Goal: Communication & Community: Answer question/provide support

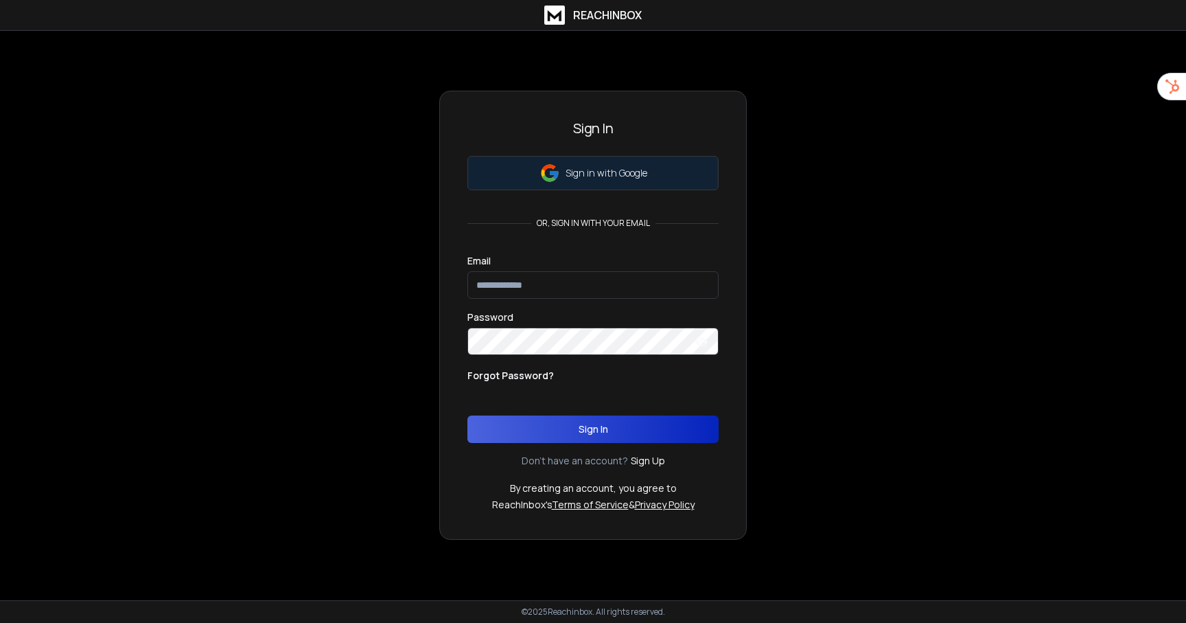
click at [679, 180] on button "Sign in with Google" at bounding box center [593, 173] width 251 height 34
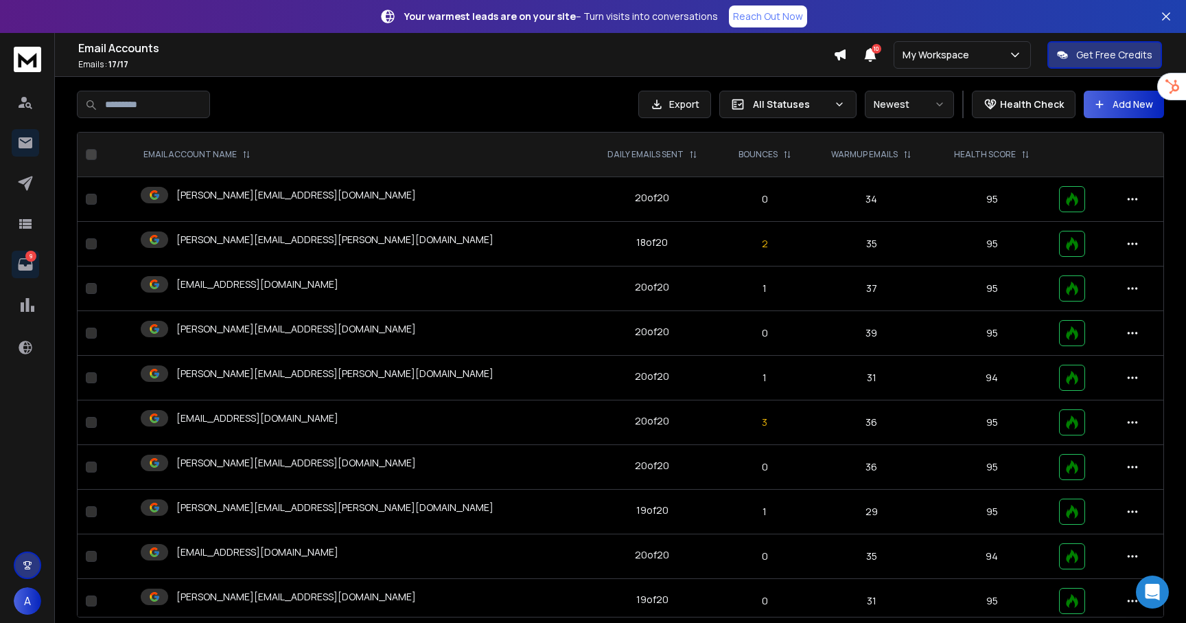
click at [33, 263] on icon at bounding box center [25, 264] width 16 height 16
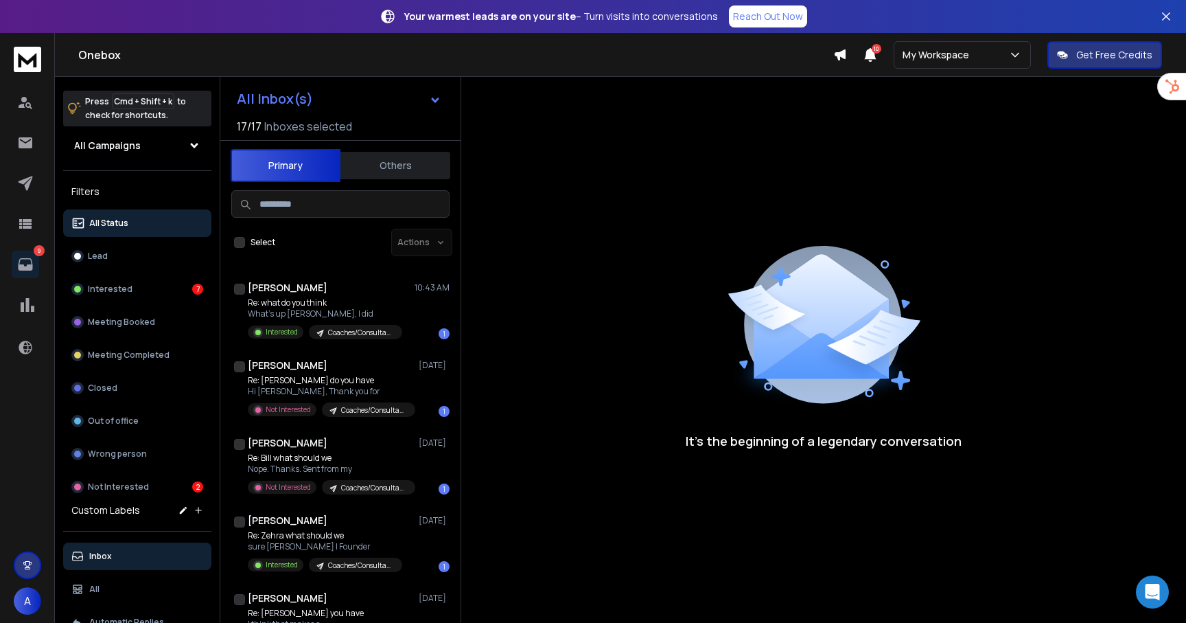
click at [1166, 14] on icon at bounding box center [1166, 16] width 12 height 12
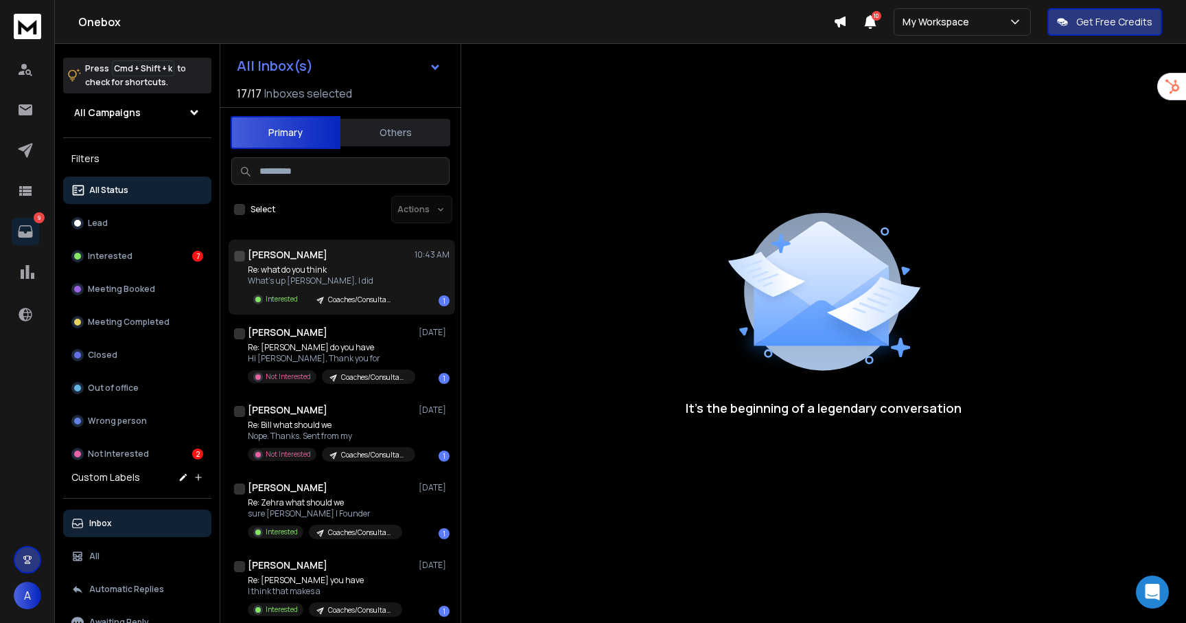
click at [331, 268] on p "Re: what do you think" at bounding box center [325, 269] width 154 height 11
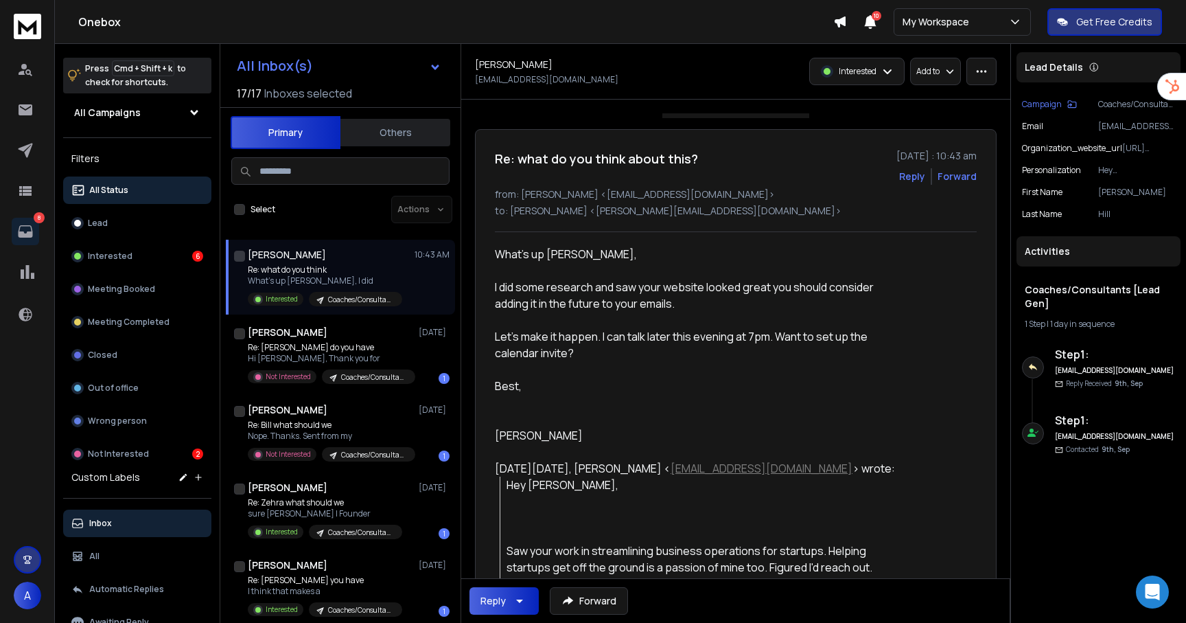
scroll to position [38, 0]
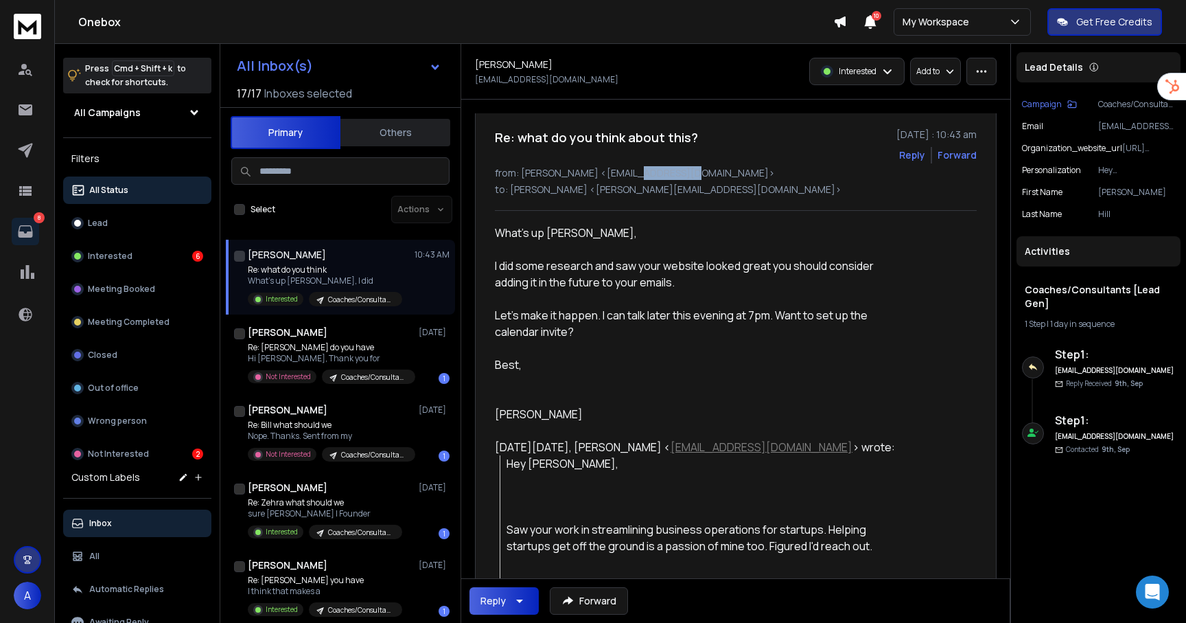
drag, startPoint x: 613, startPoint y: 174, endPoint x: 657, endPoint y: 174, distance: 43.9
click at [657, 174] on p "from: [PERSON_NAME] <[EMAIL_ADDRESS][DOMAIN_NAME]>" at bounding box center [736, 173] width 482 height 14
copy p "[DOMAIN_NAME]"
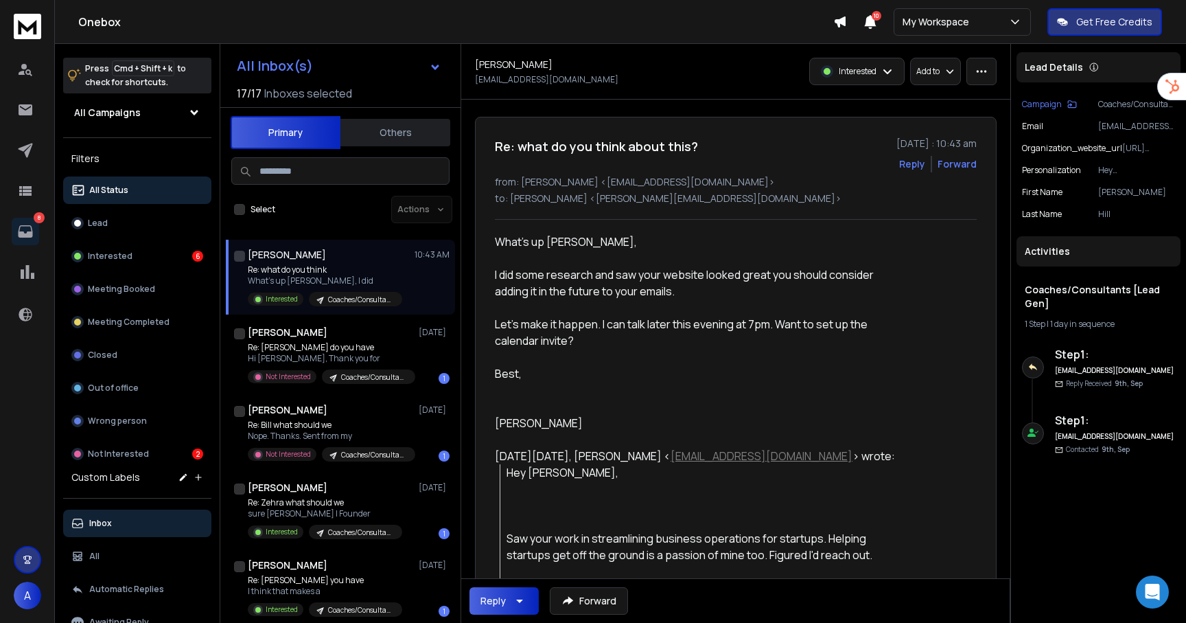
scroll to position [28, 0]
click at [881, 27] on div "10 My Workspace Get Free Credits" at bounding box center [997, 21] width 329 height 27
click at [877, 25] on icon at bounding box center [870, 21] width 12 height 14
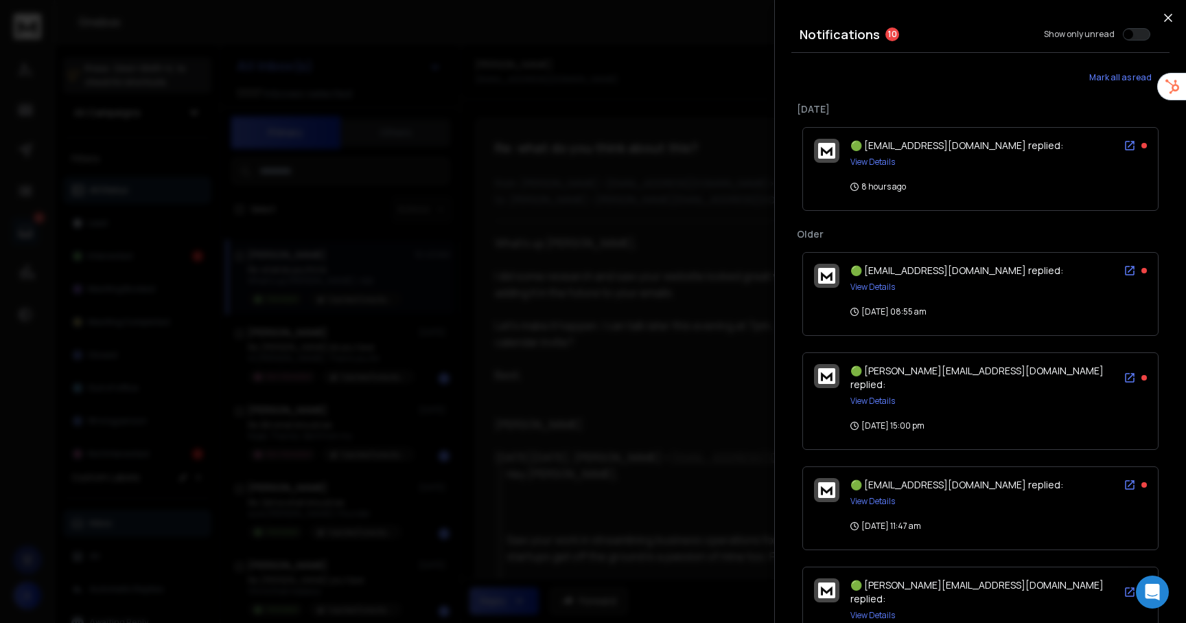
click at [1162, 17] on icon "button" at bounding box center [1169, 18] width 14 height 14
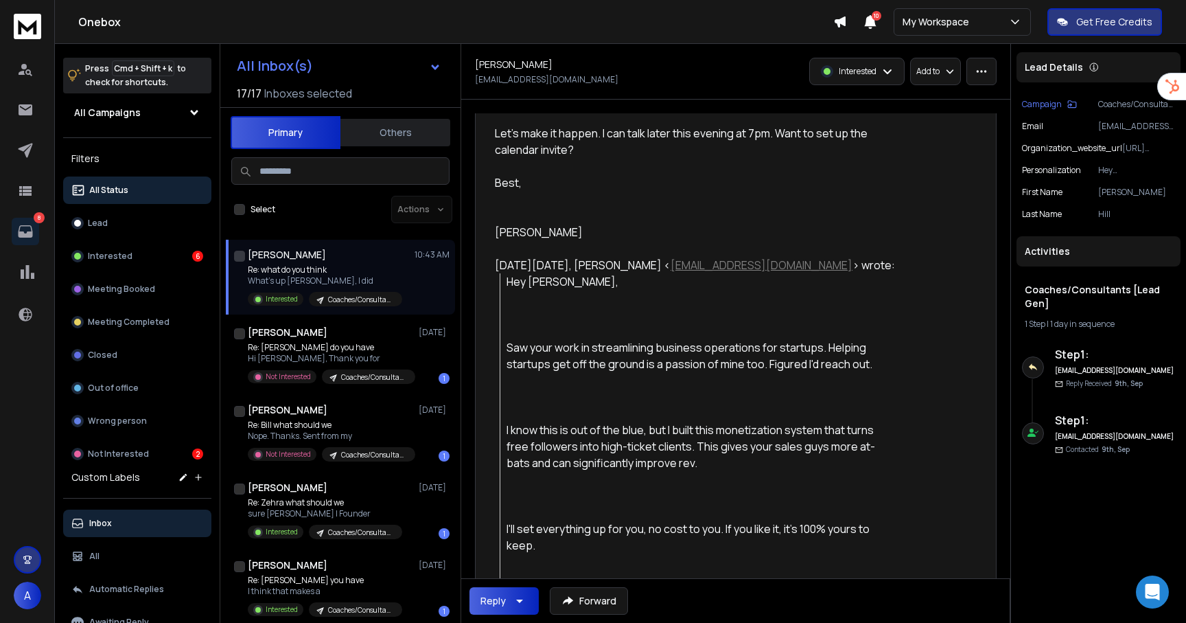
scroll to position [0, 0]
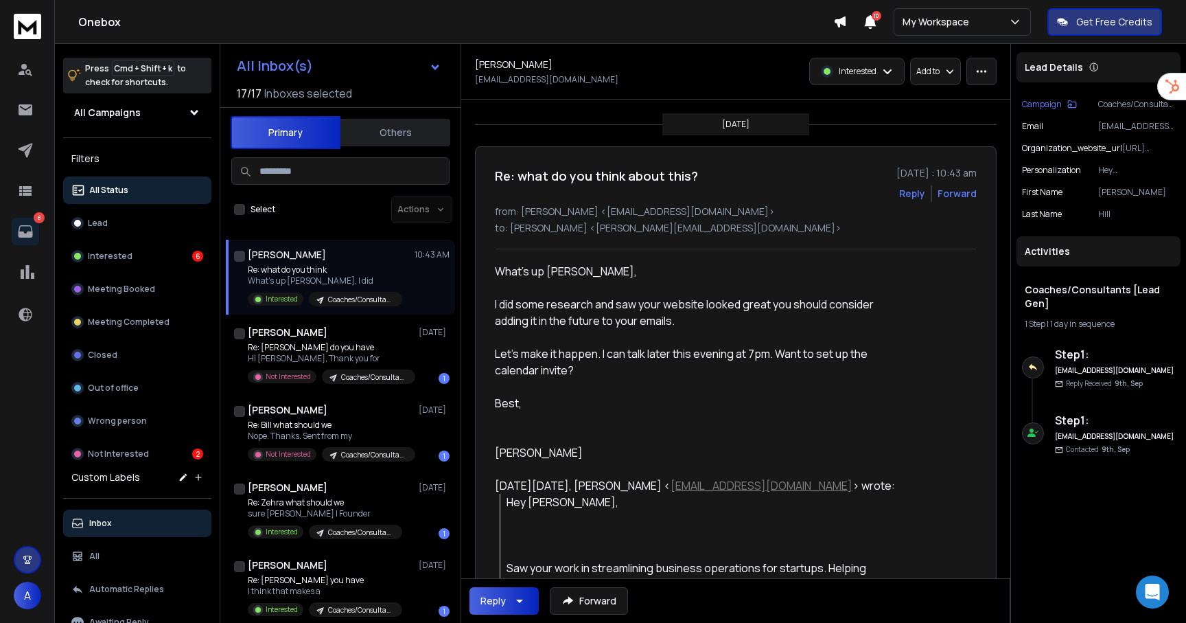
click at [476, 602] on button "Reply" at bounding box center [504, 600] width 69 height 27
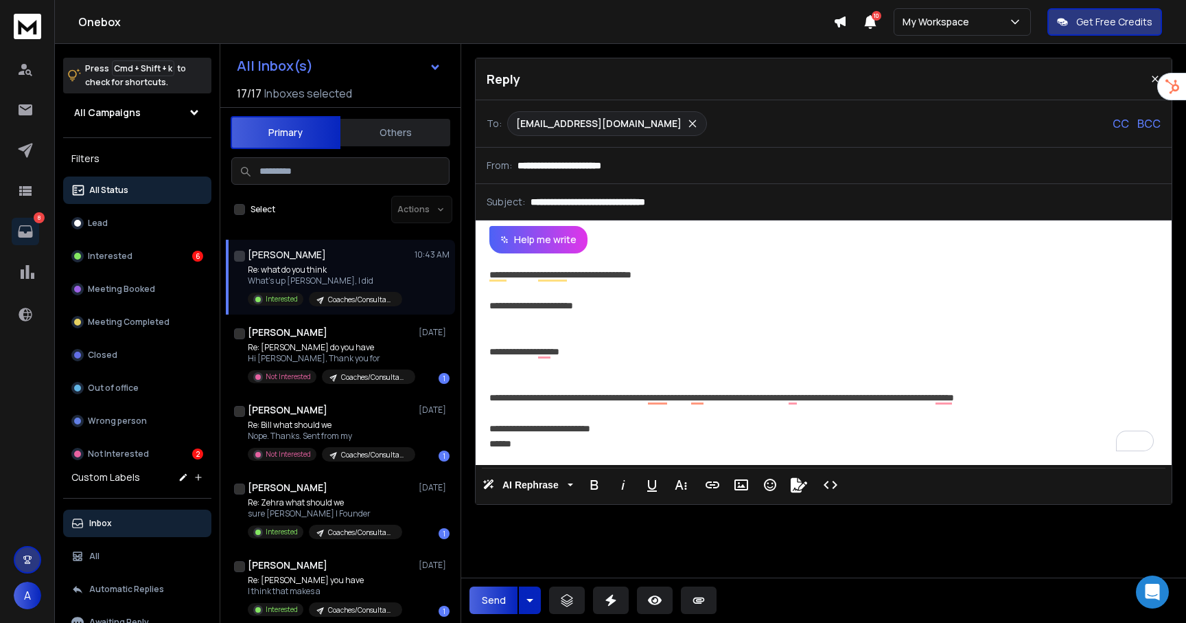
click at [504, 358] on div "**********" at bounding box center [822, 359] width 665 height 185
click at [503, 362] on div "**********" at bounding box center [822, 359] width 665 height 185
click at [538, 314] on div "**********" at bounding box center [822, 359] width 665 height 185
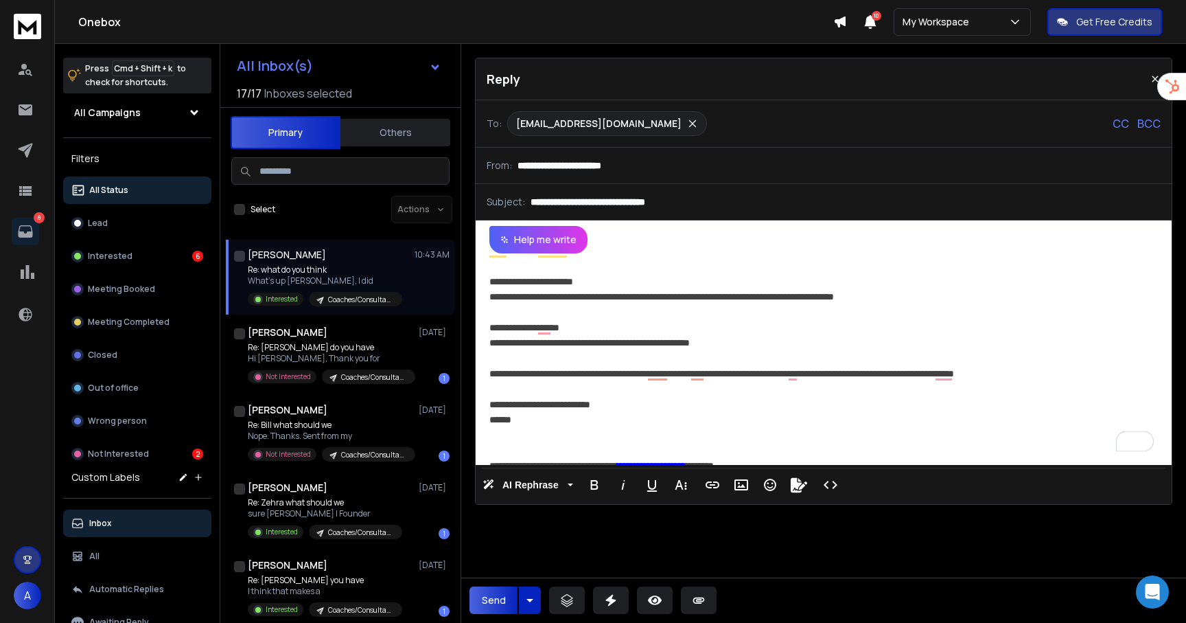
scroll to position [22, 0]
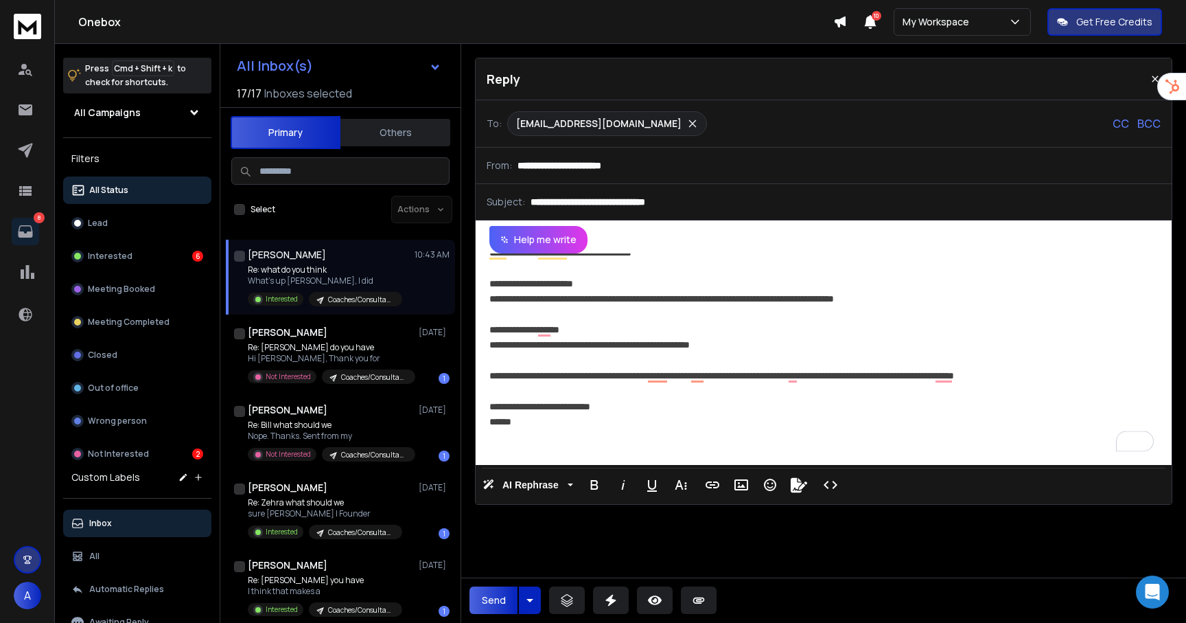
click at [487, 596] on button "Send" at bounding box center [494, 599] width 48 height 27
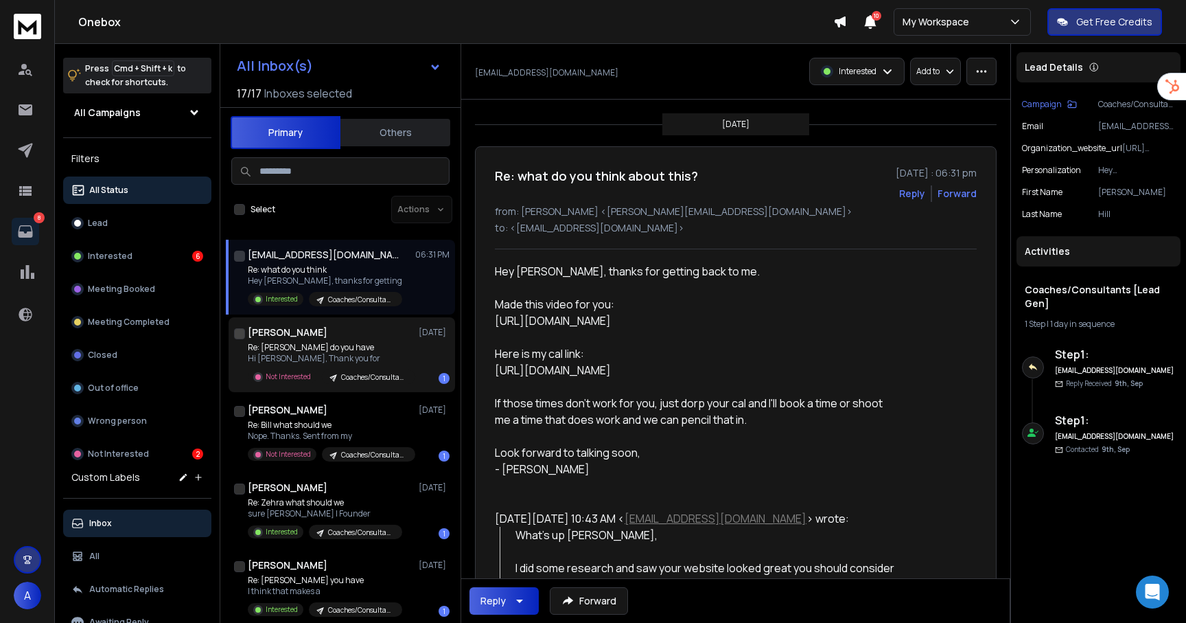
click at [386, 348] on p "Re: [PERSON_NAME] do you have" at bounding box center [330, 347] width 165 height 11
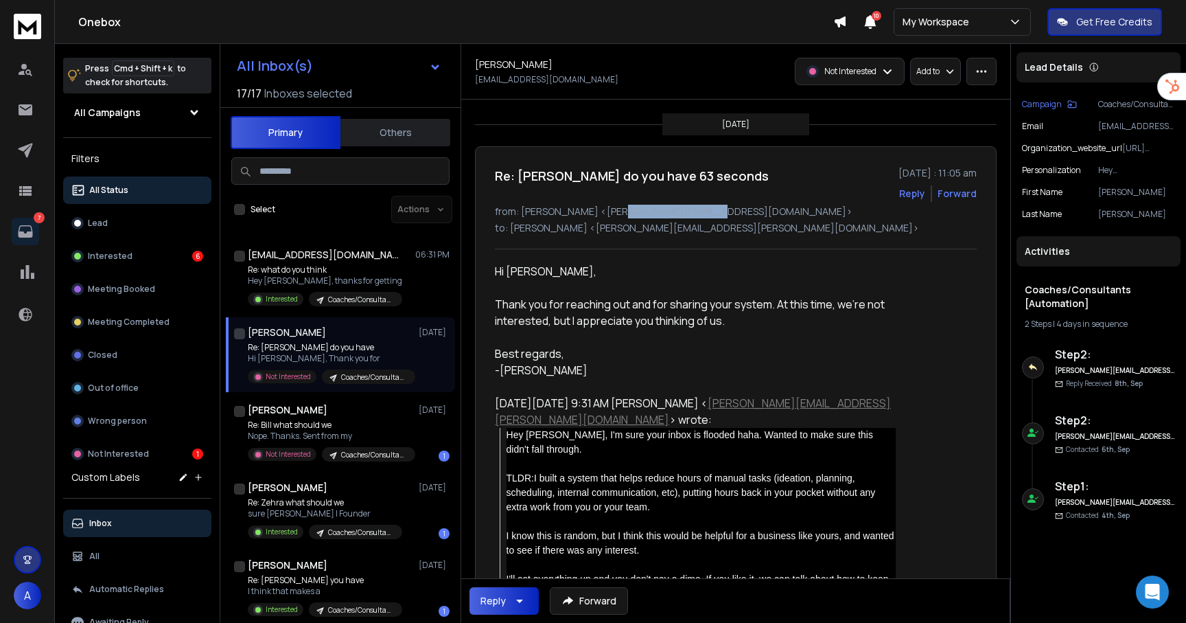
drag, startPoint x: 617, startPoint y: 211, endPoint x: 695, endPoint y: 214, distance: 77.6
click at [695, 214] on p "from: [PERSON_NAME] <[PERSON_NAME][EMAIL_ADDRESS][DOMAIN_NAME]>" at bounding box center [736, 212] width 482 height 14
copy p "[DOMAIN_NAME]"
click at [482, 604] on div "Reply" at bounding box center [493, 601] width 25 height 14
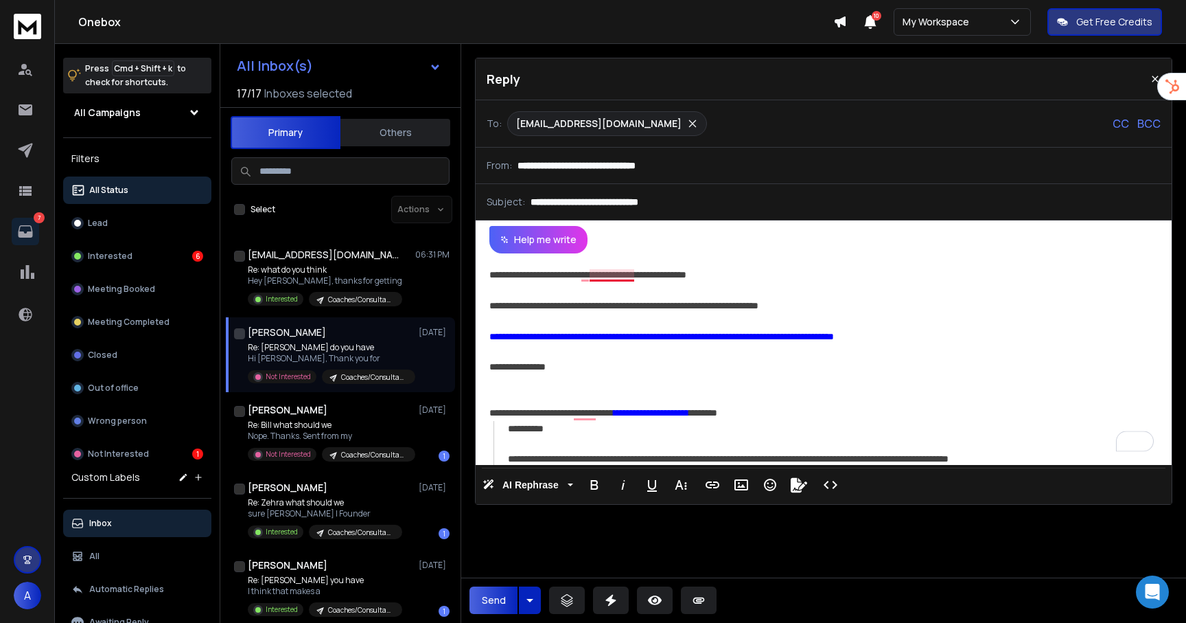
click at [612, 273] on div "**********" at bounding box center [822, 321] width 665 height 108
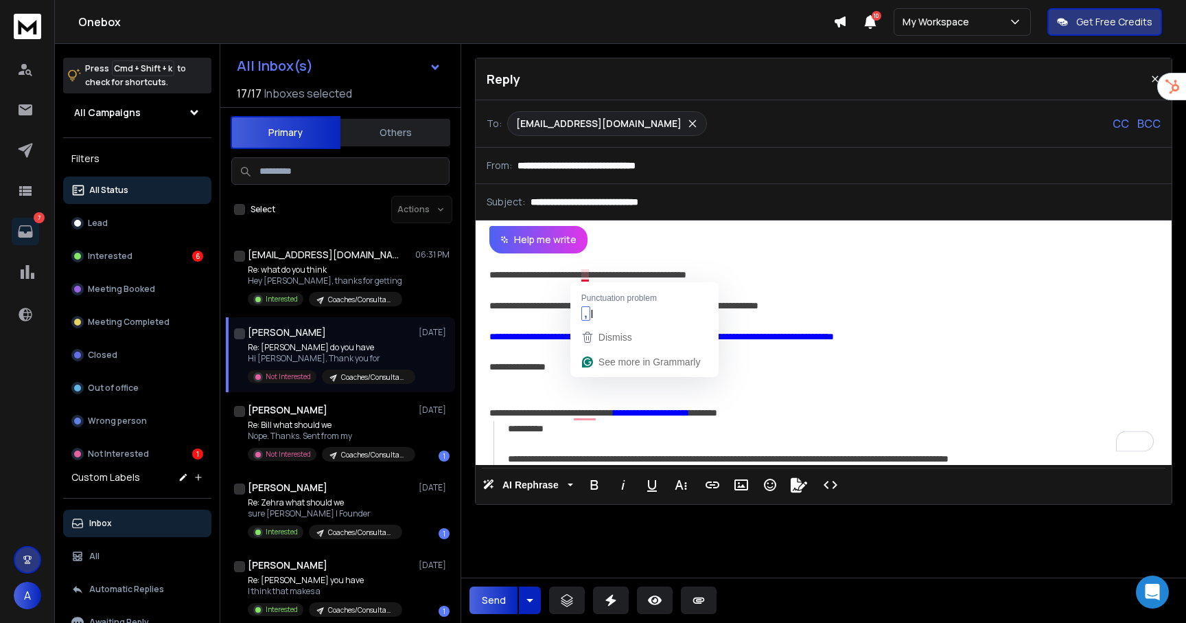
click at [586, 275] on div "**********" at bounding box center [822, 321] width 665 height 108
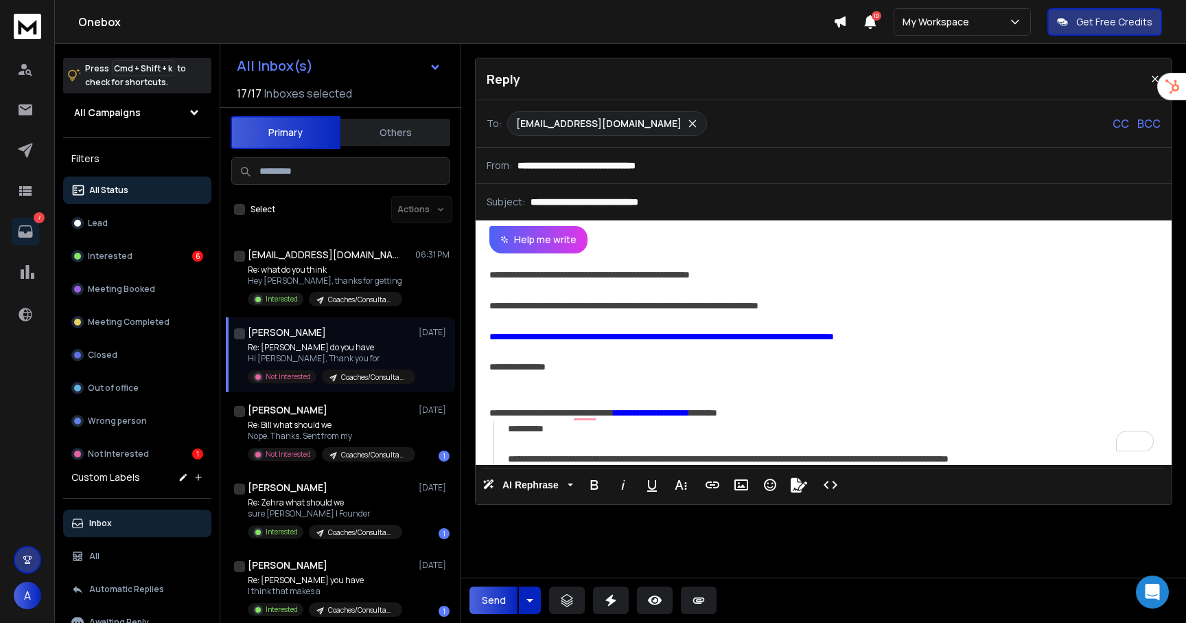
click at [590, 288] on div "**********" at bounding box center [822, 321] width 665 height 108
click at [585, 277] on div "**********" at bounding box center [822, 321] width 665 height 108
click at [695, 278] on div "**********" at bounding box center [822, 321] width 665 height 108
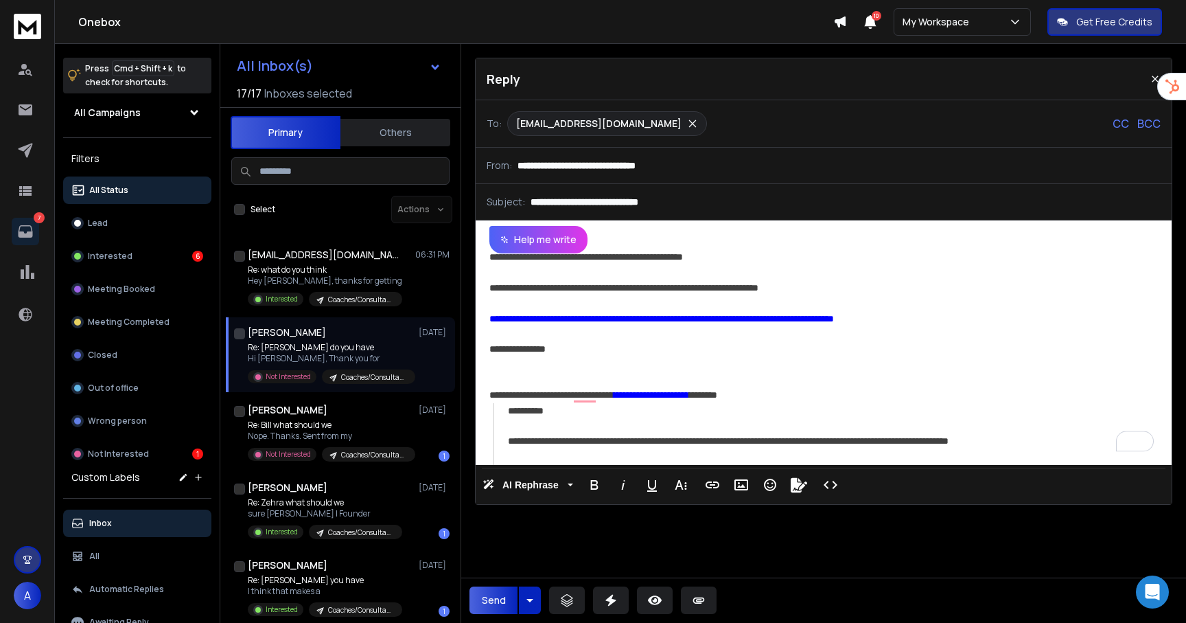
scroll to position [26, 0]
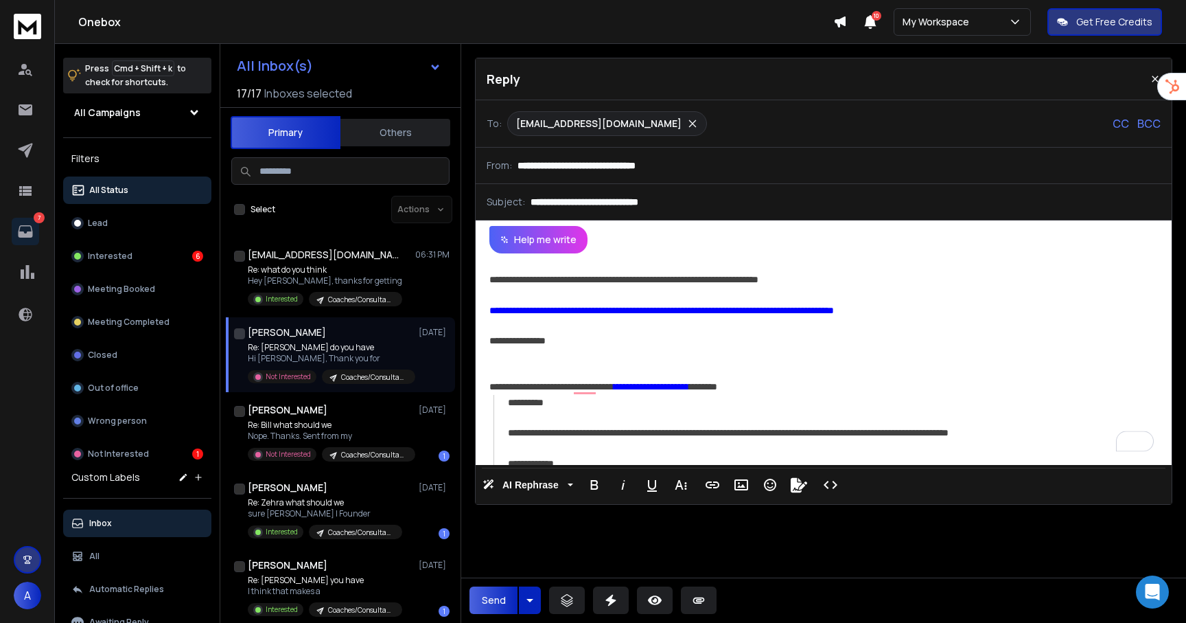
click at [717, 279] on div "**********" at bounding box center [822, 295] width 665 height 108
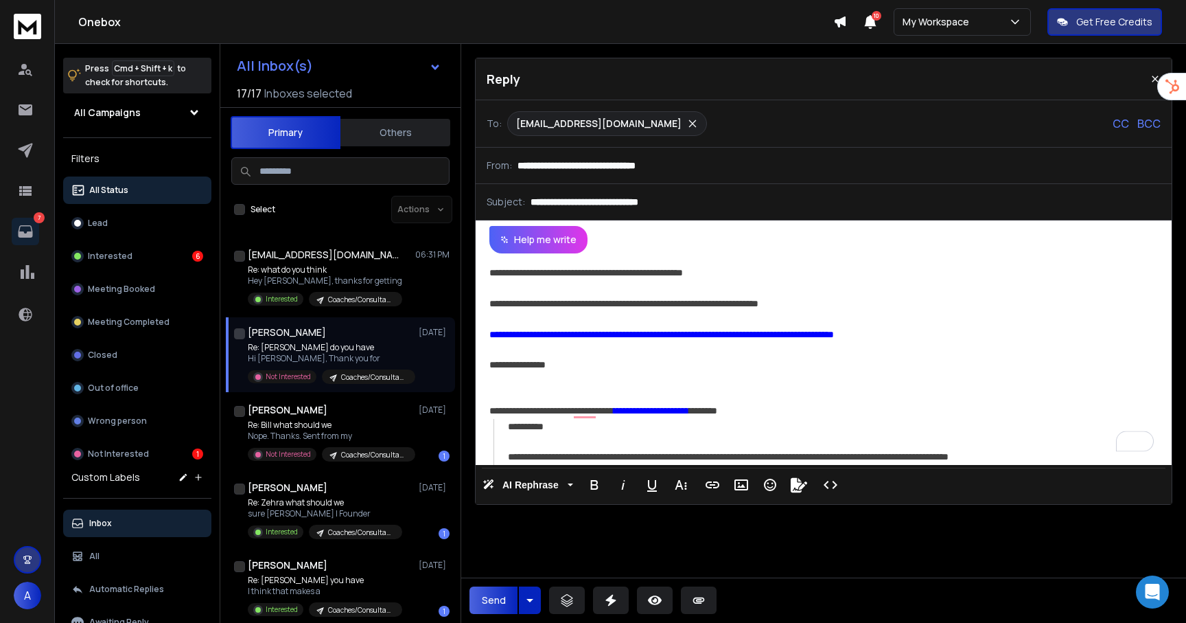
click at [737, 297] on div "**********" at bounding box center [822, 319] width 665 height 108
click at [755, 301] on div "**********" at bounding box center [822, 319] width 665 height 108
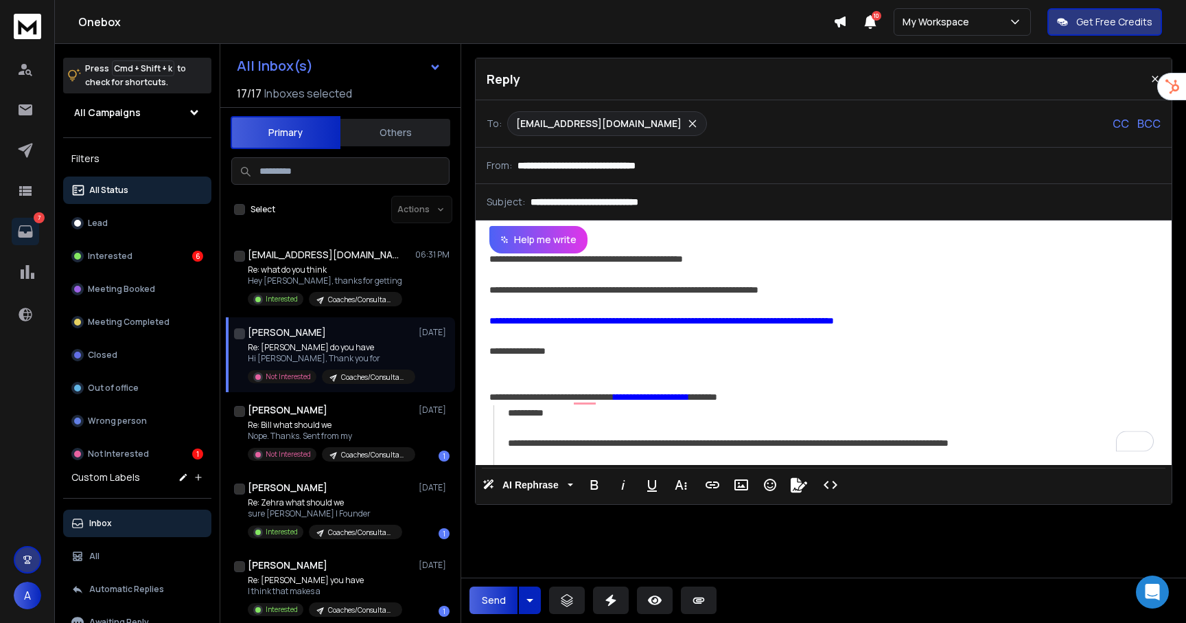
scroll to position [20, 0]
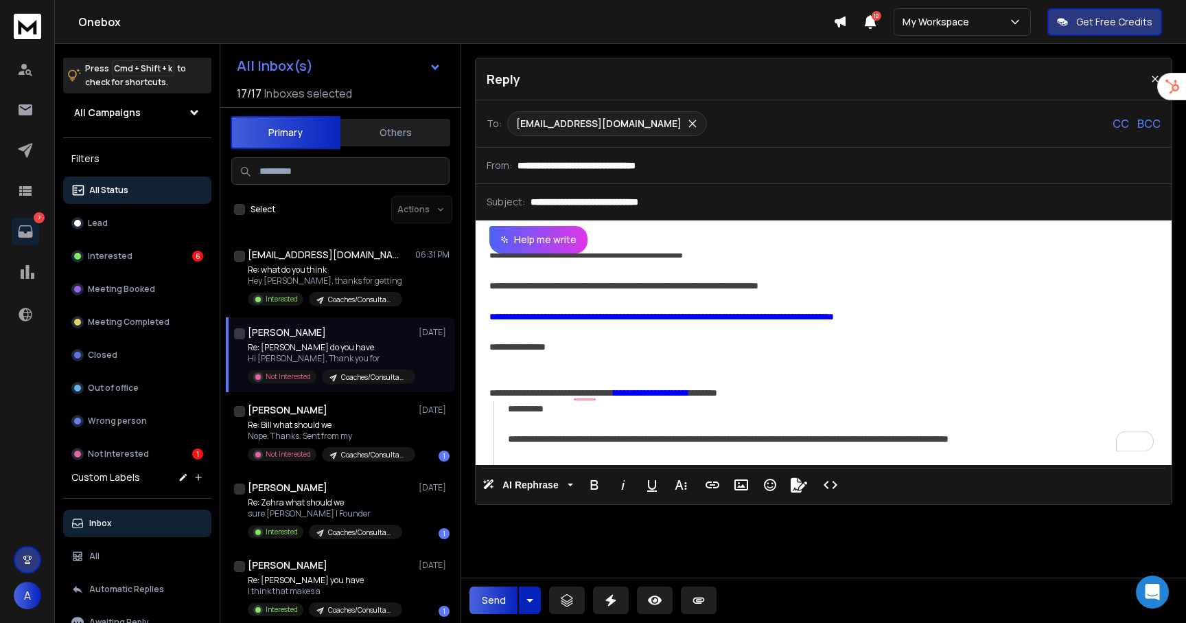
click at [674, 343] on div "**********" at bounding box center [822, 301] width 665 height 108
click at [494, 597] on button "Send" at bounding box center [494, 599] width 48 height 27
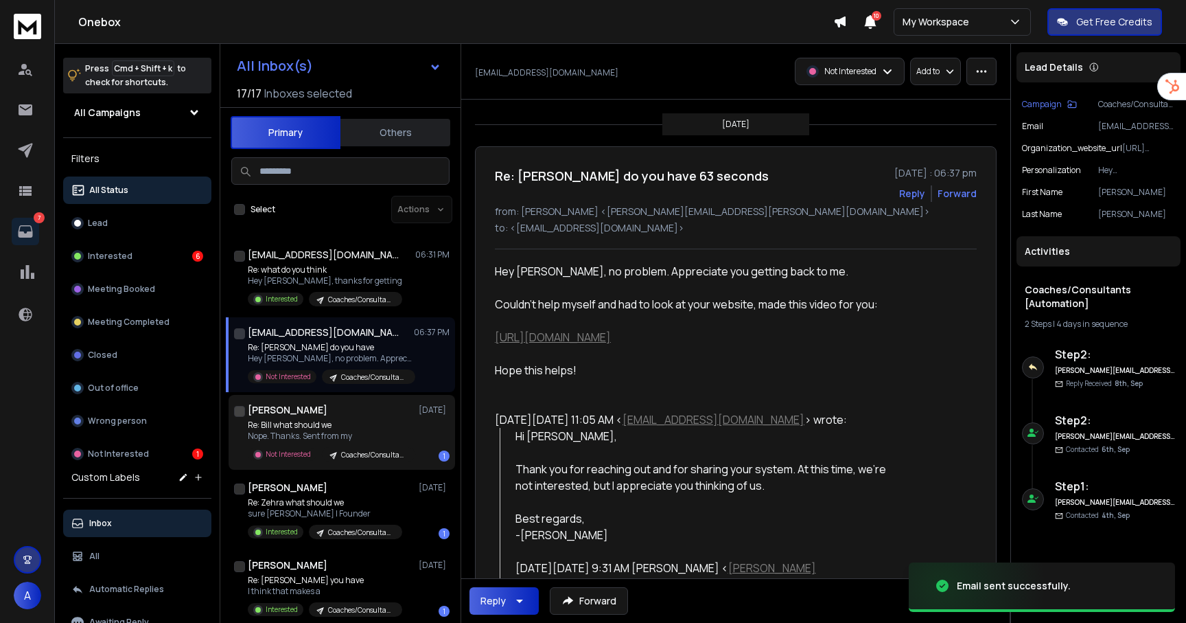
click at [352, 428] on p "Re: Bill what should we" at bounding box center [330, 424] width 165 height 11
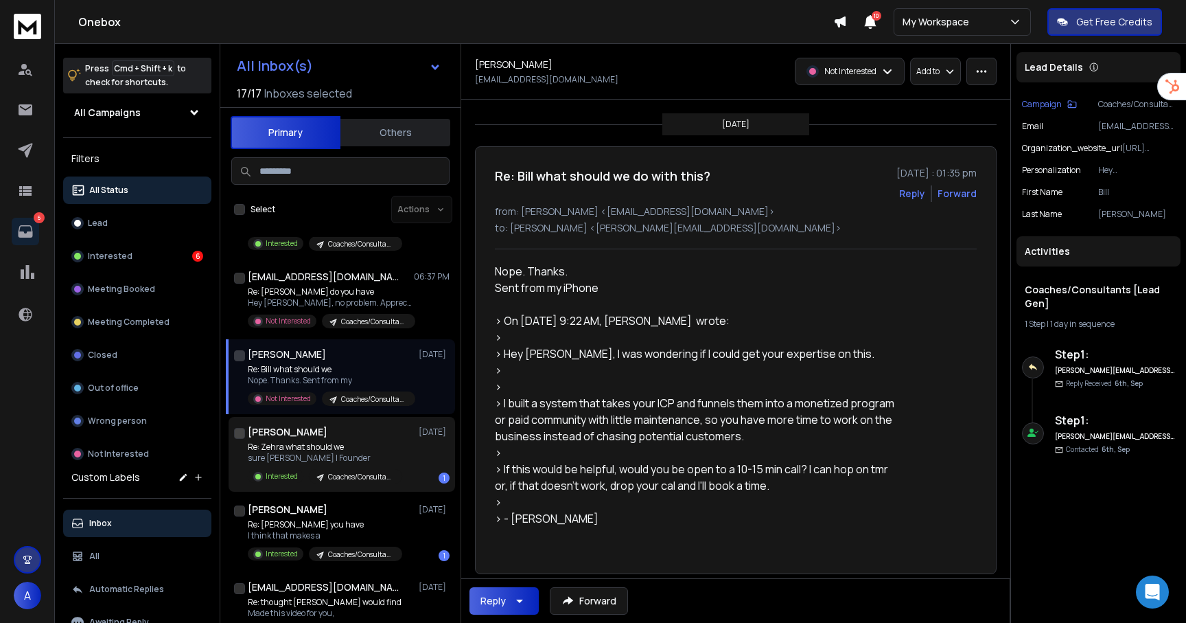
click at [341, 448] on p "Re: Zehra what should we" at bounding box center [325, 446] width 154 height 11
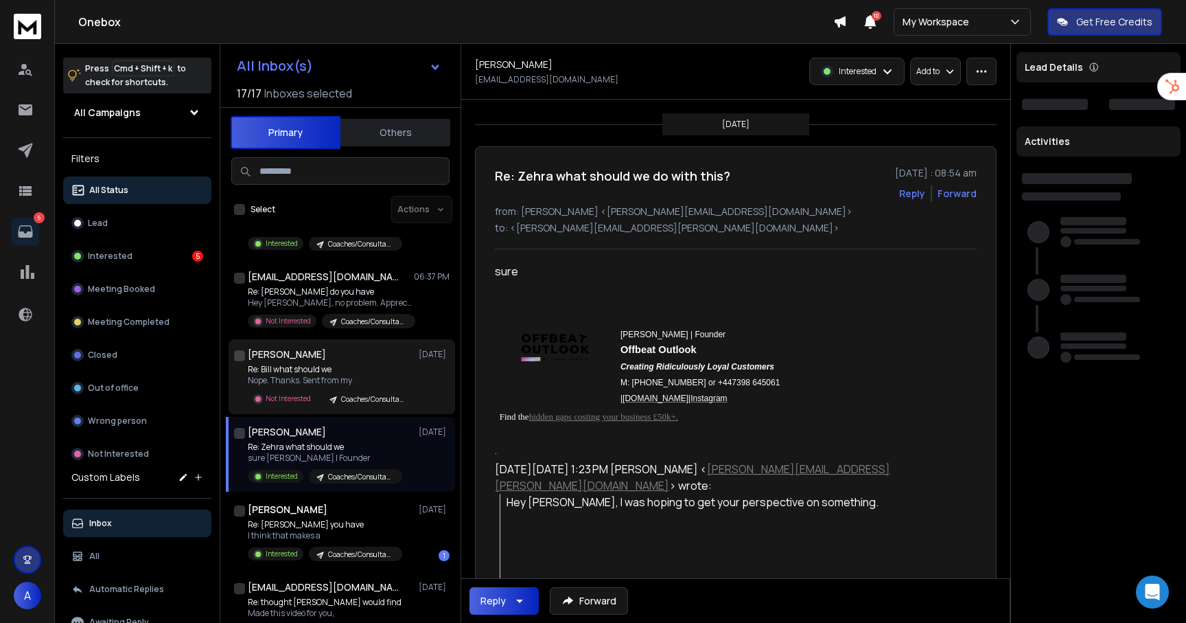
scroll to position [92, 0]
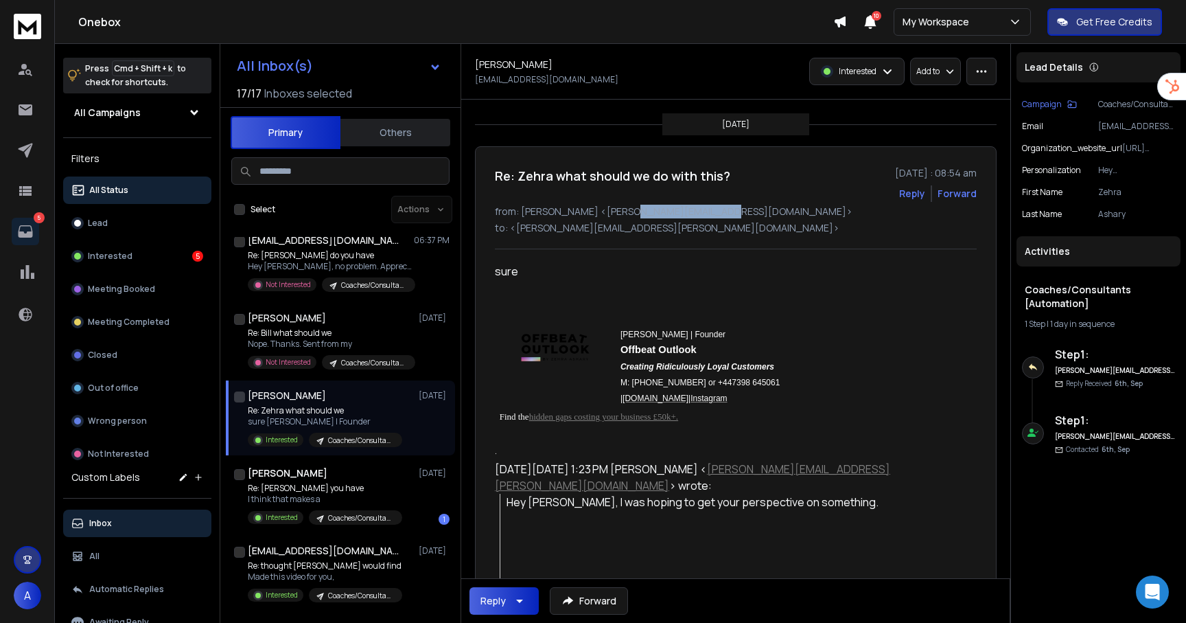
drag, startPoint x: 623, startPoint y: 211, endPoint x: 710, endPoint y: 209, distance: 87.2
click at [710, 209] on p "from: [PERSON_NAME] <[PERSON_NAME][EMAIL_ADDRESS][DOMAIN_NAME]>" at bounding box center [736, 212] width 482 height 14
drag, startPoint x: 622, startPoint y: 212, endPoint x: 709, endPoint y: 212, distance: 86.5
click at [709, 212] on p "from: [PERSON_NAME] <[PERSON_NAME][EMAIL_ADDRESS][DOMAIN_NAME]>" at bounding box center [736, 212] width 482 height 14
copy p "[DOMAIN_NAME]"
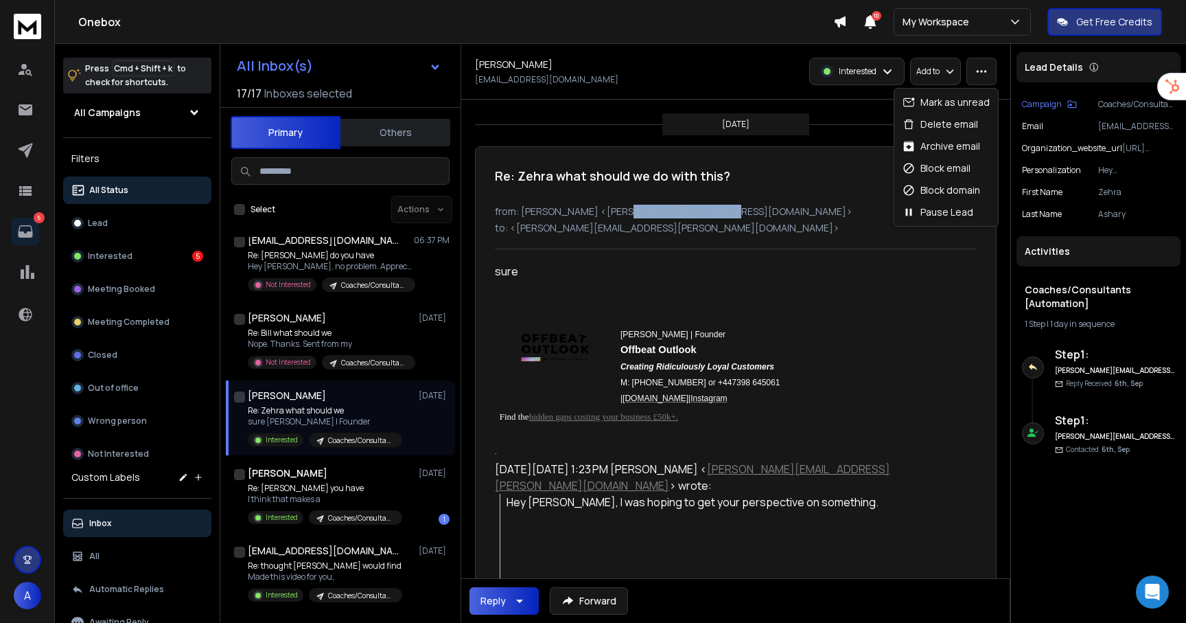
click at [983, 71] on icon "button" at bounding box center [982, 71] width 12 height 12
click at [950, 110] on div "Mark as unread" at bounding box center [946, 102] width 98 height 22
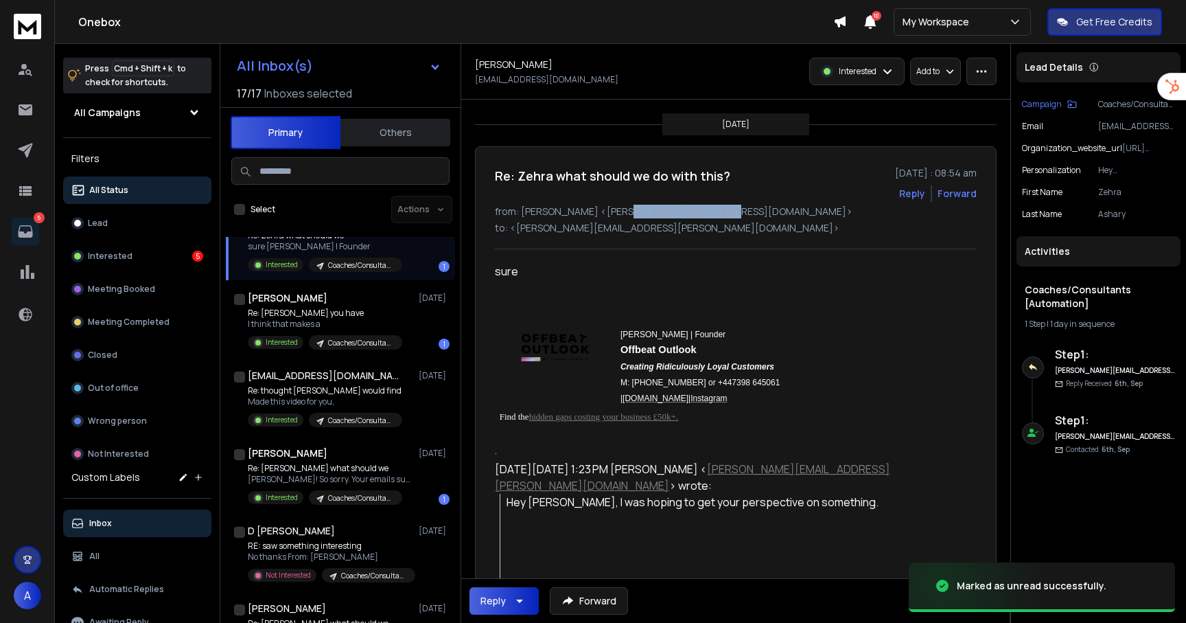
scroll to position [269, 0]
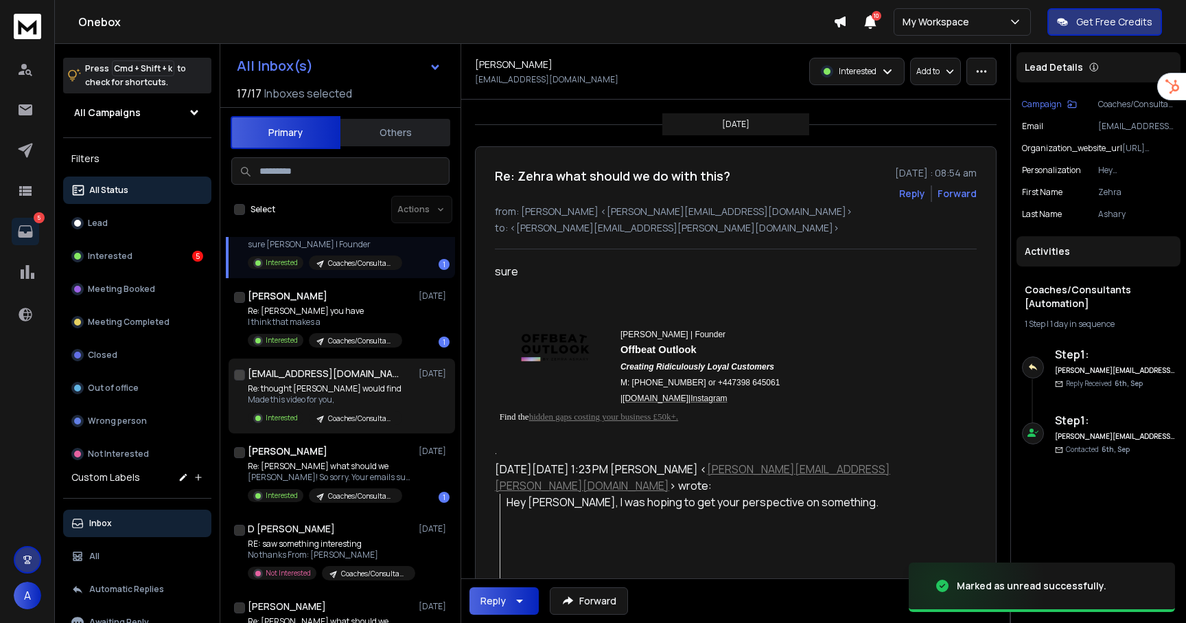
click at [381, 392] on p "Re: thought [PERSON_NAME] would find" at bounding box center [325, 388] width 154 height 11
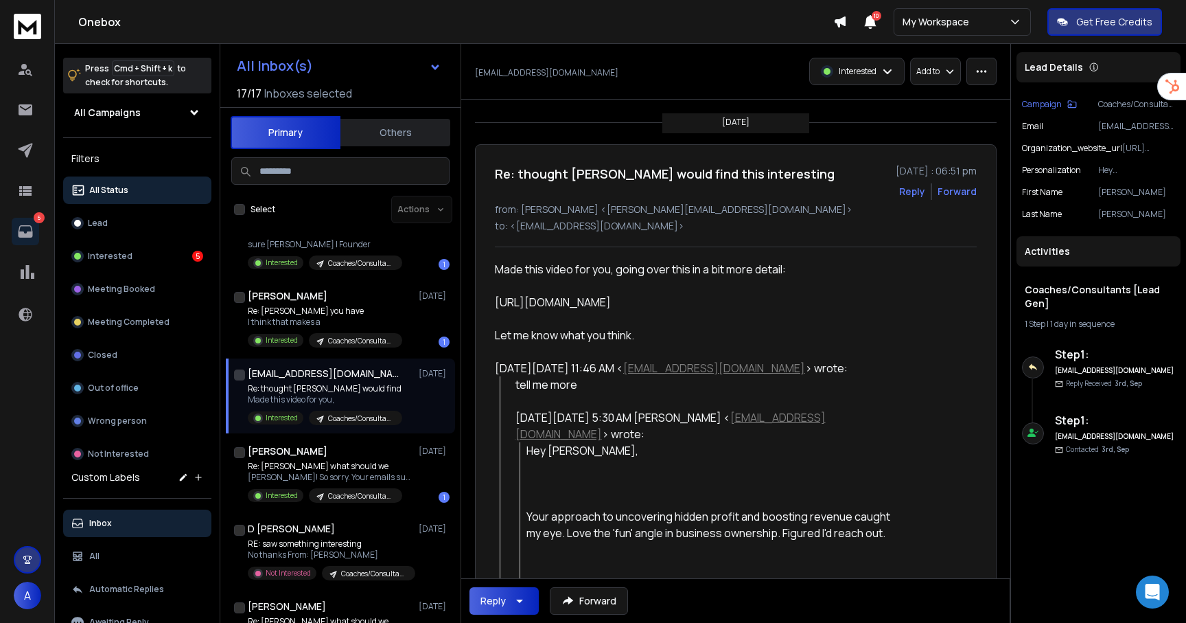
scroll to position [0, 0]
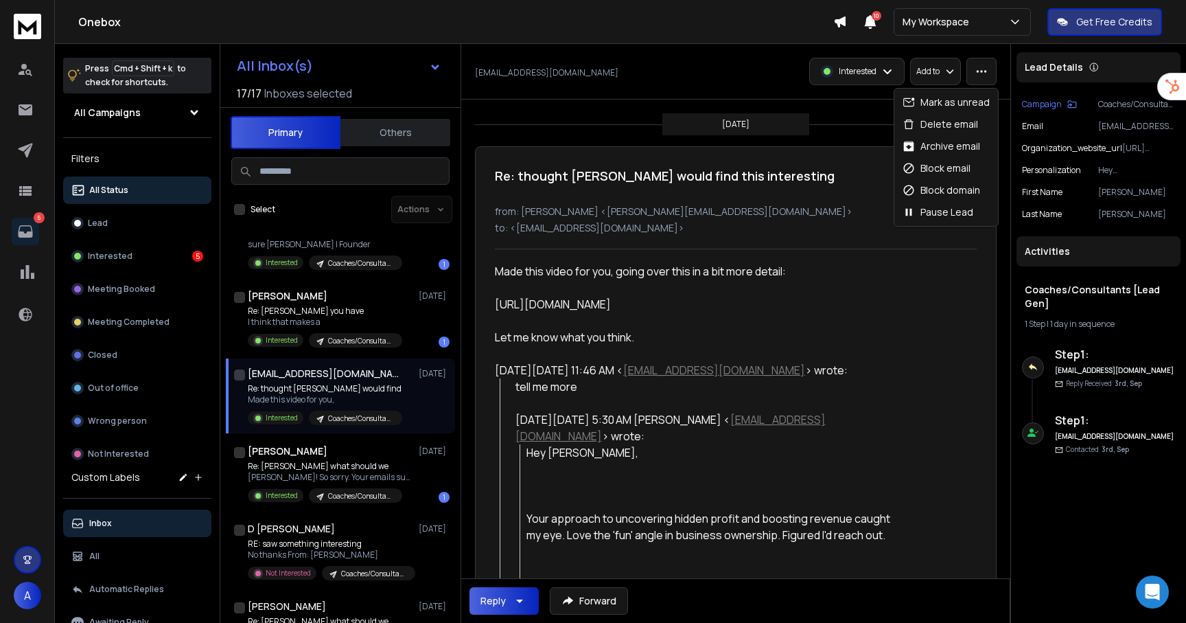
click at [971, 77] on button "button" at bounding box center [982, 71] width 30 height 27
click at [954, 100] on div "Mark as unread" at bounding box center [946, 102] width 87 height 14
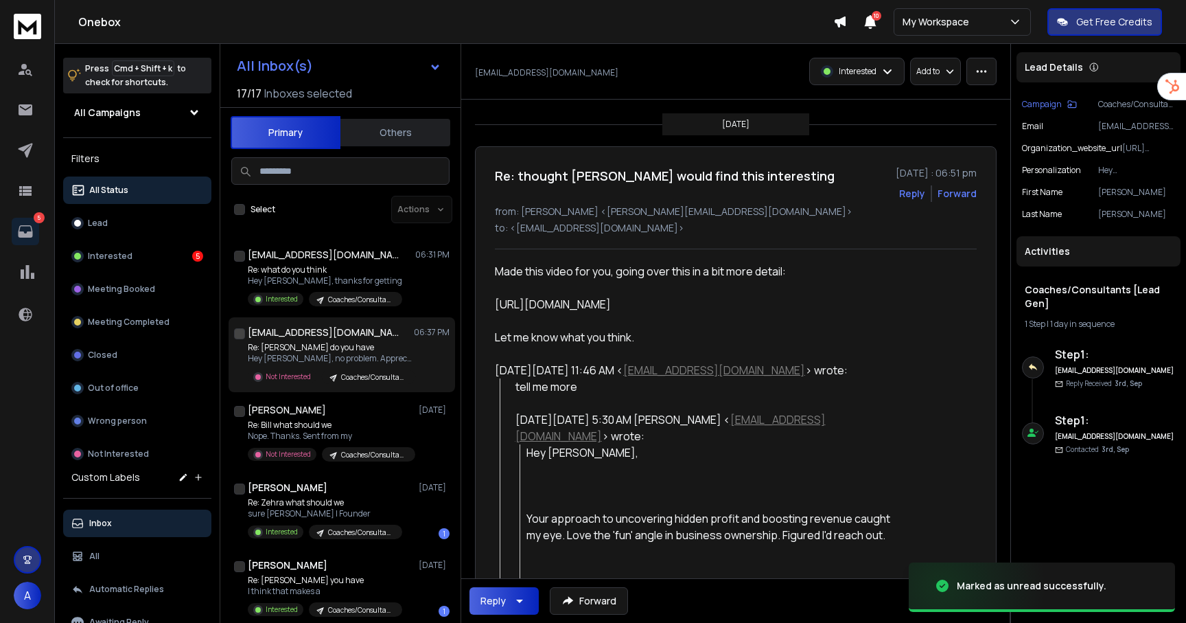
click at [385, 355] on p "Hey [PERSON_NAME], no problem. Appreciate" at bounding box center [330, 358] width 165 height 11
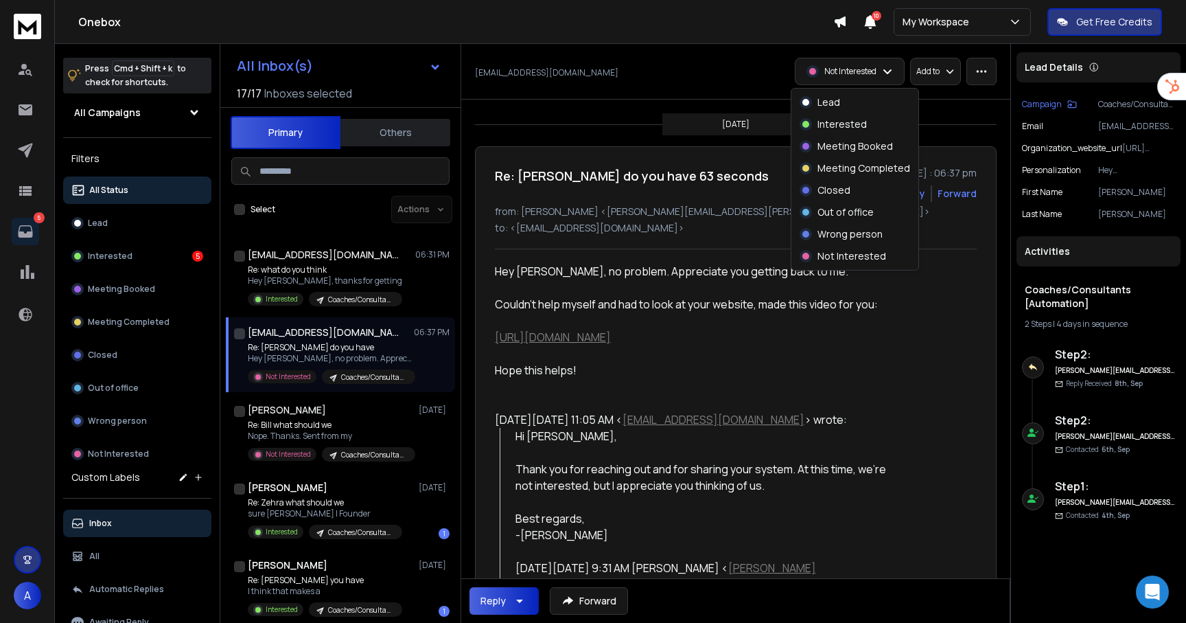
click at [872, 67] on p "Not Interested" at bounding box center [851, 71] width 52 height 11
click at [843, 105] on div "Lead" at bounding box center [855, 102] width 122 height 22
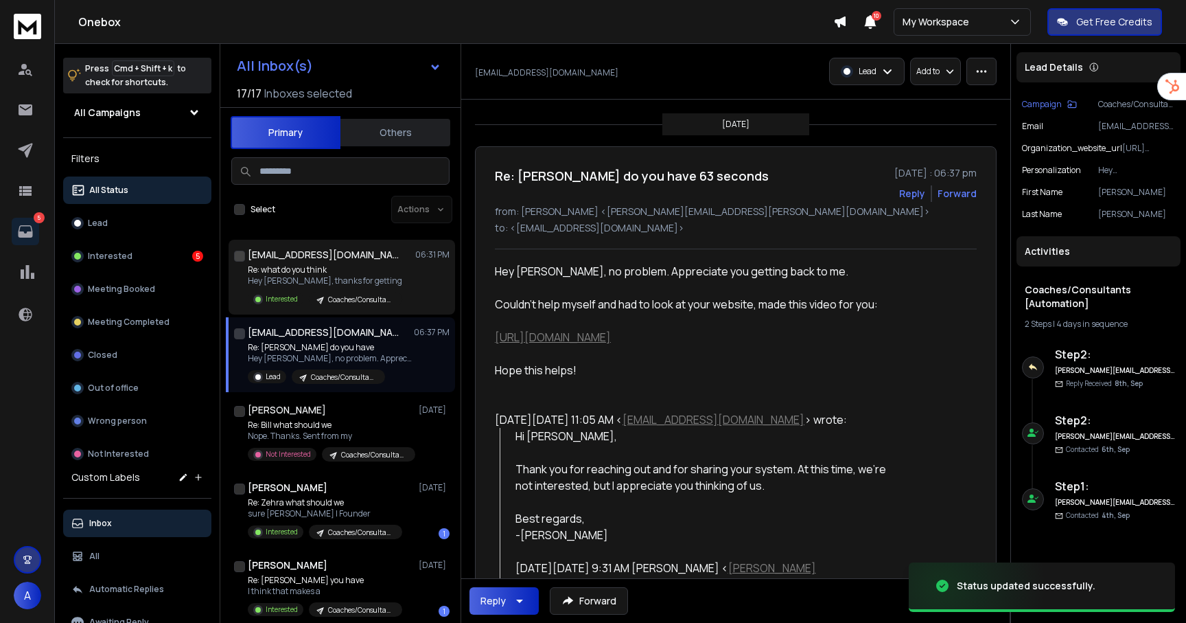
click at [361, 278] on p "Hey [PERSON_NAME], thanks for getting" at bounding box center [325, 280] width 154 height 11
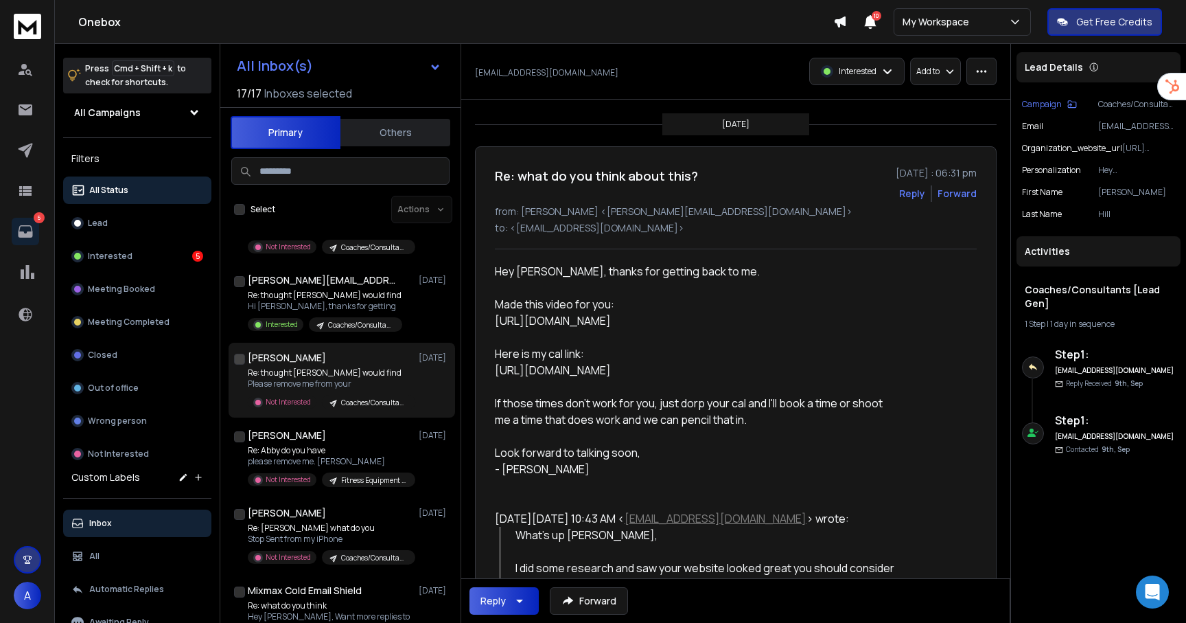
scroll to position [1218, 0]
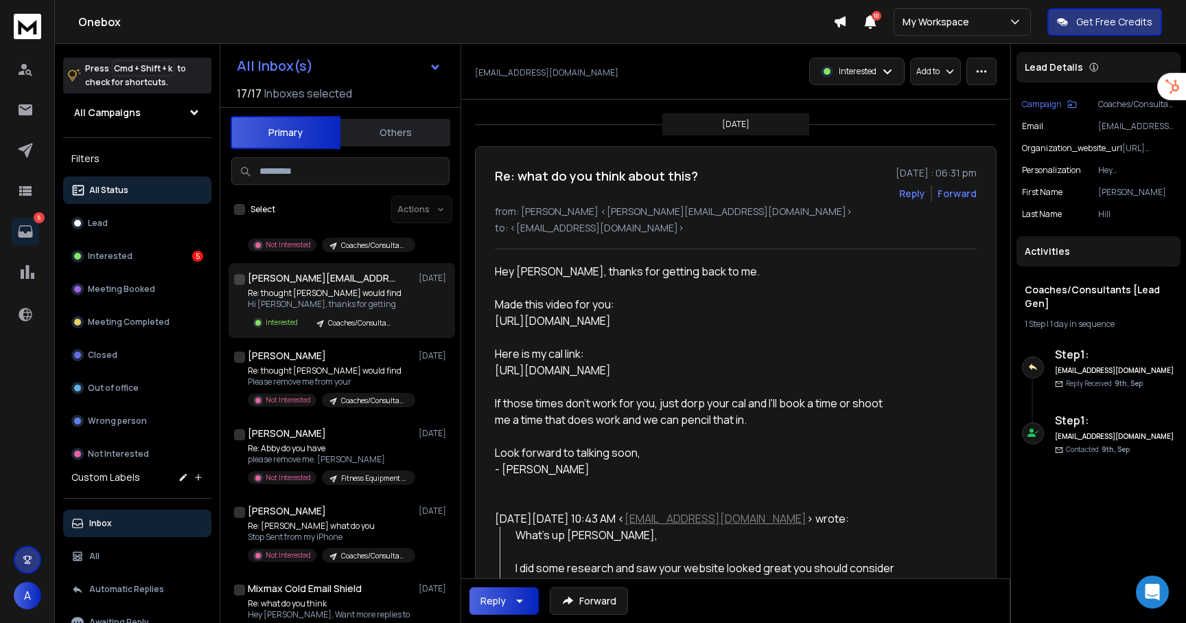
click at [358, 310] on div "Re: thought [PERSON_NAME] would find Hi [PERSON_NAME], thanks for getting Inter…" at bounding box center [325, 309] width 154 height 42
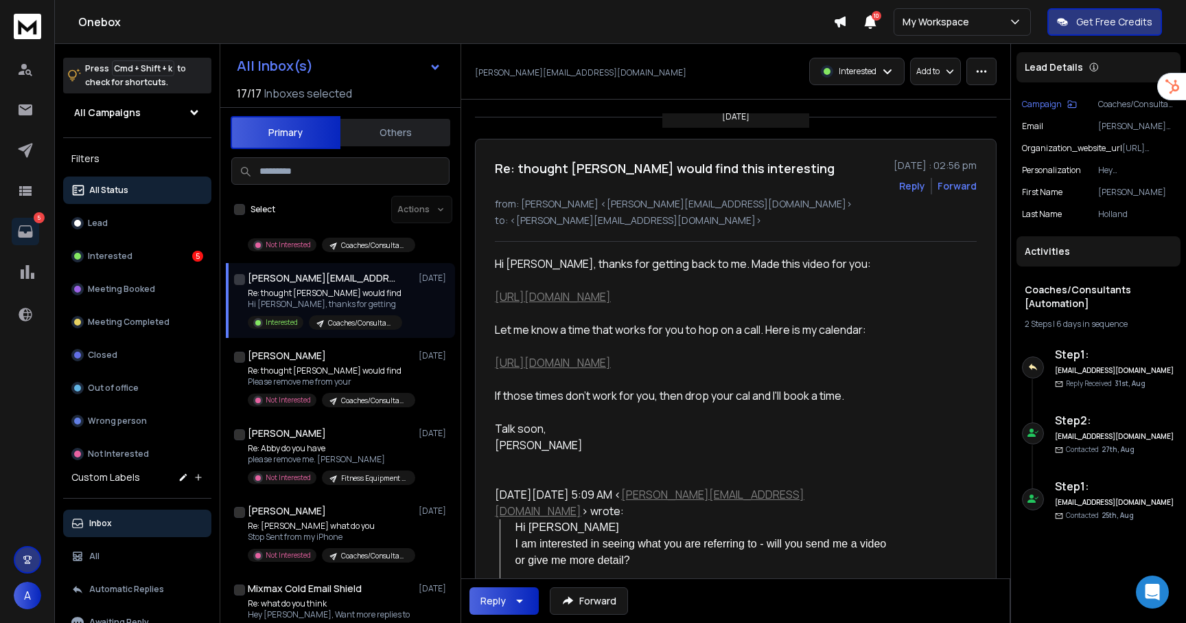
scroll to position [0, 0]
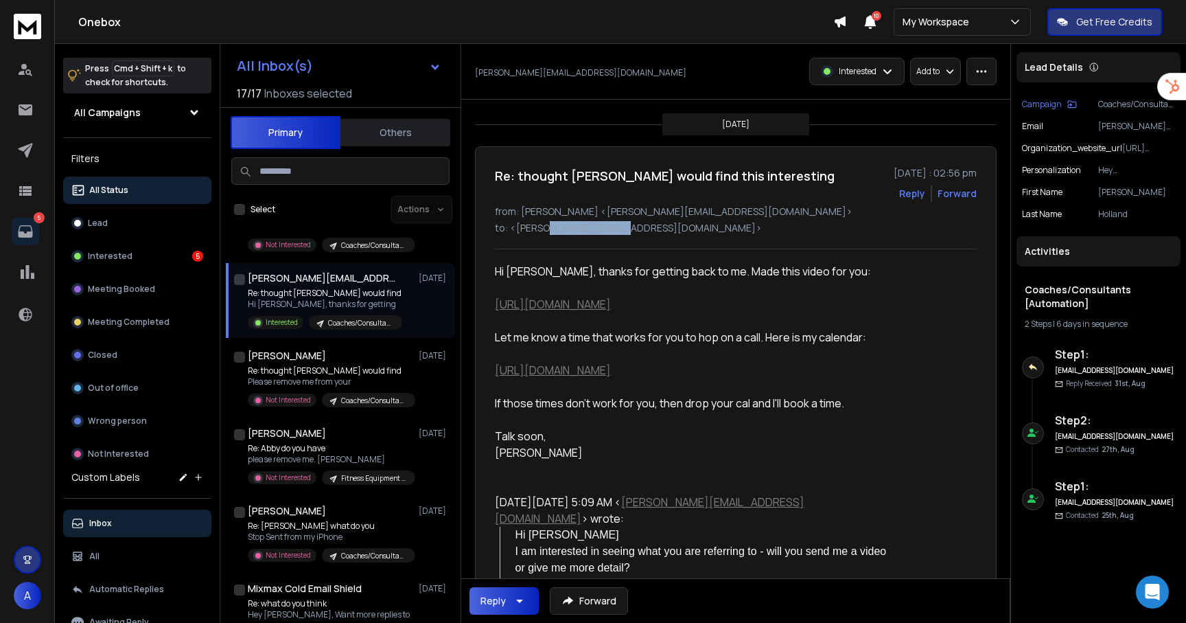
drag, startPoint x: 546, startPoint y: 226, endPoint x: 607, endPoint y: 229, distance: 61.2
click at [607, 229] on p "to: <[PERSON_NAME][EMAIL_ADDRESS][DOMAIN_NAME]>" at bounding box center [736, 228] width 482 height 14
copy p "[DOMAIN_NAME]"
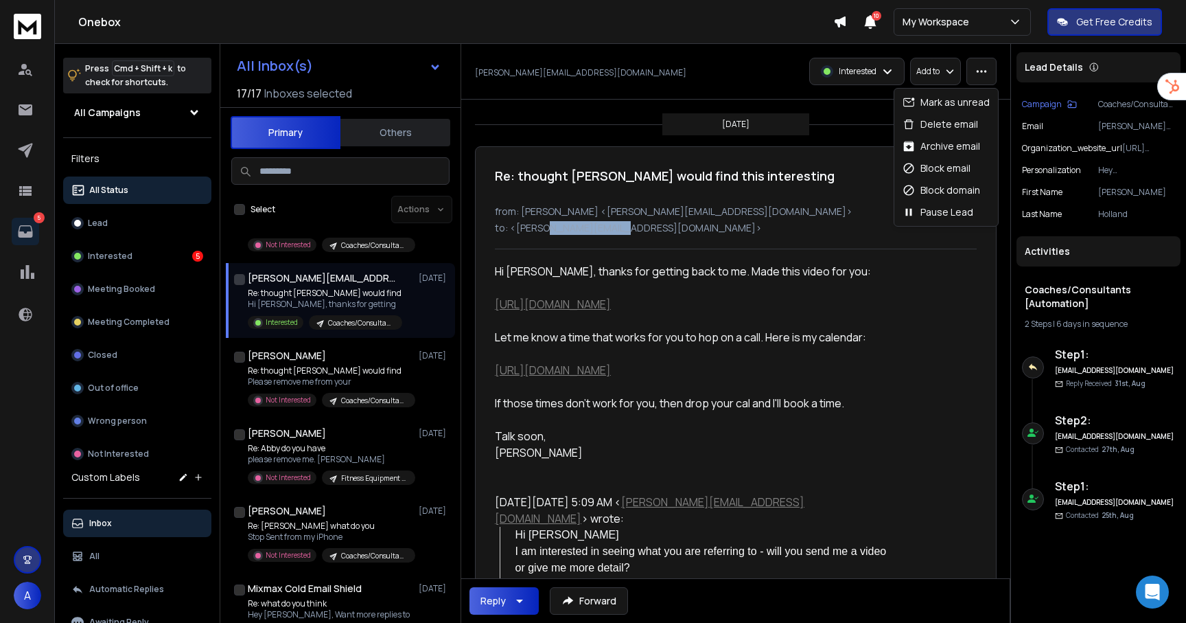
click at [972, 76] on button "button" at bounding box center [982, 71] width 30 height 27
click at [958, 100] on div "Mark as unread" at bounding box center [946, 102] width 87 height 14
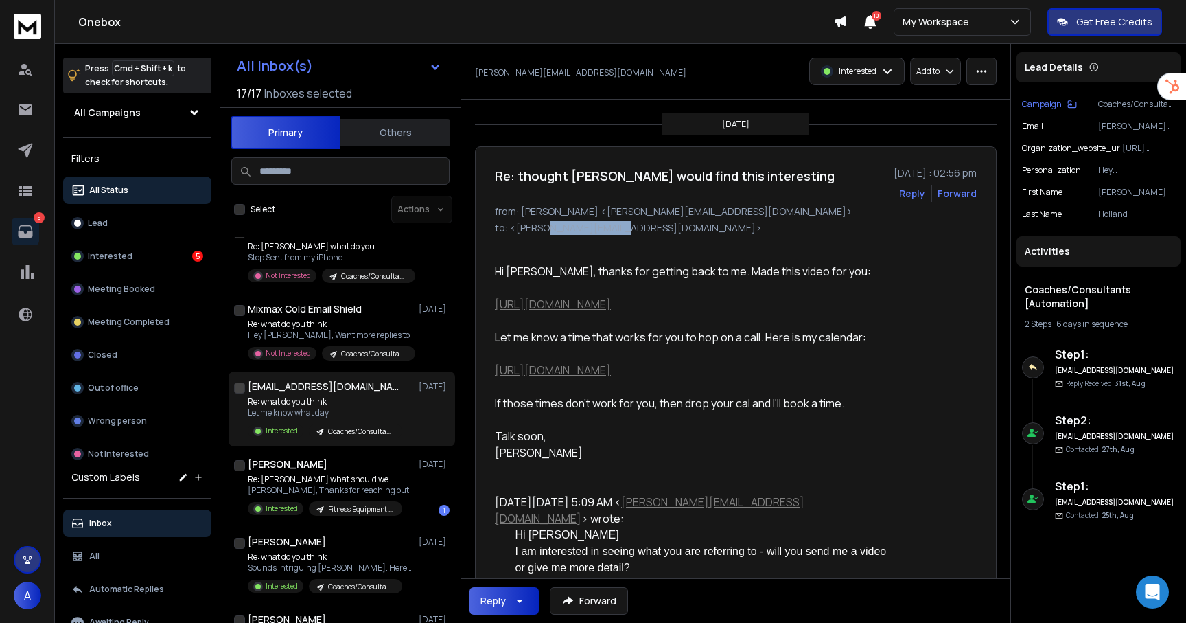
scroll to position [1499, 0]
click at [349, 405] on p "Let me know what day" at bounding box center [325, 410] width 154 height 11
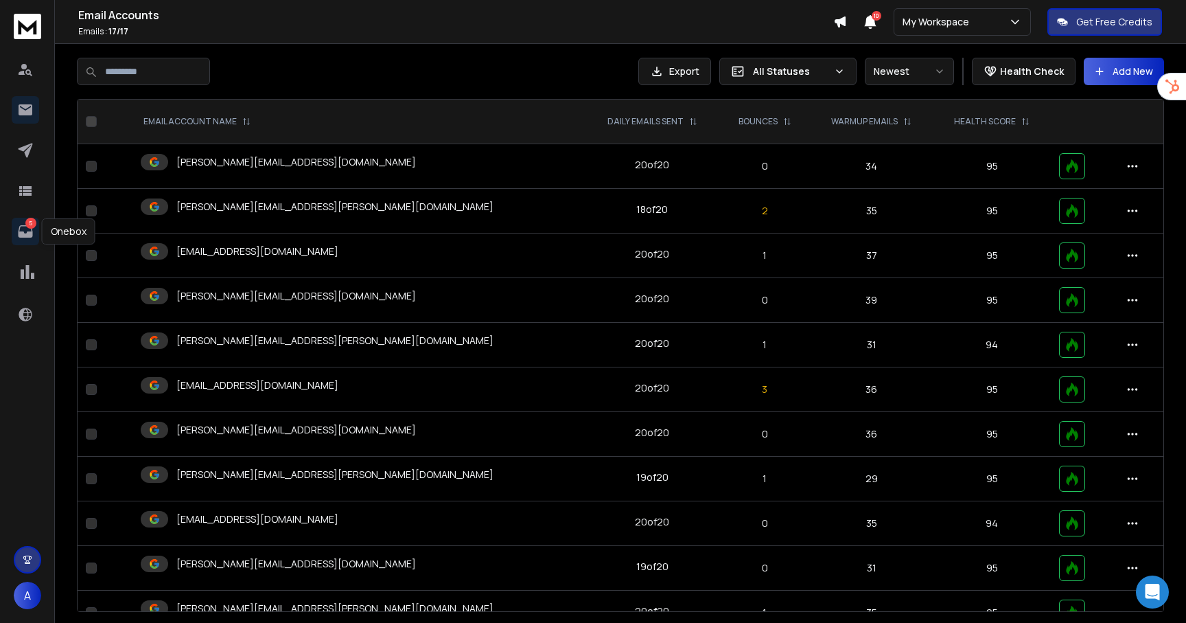
click at [17, 219] on link "5" at bounding box center [25, 231] width 27 height 27
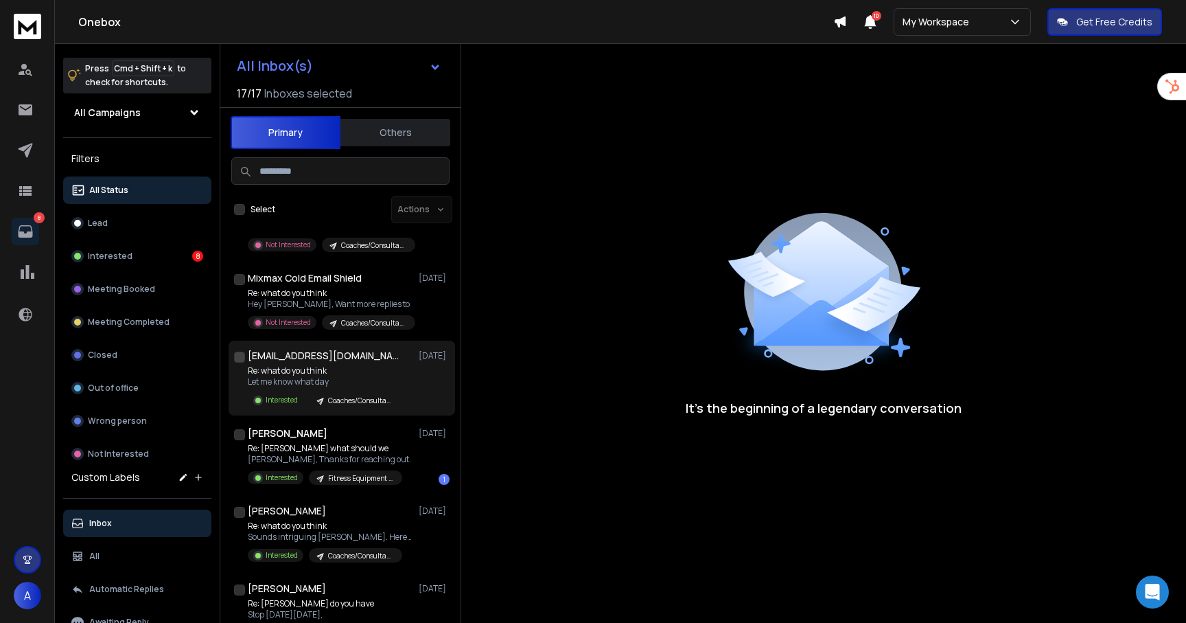
scroll to position [1536, 0]
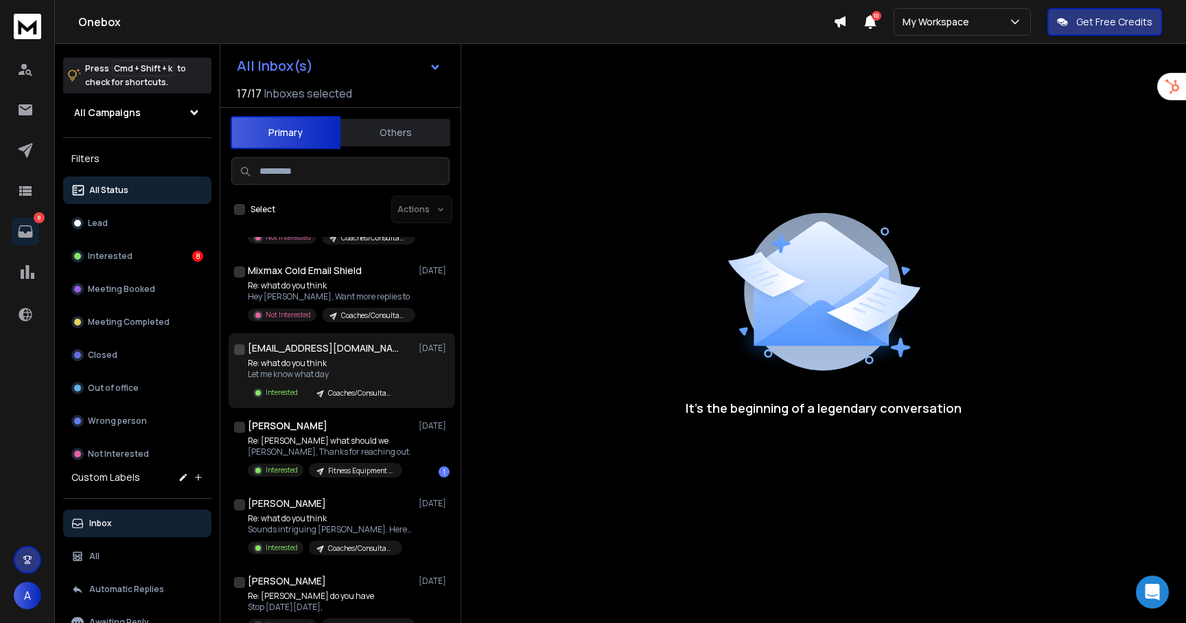
click at [337, 371] on p "Let me know what day" at bounding box center [325, 374] width 154 height 11
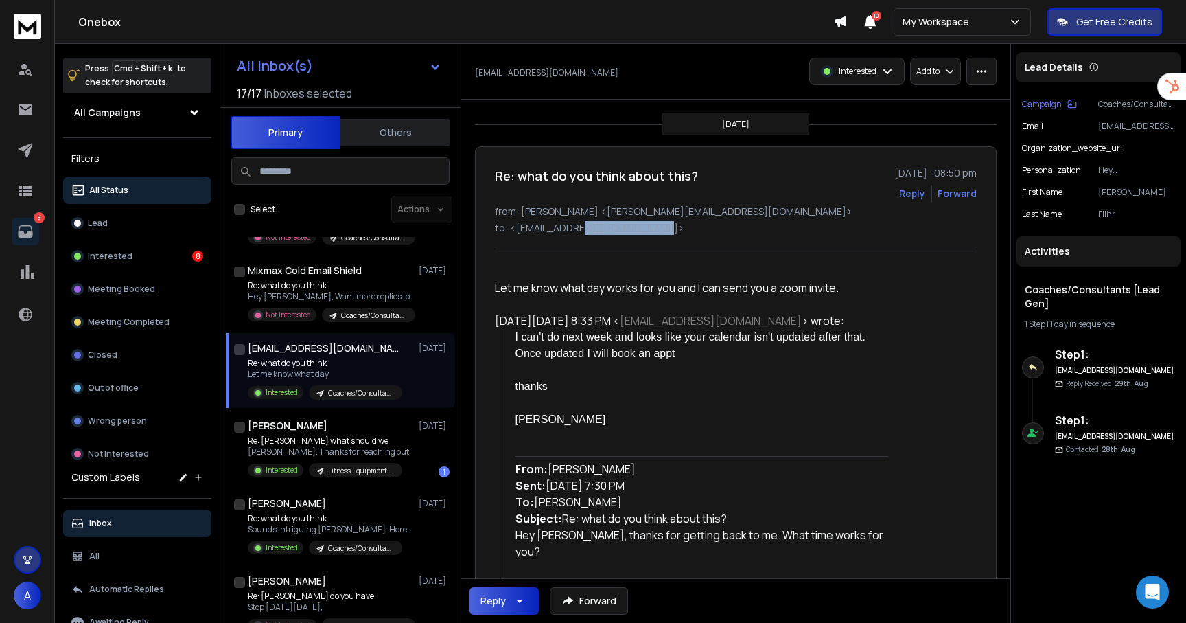
drag, startPoint x: 573, startPoint y: 231, endPoint x: 650, endPoint y: 231, distance: 77.6
click at [650, 231] on p "to: <[EMAIL_ADDRESS][DOMAIN_NAME]>" at bounding box center [736, 228] width 482 height 14
copy p "[DOMAIN_NAME]"
click at [985, 75] on icon "button" at bounding box center [982, 71] width 12 height 12
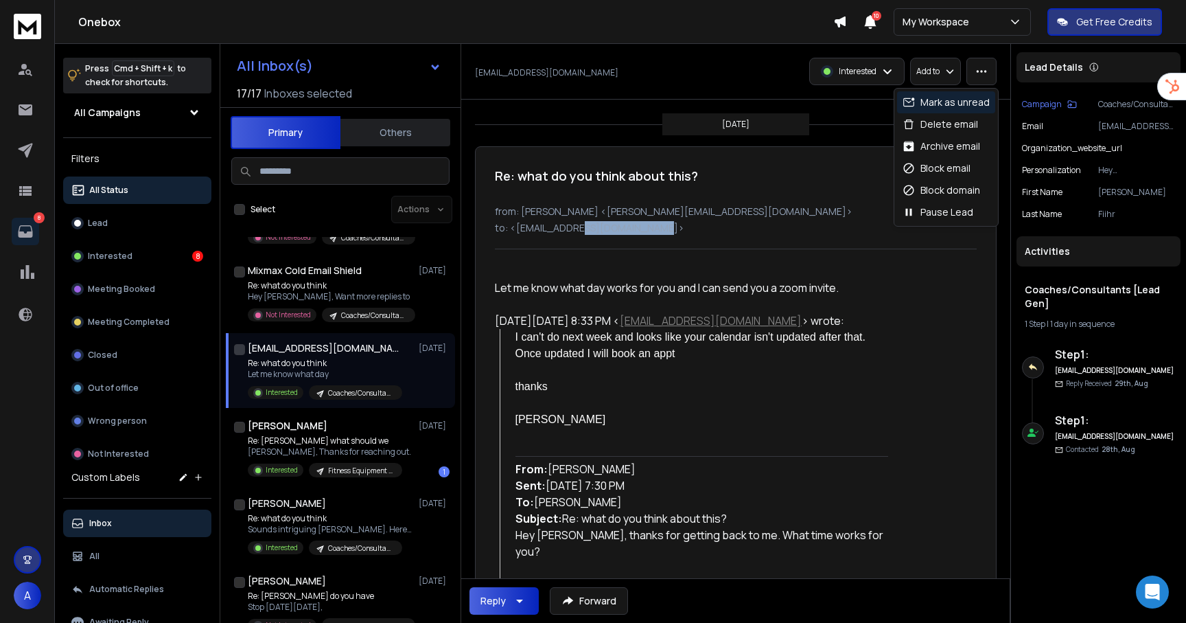
click at [957, 104] on div "Mark as unread" at bounding box center [946, 102] width 87 height 14
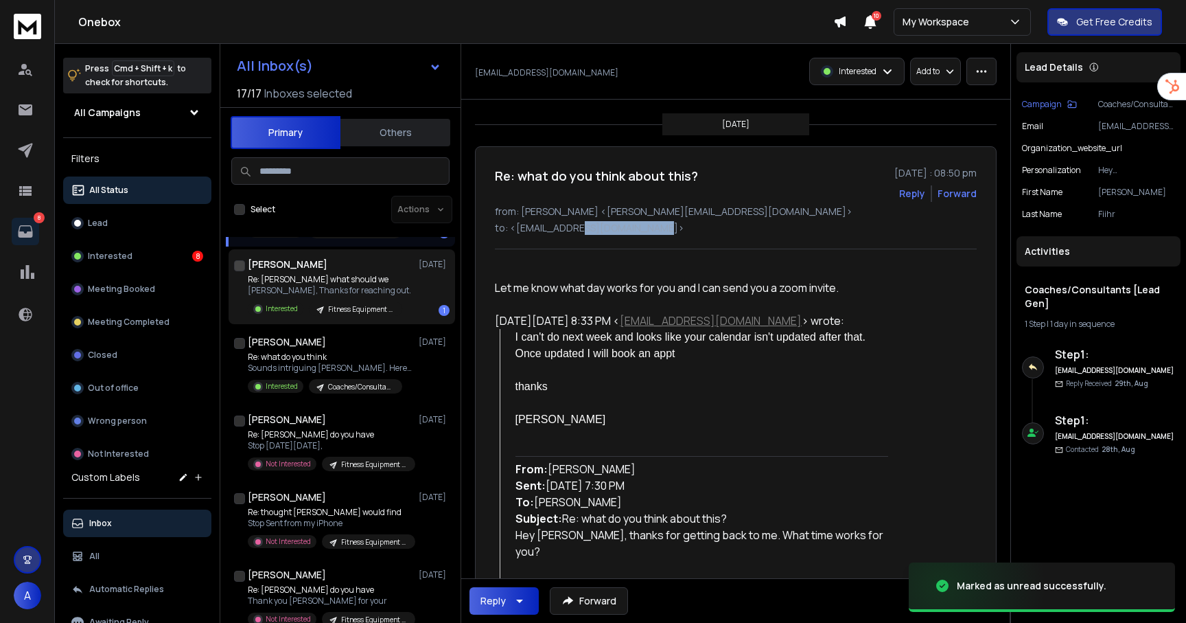
scroll to position [1698, 0]
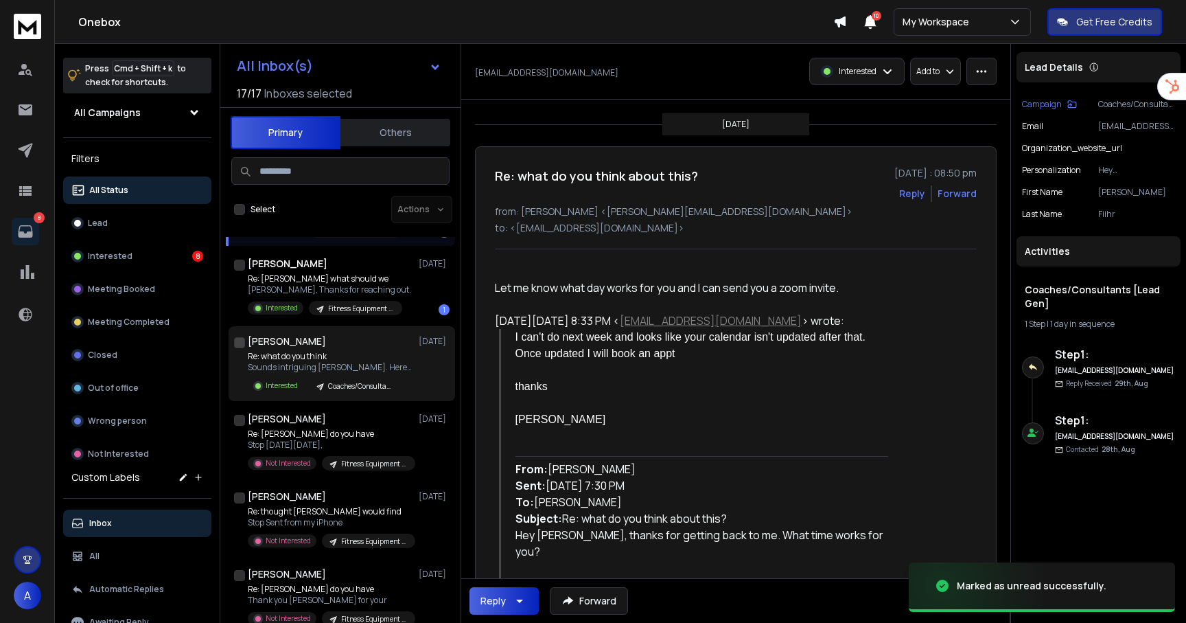
click at [374, 369] on p "Sounds intriguing [PERSON_NAME]. Here is" at bounding box center [330, 367] width 165 height 11
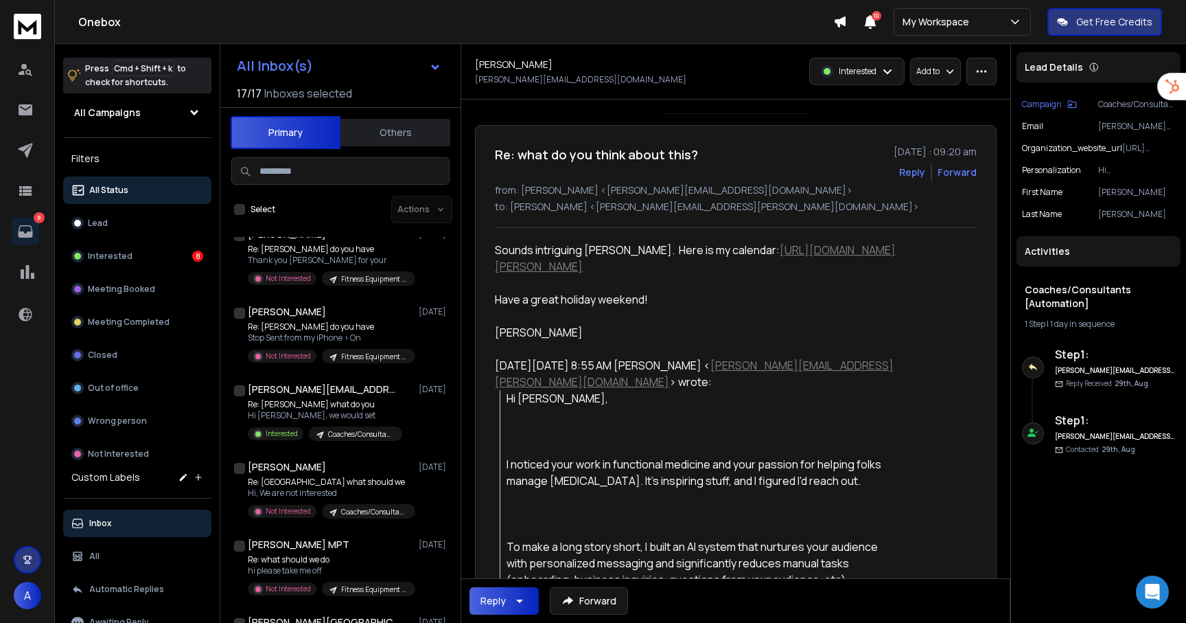
scroll to position [2040, 0]
click at [369, 409] on p "Hi [PERSON_NAME], we would set" at bounding box center [325, 413] width 154 height 11
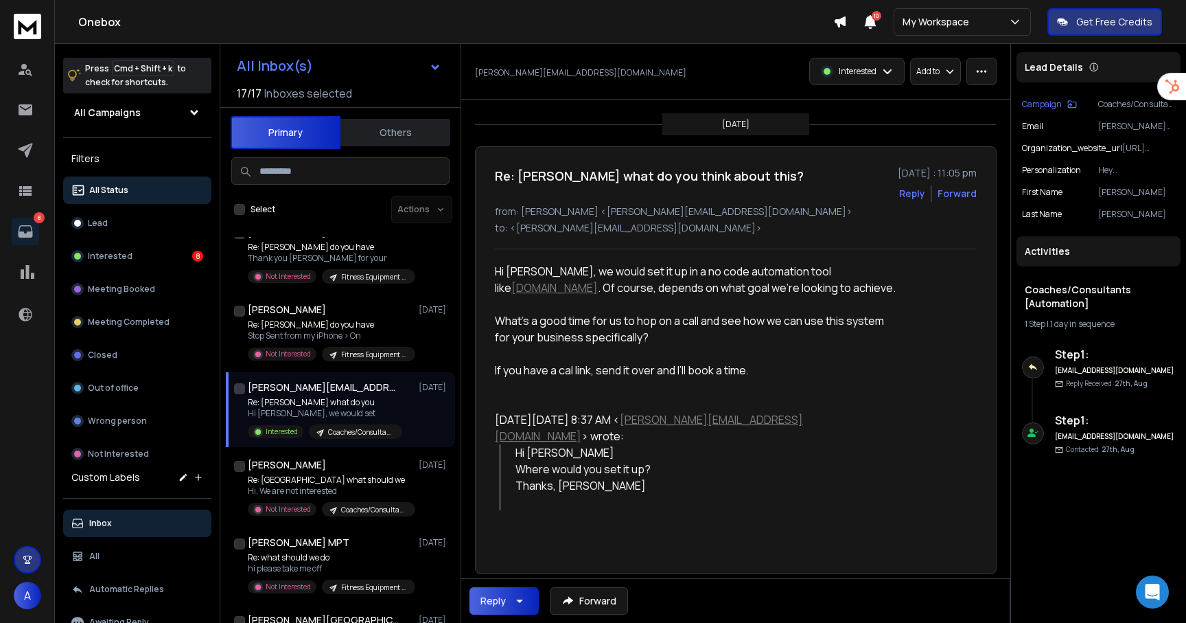
scroll to position [61, 0]
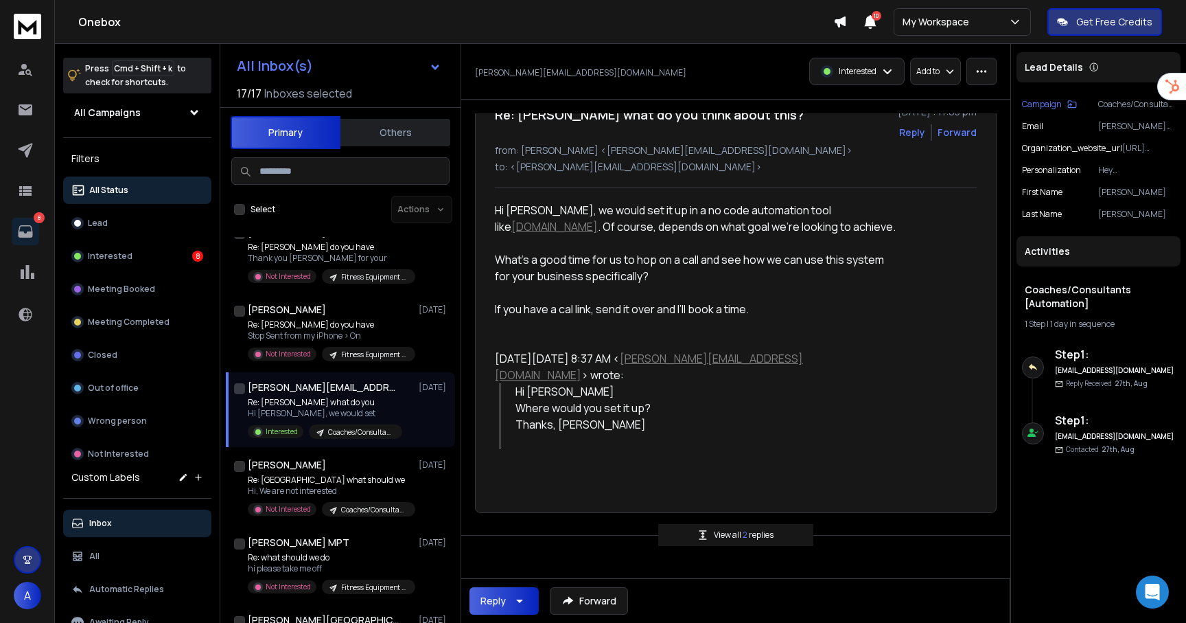
click at [764, 546] on div "[DATE] Re: [PERSON_NAME] what do you think about this? [DATE] : 11:05 pm Reply …" at bounding box center [735, 359] width 549 height 614
click at [764, 531] on p "View all 2 replies" at bounding box center [744, 534] width 60 height 11
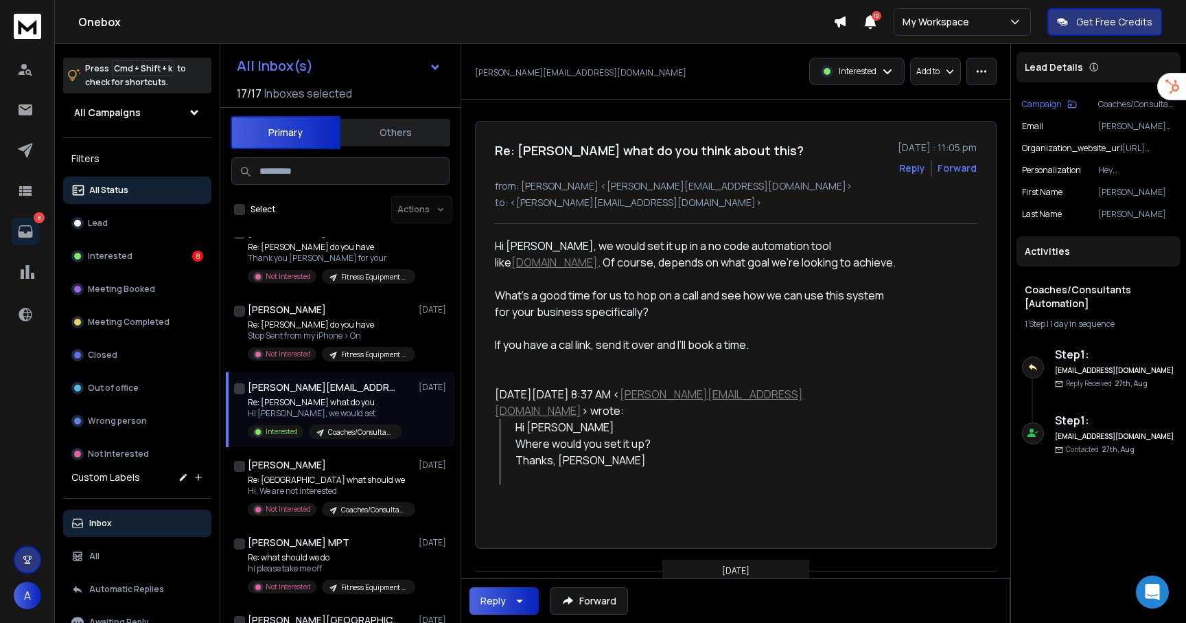
scroll to position [0, 0]
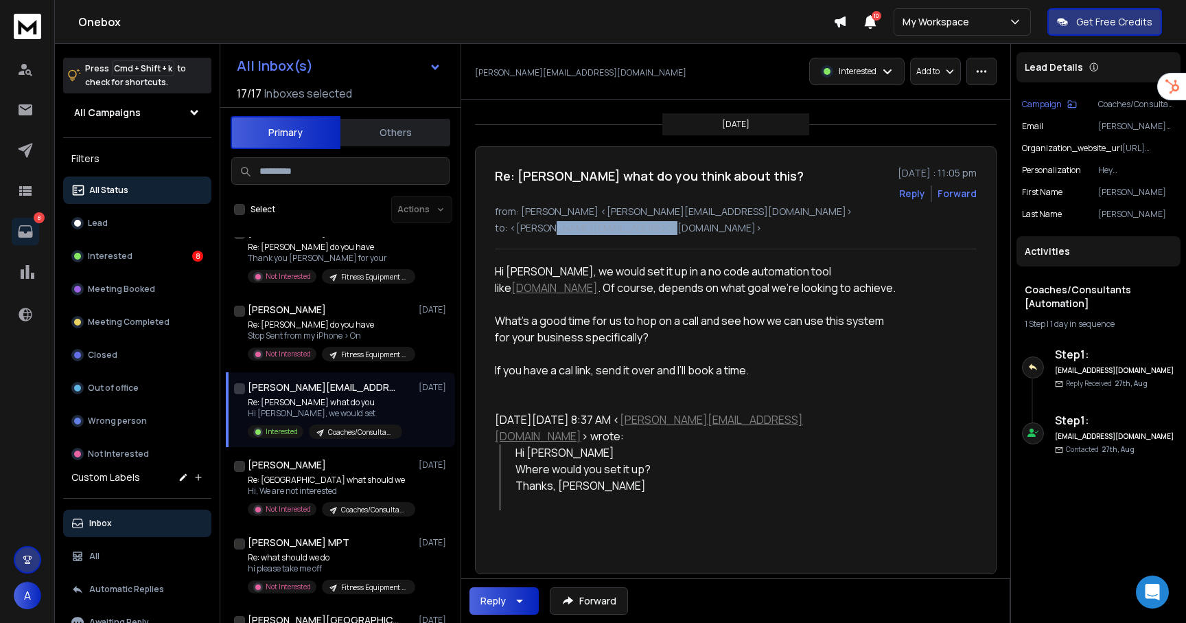
drag, startPoint x: 554, startPoint y: 229, endPoint x: 654, endPoint y: 229, distance: 99.6
click at [654, 229] on p "to: <[EMAIL_ADDRESS][DOMAIN_NAME]>" at bounding box center [736, 228] width 482 height 14
copy p "[DOMAIN_NAME]"
click at [661, 286] on div "Hi [PERSON_NAME], we would set it up in a no code automation tool like [DOMAIN_…" at bounding box center [695, 279] width 401 height 33
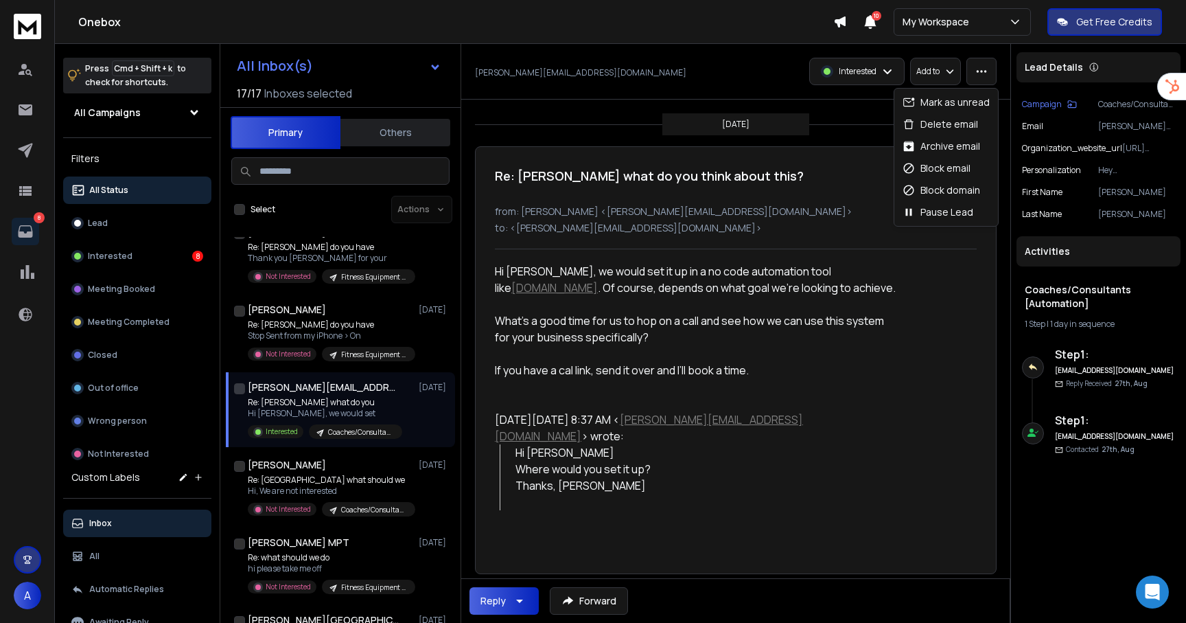
click at [983, 65] on button "button" at bounding box center [982, 71] width 30 height 27
click at [958, 96] on div "Mark as unread" at bounding box center [946, 102] width 87 height 14
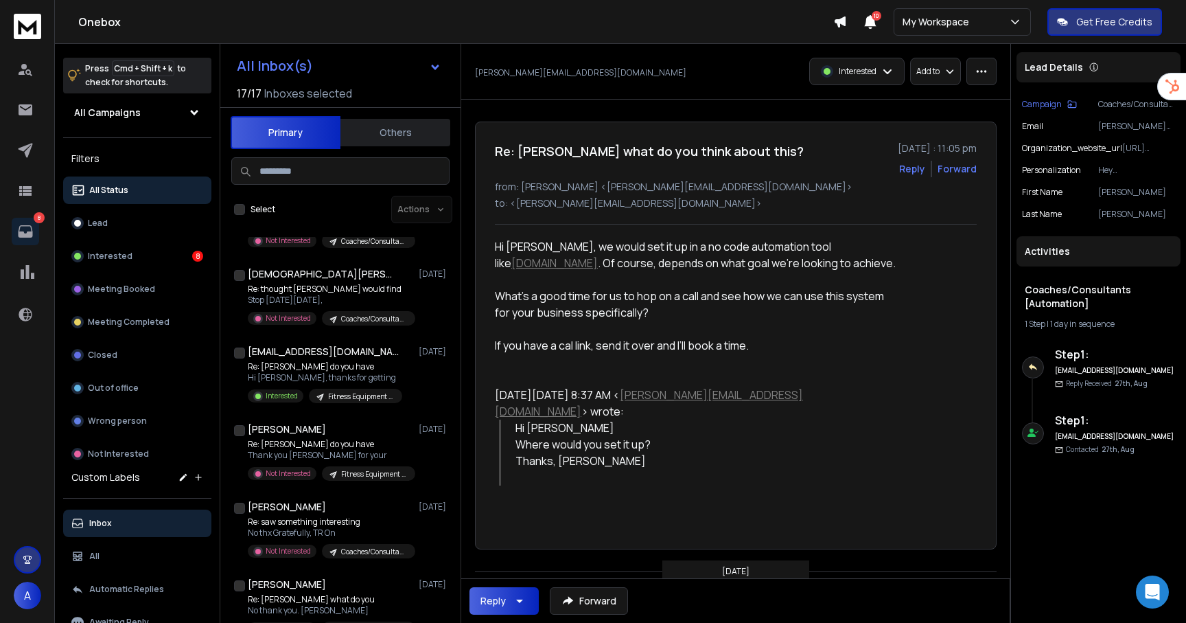
scroll to position [3008, 0]
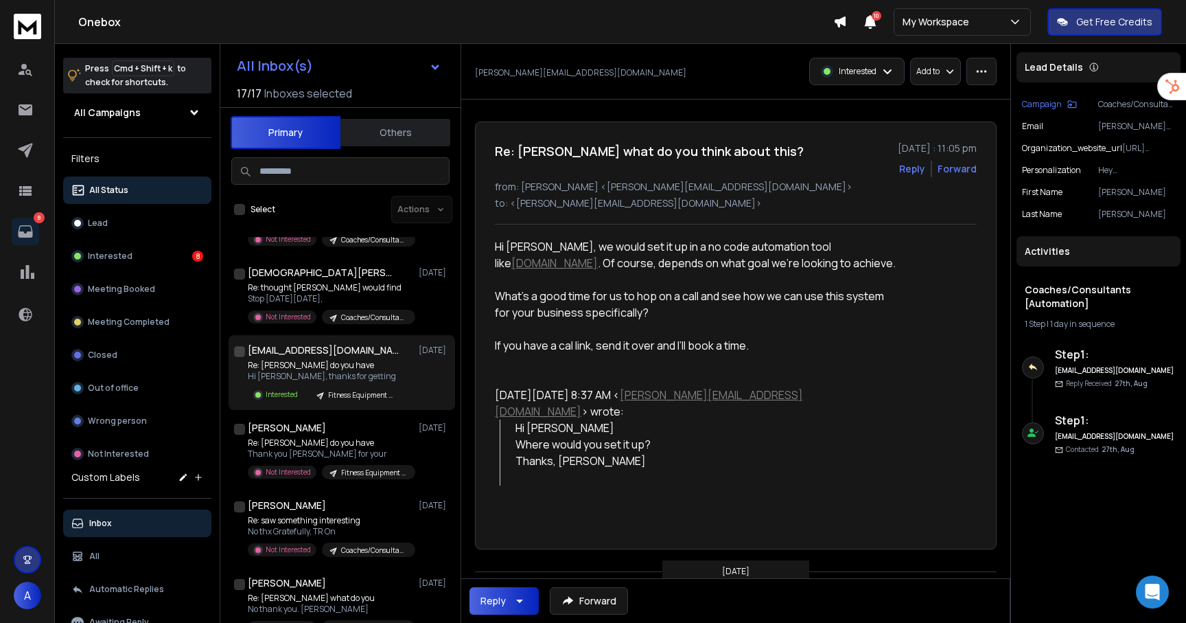
click at [387, 378] on p "Hi [PERSON_NAME], thanks for getting" at bounding box center [325, 376] width 154 height 11
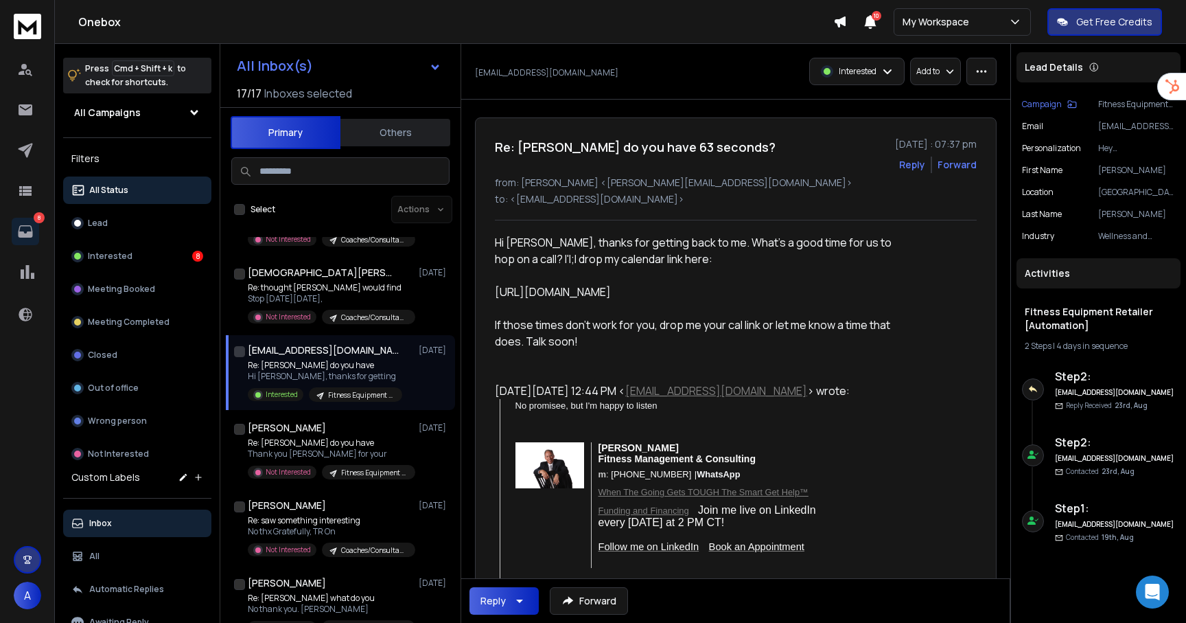
scroll to position [0, 0]
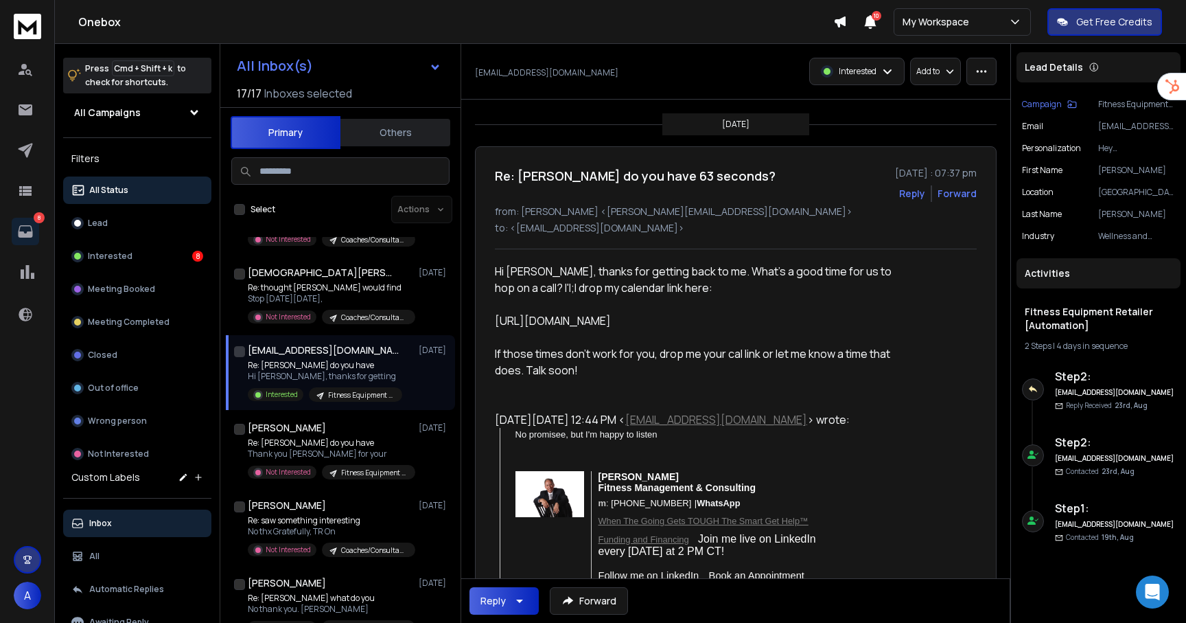
click at [984, 80] on button "button" at bounding box center [982, 71] width 30 height 27
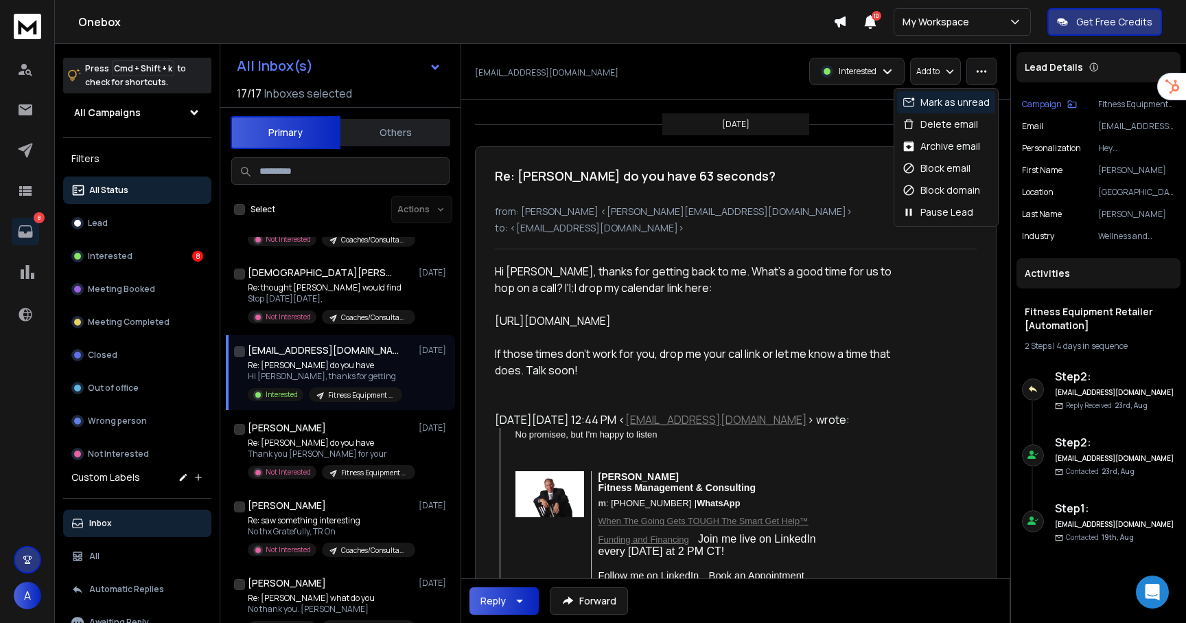
click at [964, 102] on div "Mark as unread" at bounding box center [946, 102] width 87 height 14
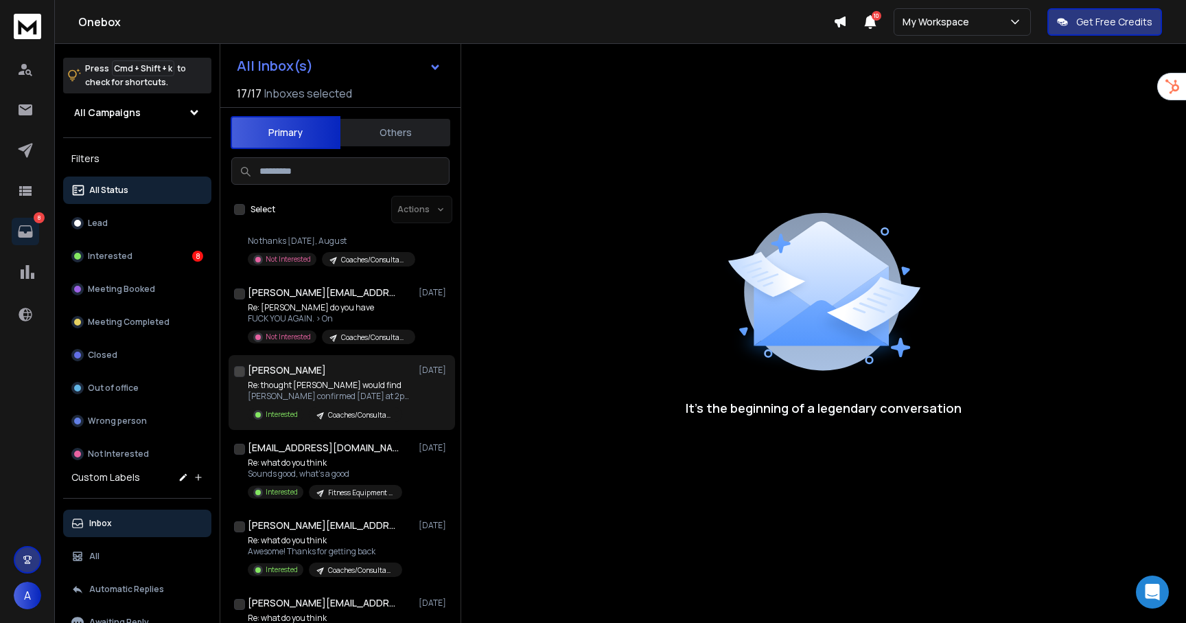
scroll to position [3610, 0]
click at [366, 395] on p "[PERSON_NAME] confirmed [DATE] at 2pm." at bounding box center [330, 394] width 165 height 11
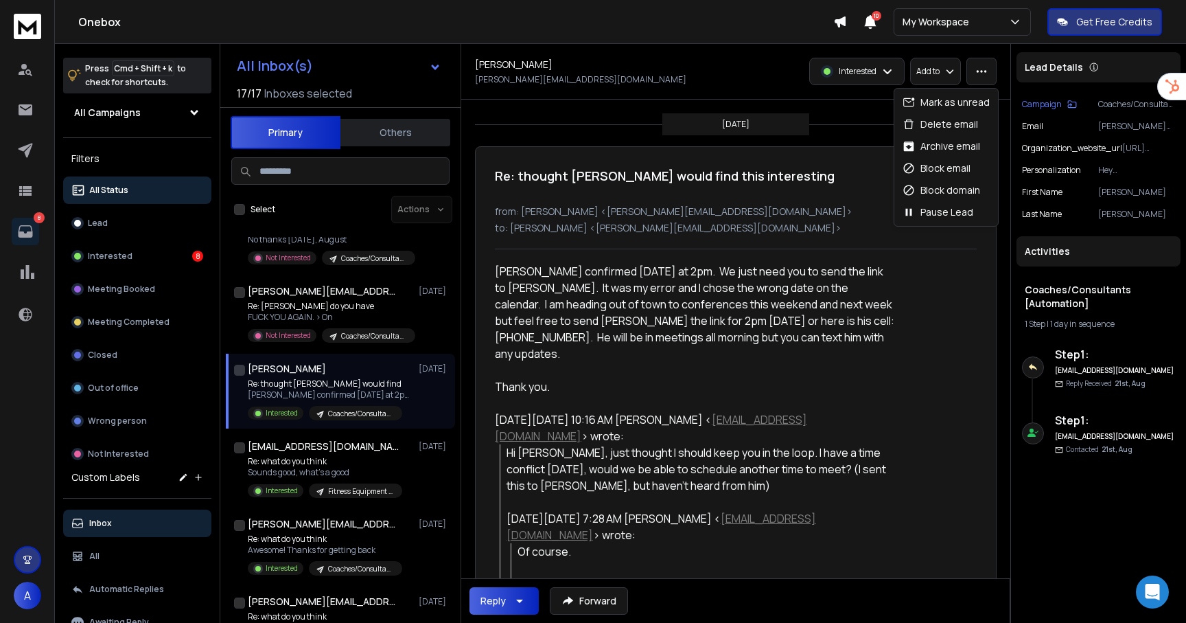
click at [986, 64] on button "button" at bounding box center [982, 71] width 30 height 27
click at [973, 102] on div "Mark as unread" at bounding box center [946, 102] width 87 height 14
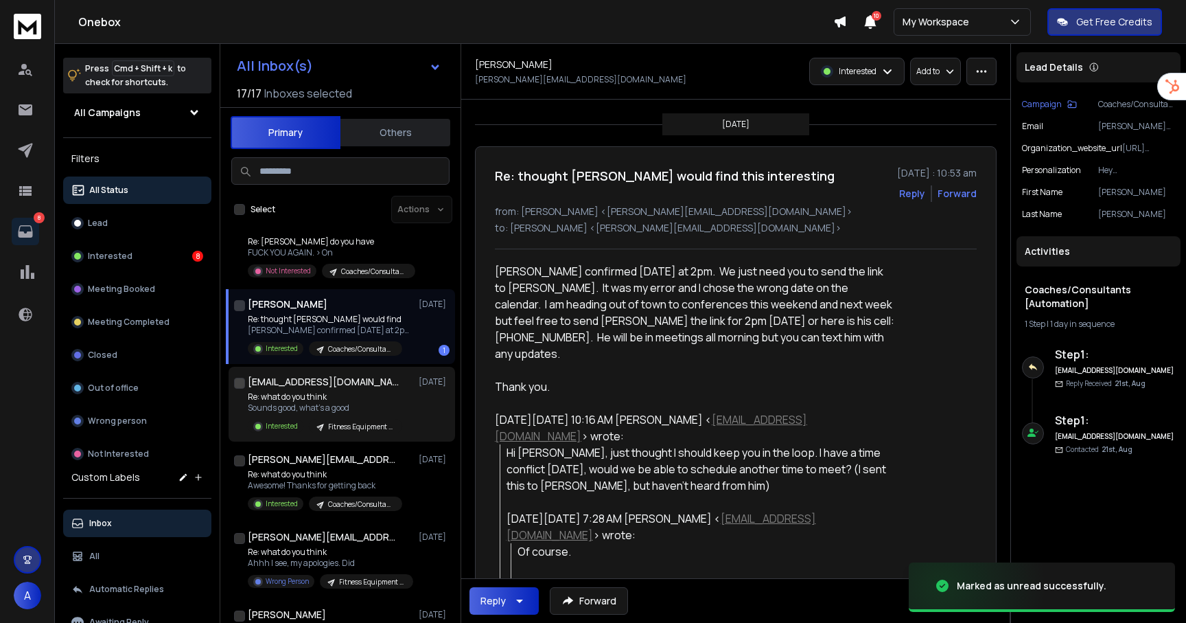
scroll to position [3684, 0]
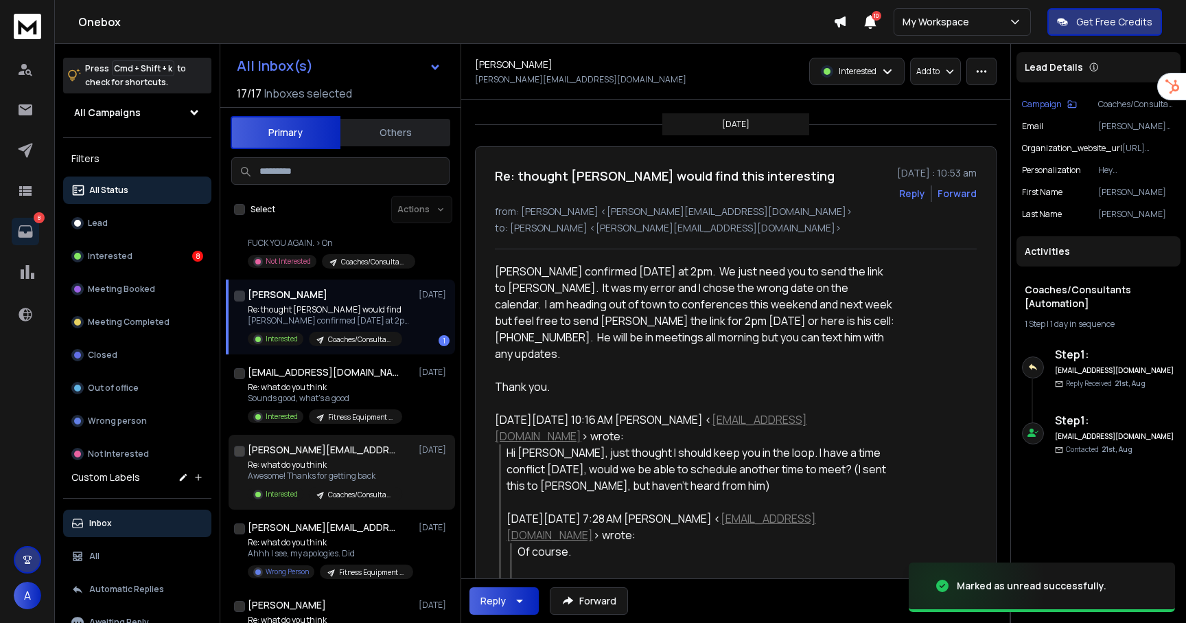
click at [380, 465] on p "Re: what do you think" at bounding box center [325, 464] width 154 height 11
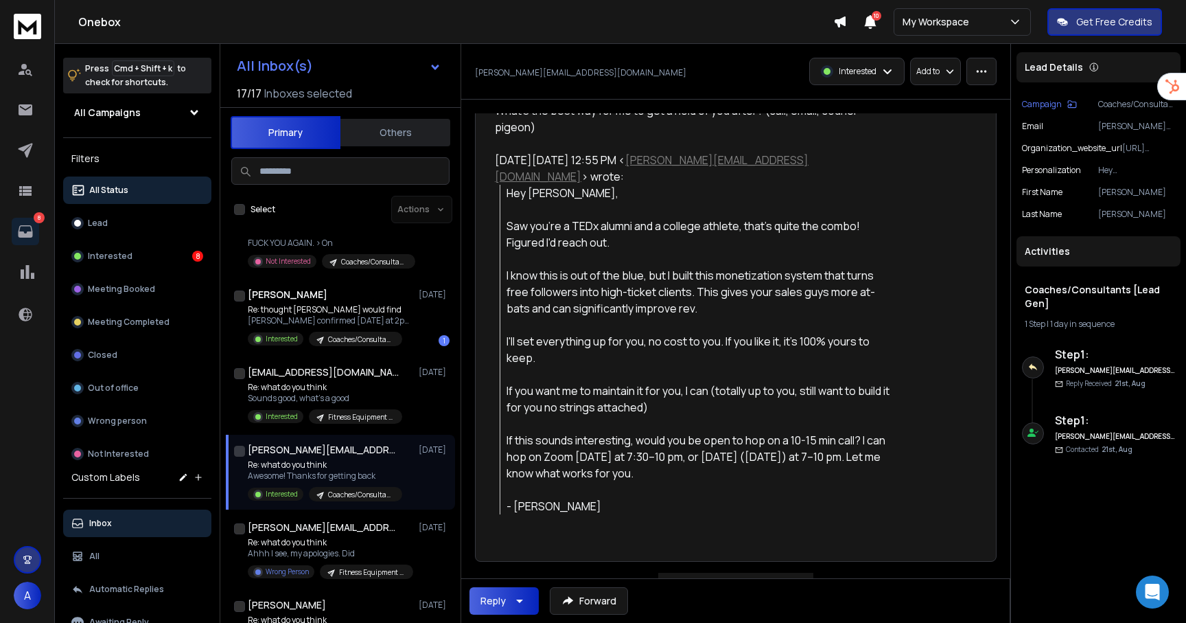
scroll to position [242, 0]
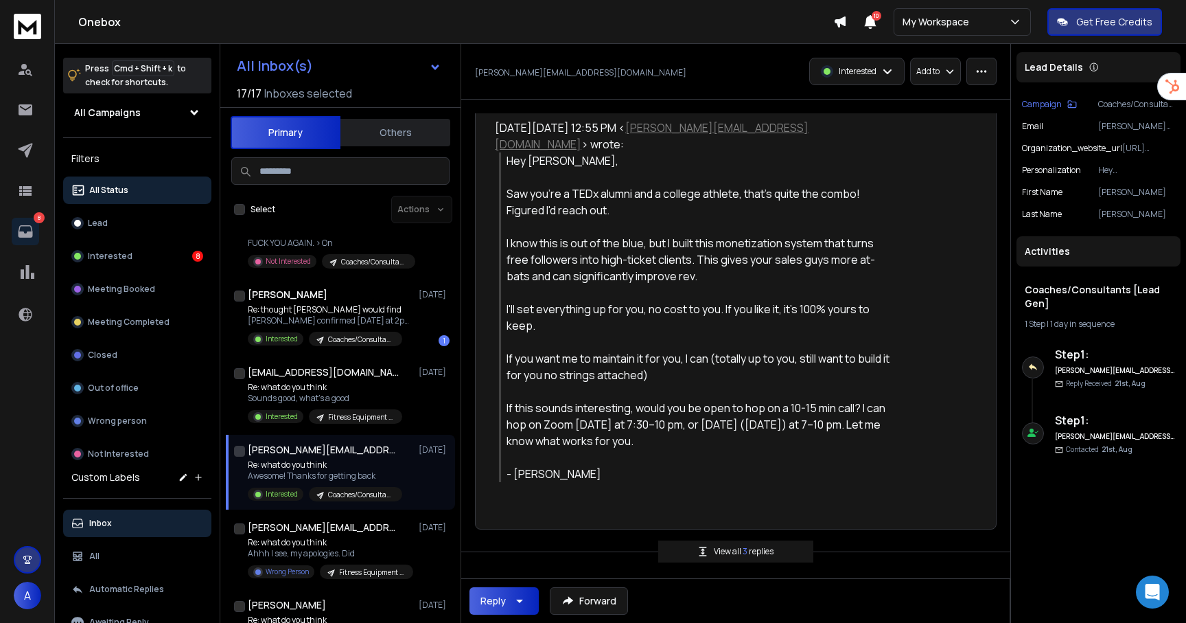
click at [735, 546] on p "View all 3 replies" at bounding box center [744, 551] width 60 height 11
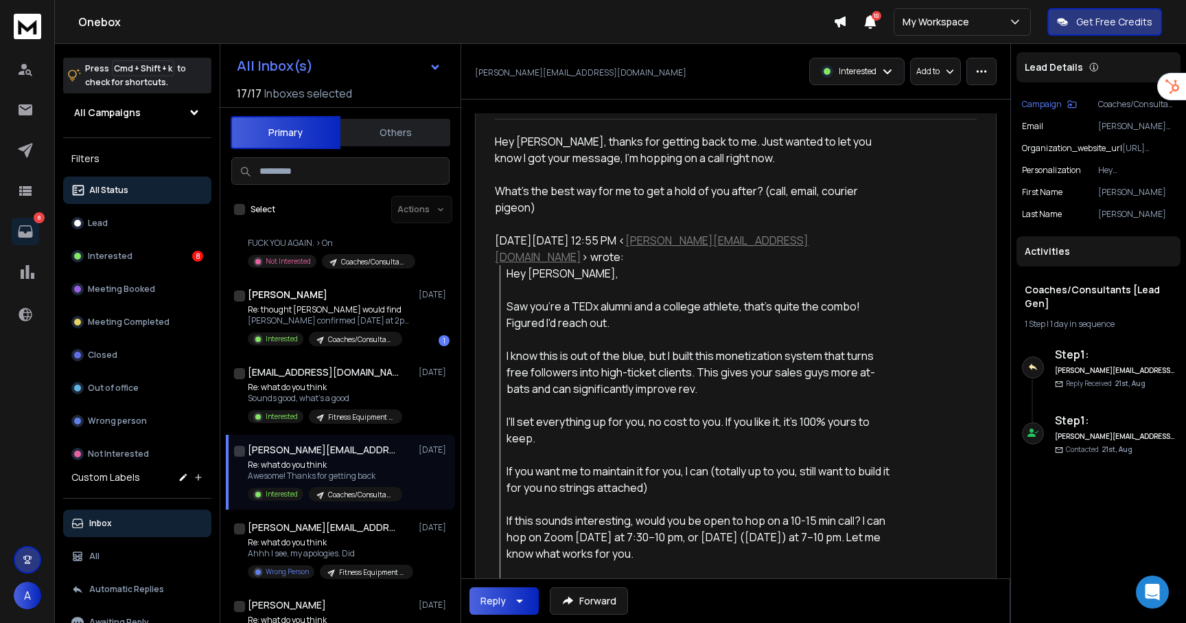
scroll to position [0, 0]
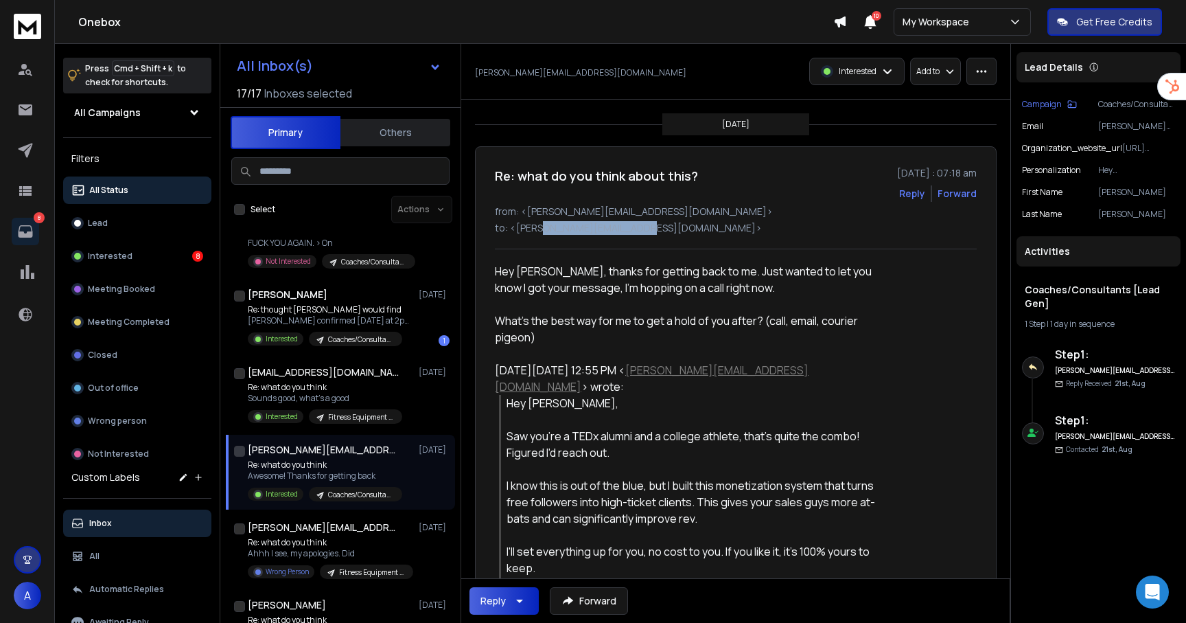
drag, startPoint x: 540, startPoint y: 229, endPoint x: 637, endPoint y: 230, distance: 97.5
click at [637, 230] on p "to: <[PERSON_NAME][EMAIL_ADDRESS][DOMAIN_NAME]>" at bounding box center [736, 228] width 482 height 14
copy p "[DOMAIN_NAME]"
click at [980, 78] on button "button" at bounding box center [982, 71] width 30 height 27
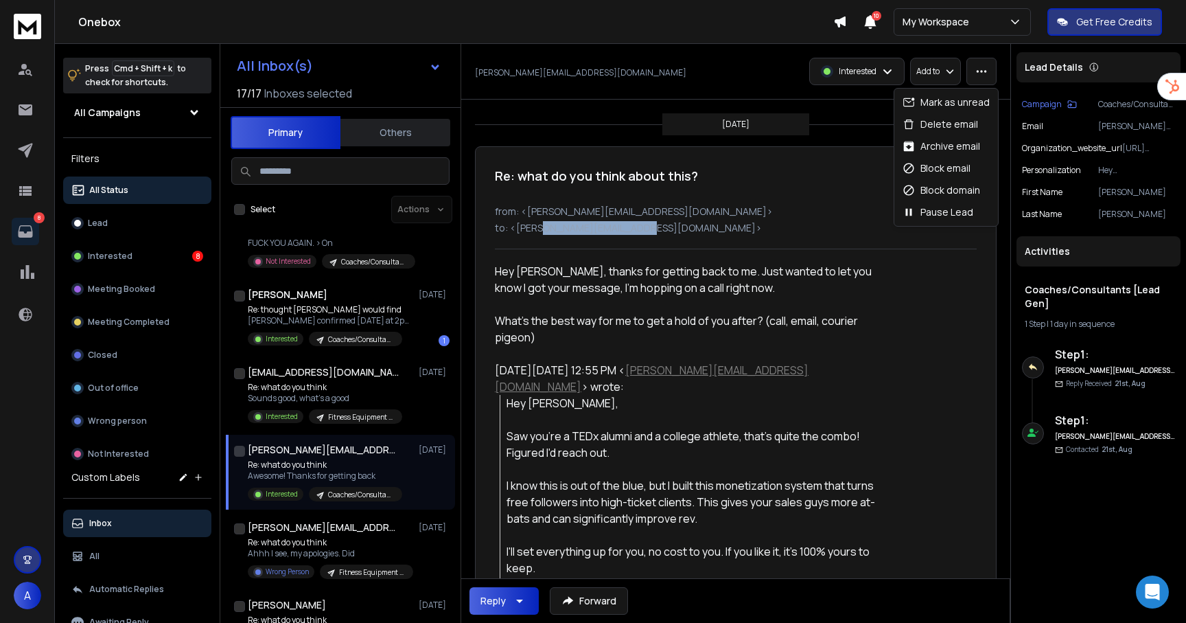
click at [951, 106] on div "Mark as unread" at bounding box center [946, 102] width 87 height 14
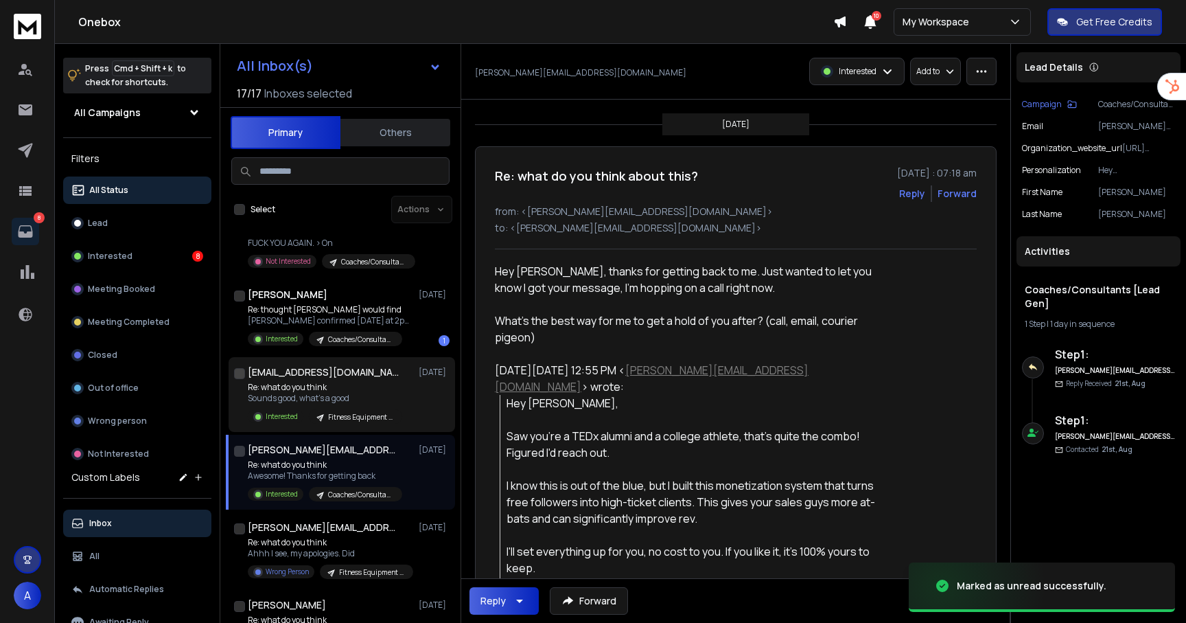
click at [348, 391] on p "Re: what do you think" at bounding box center [325, 387] width 154 height 11
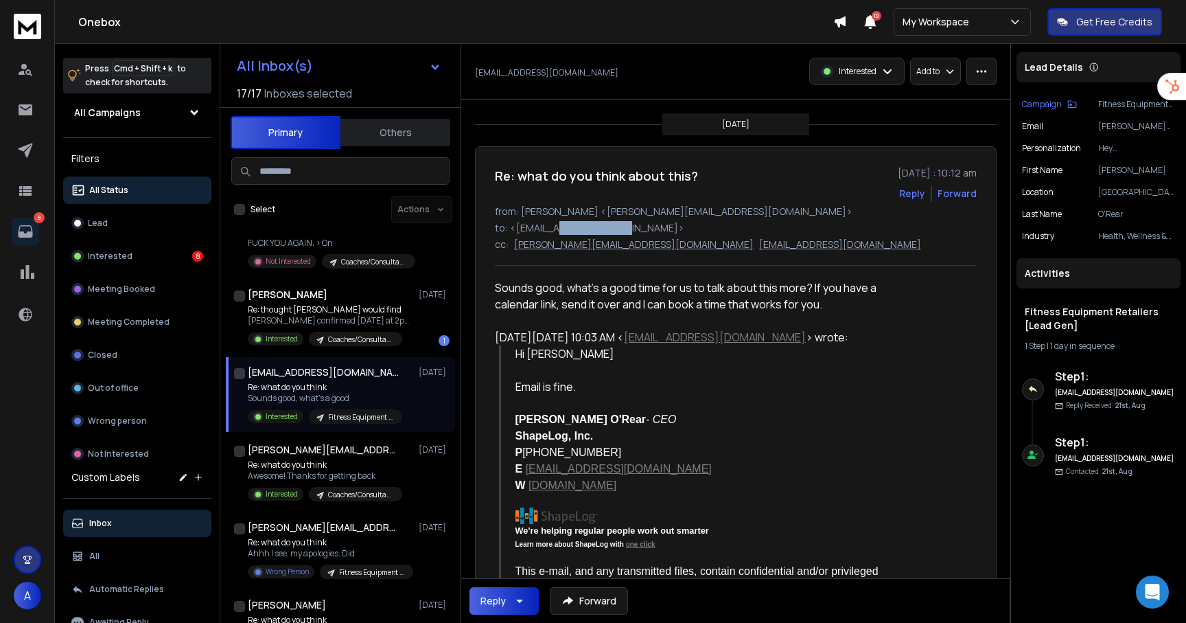
drag, startPoint x: 557, startPoint y: 229, endPoint x: 617, endPoint y: 229, distance: 59.0
click at [617, 229] on p "to: <[EMAIL_ADDRESS][DOMAIN_NAME]>" at bounding box center [736, 228] width 482 height 14
copy p "[DOMAIN_NAME]"
click at [747, 310] on div "Sounds good, what's a good time for us to talk about this more? If you have a c…" at bounding box center [695, 295] width 401 height 33
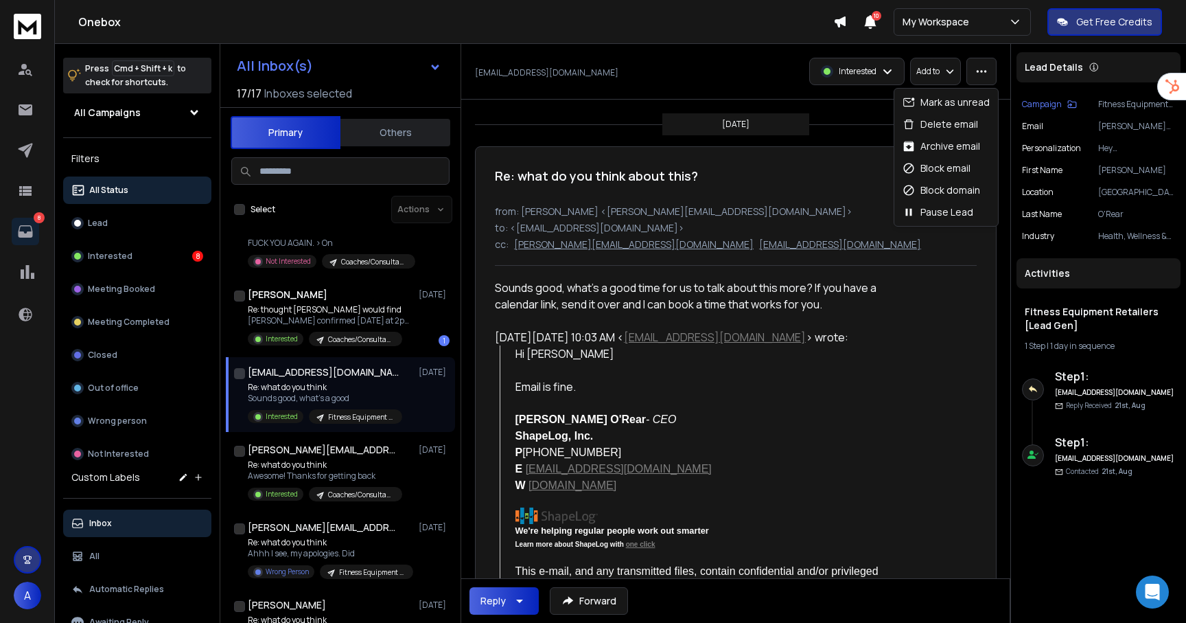
click at [978, 64] on button "button" at bounding box center [982, 71] width 30 height 27
click at [963, 96] on div "Mark as unread" at bounding box center [946, 102] width 87 height 14
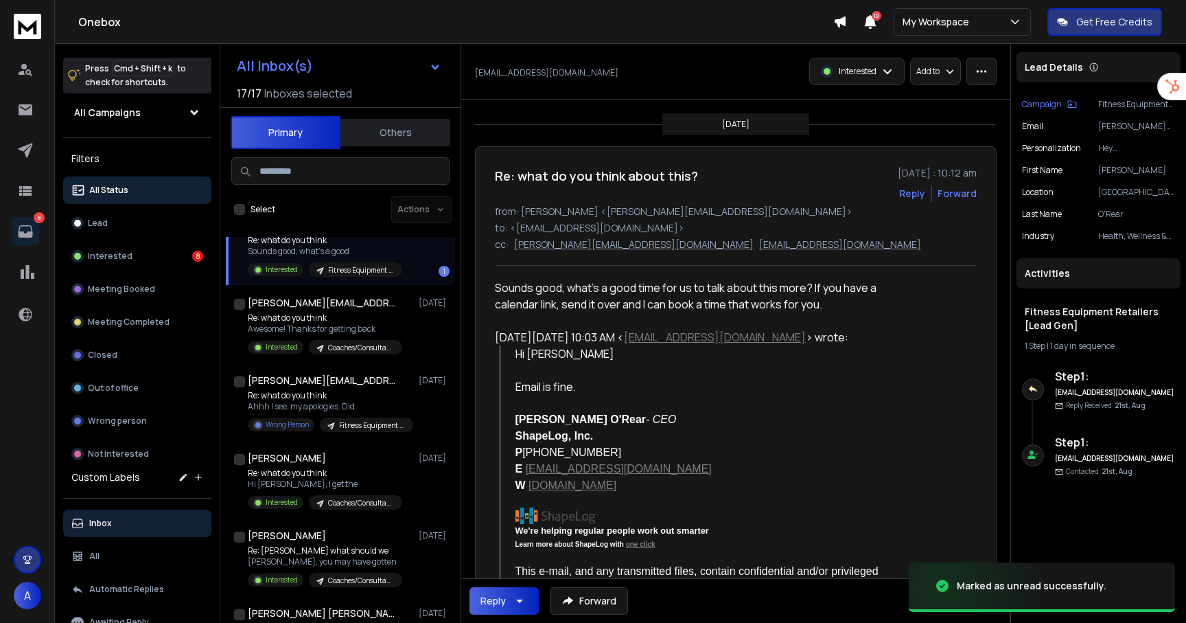
scroll to position [3835, 0]
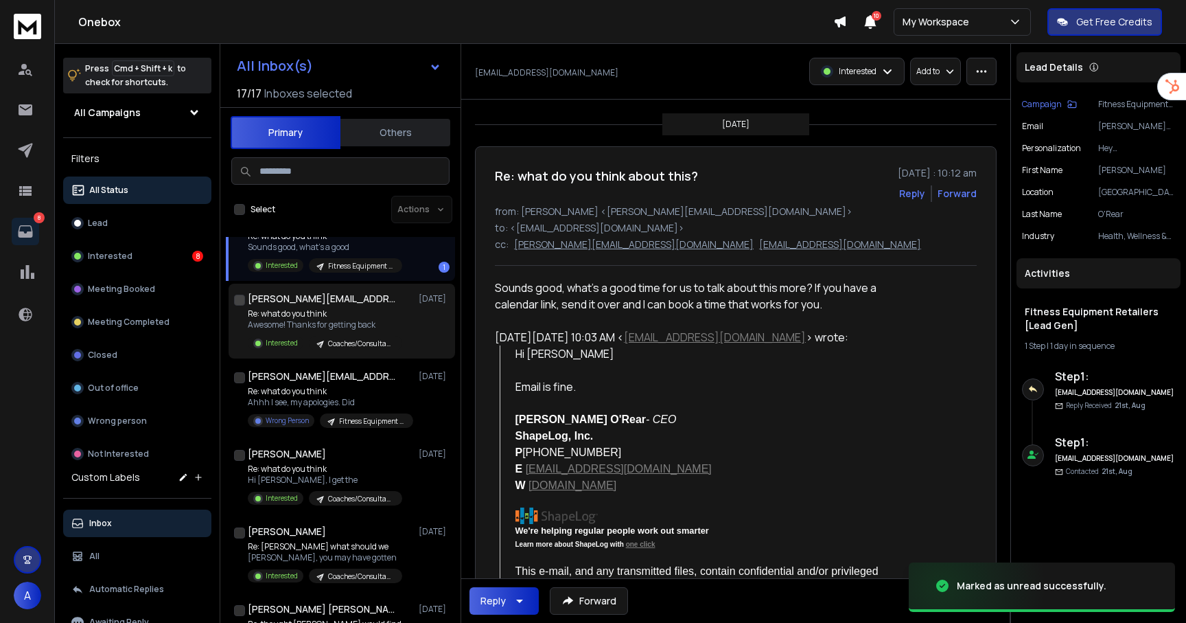
click at [333, 314] on p "Re: what do you think" at bounding box center [325, 313] width 154 height 11
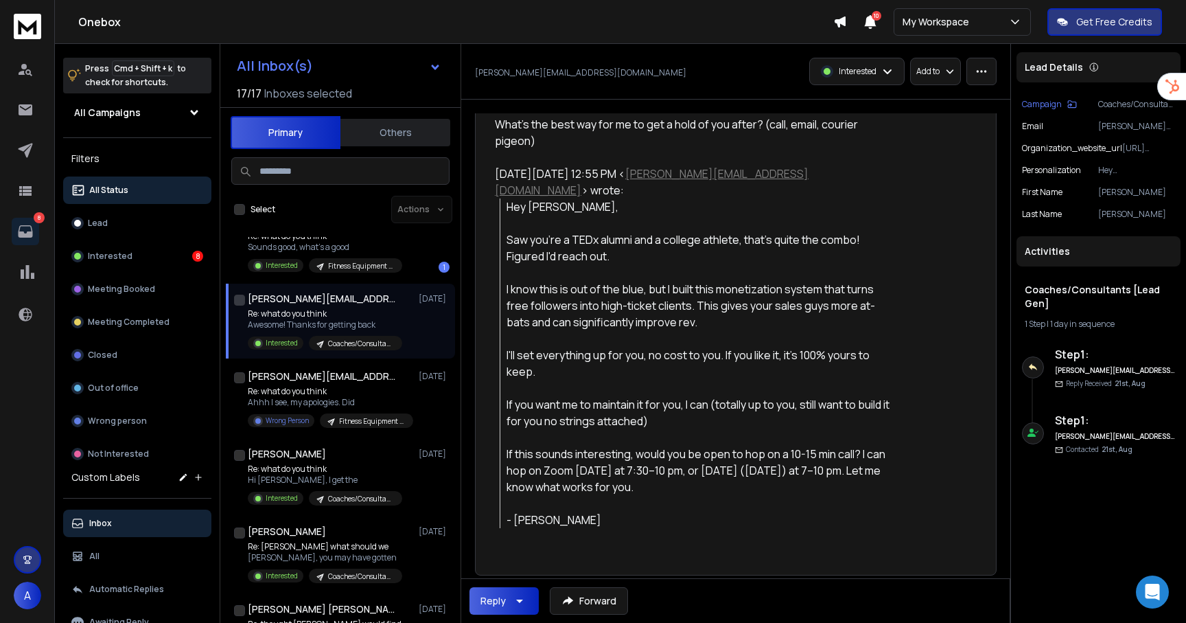
scroll to position [242, 0]
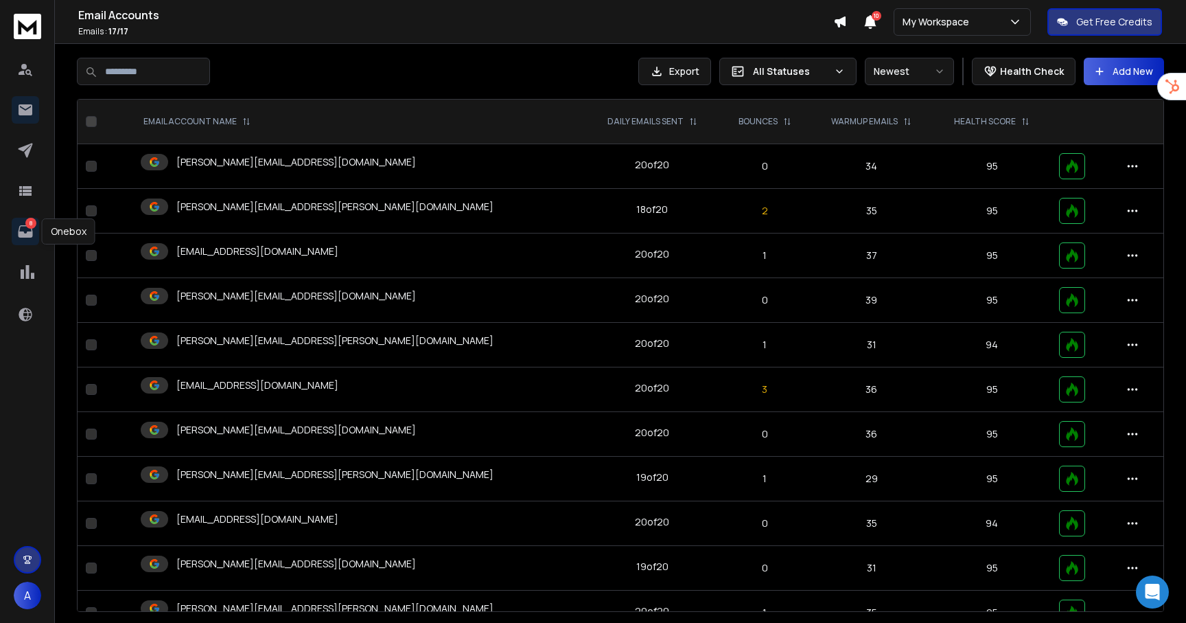
click at [32, 231] on icon at bounding box center [25, 231] width 14 height 12
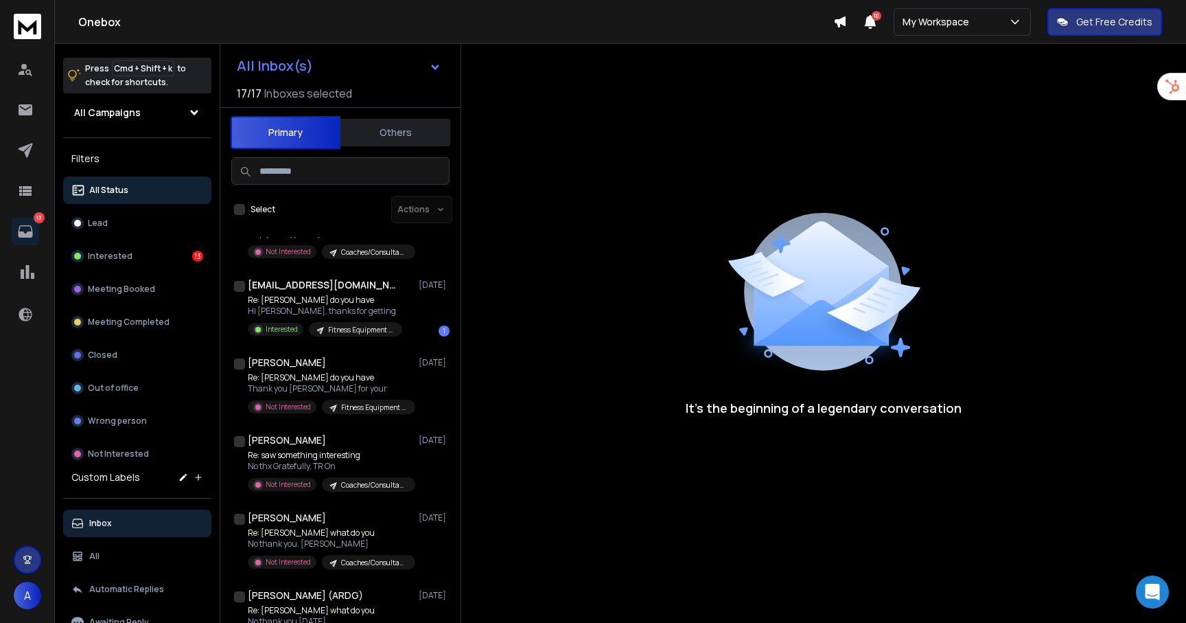
scroll to position [3072, 0]
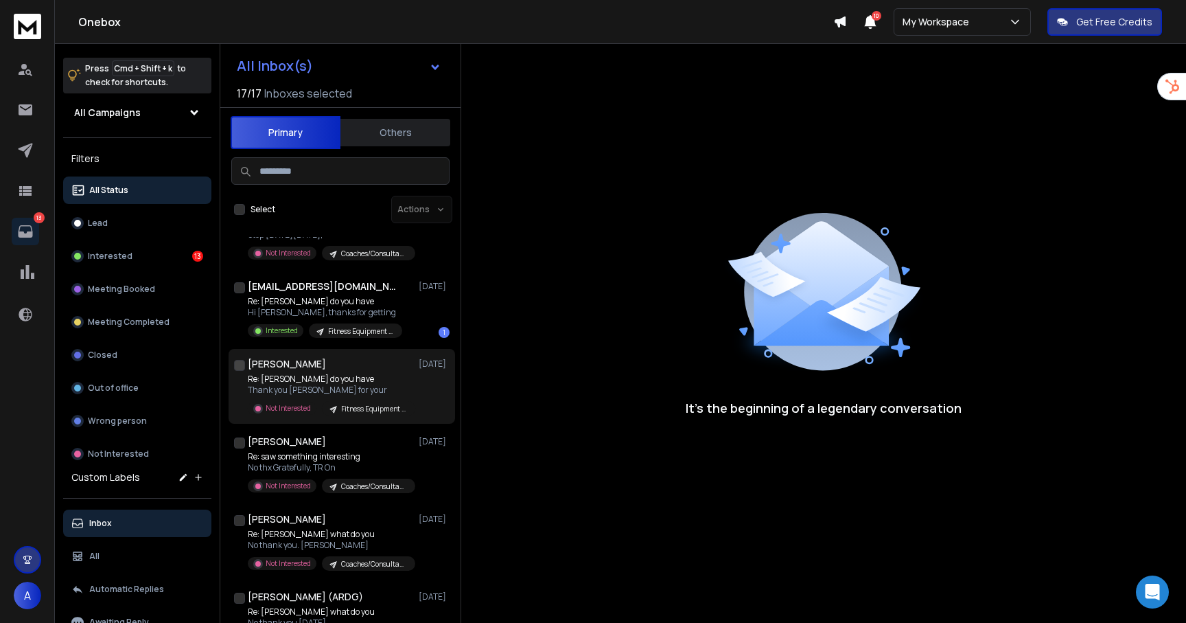
click at [350, 389] on p "Thank you [PERSON_NAME] for your" at bounding box center [330, 389] width 165 height 11
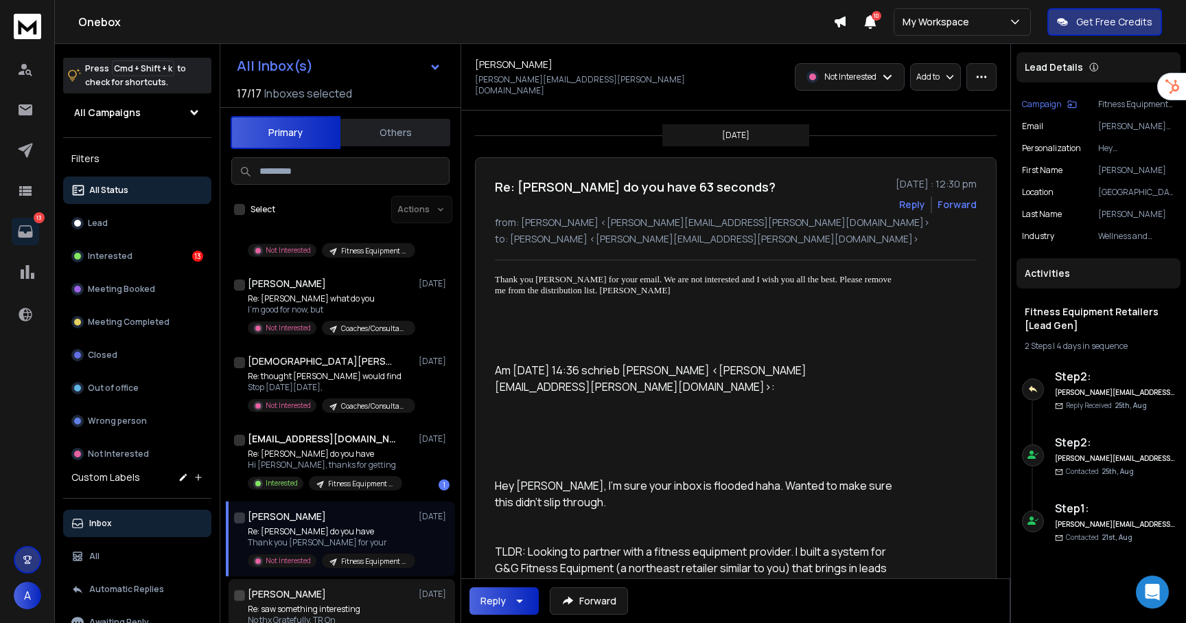
scroll to position [2918, 0]
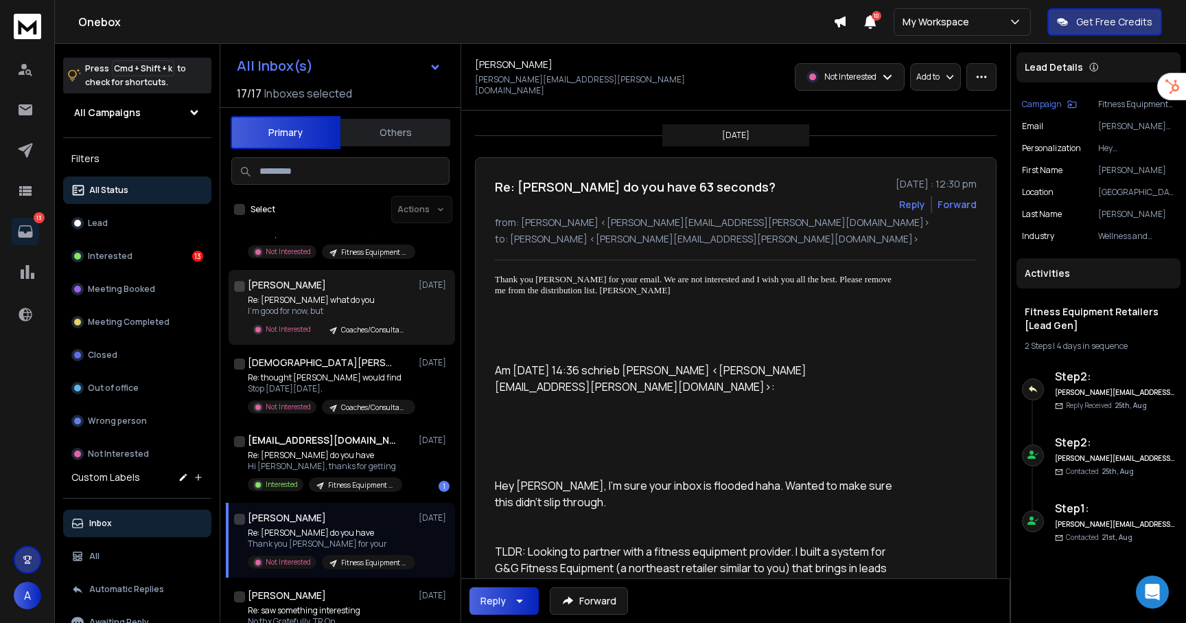
click at [336, 310] on p "I'm good for now, but" at bounding box center [330, 311] width 165 height 11
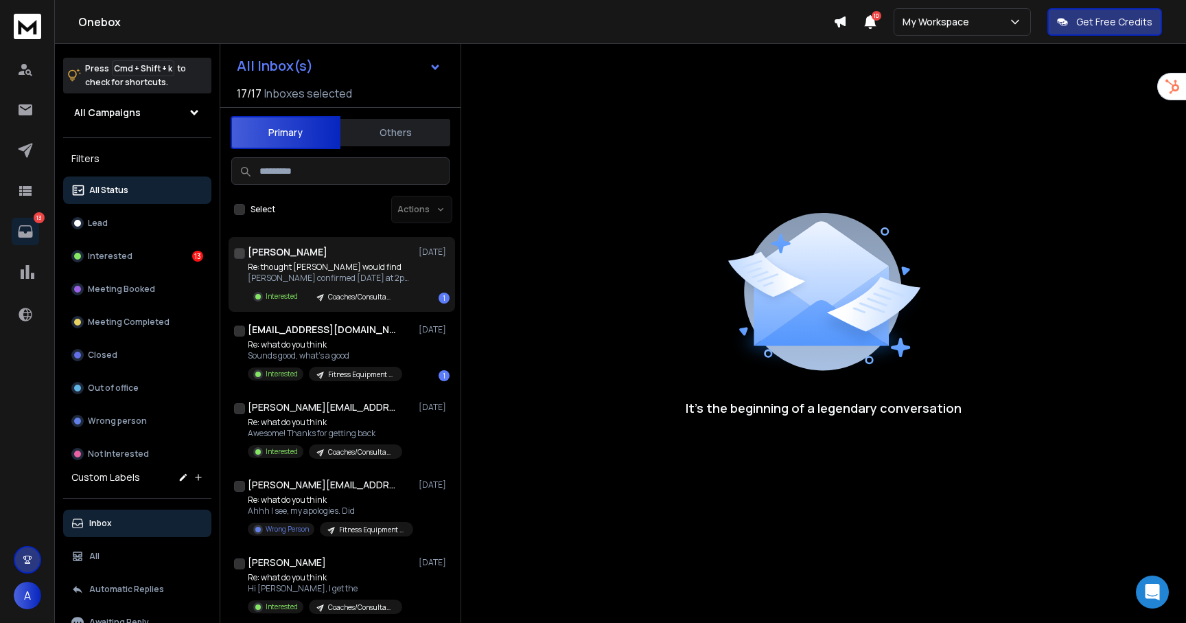
scroll to position [3738, 0]
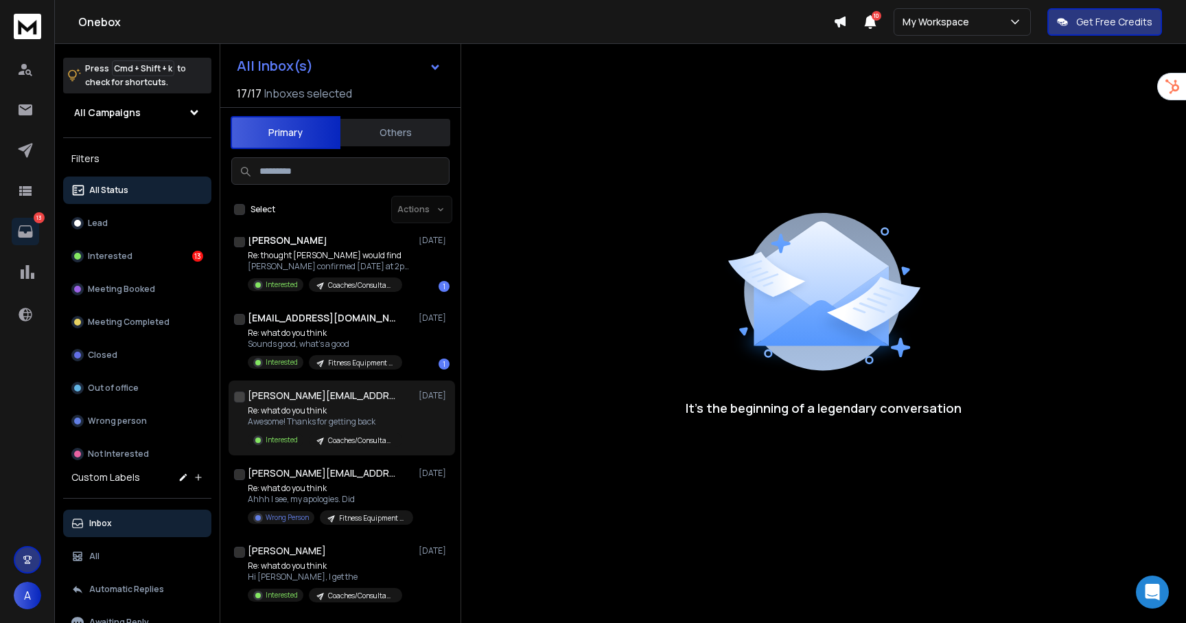
click at [365, 411] on p "Re: what do you think" at bounding box center [325, 410] width 154 height 11
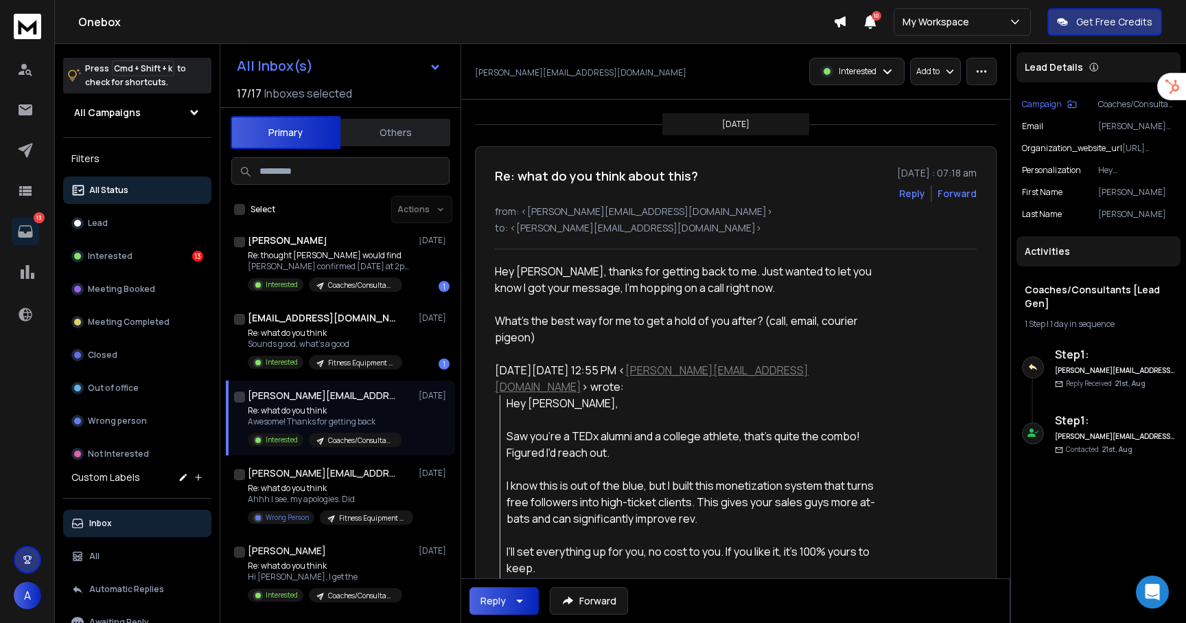
click at [982, 76] on icon "button" at bounding box center [982, 71] width 12 height 12
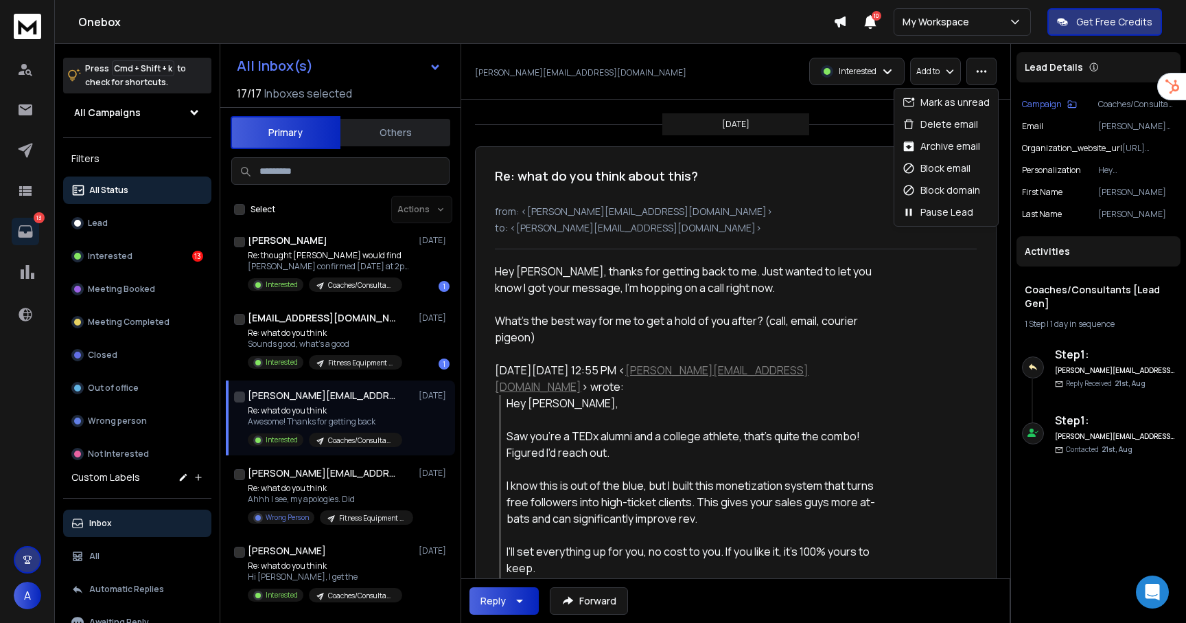
click at [951, 108] on div "Mark as unread" at bounding box center [946, 102] width 87 height 14
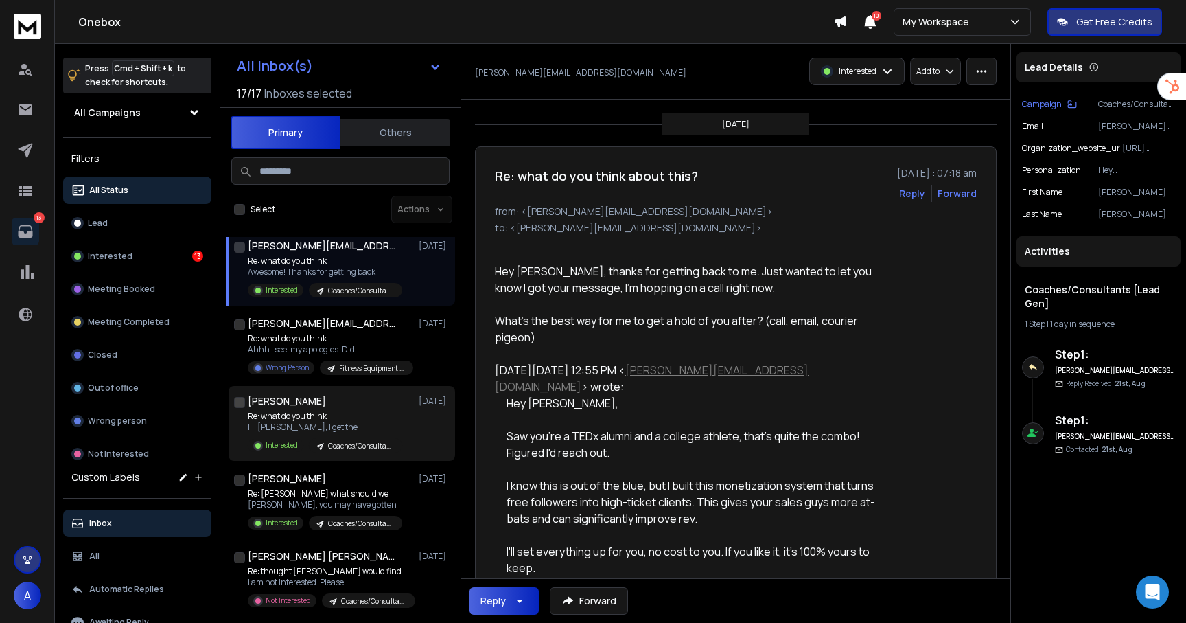
scroll to position [3937, 0]
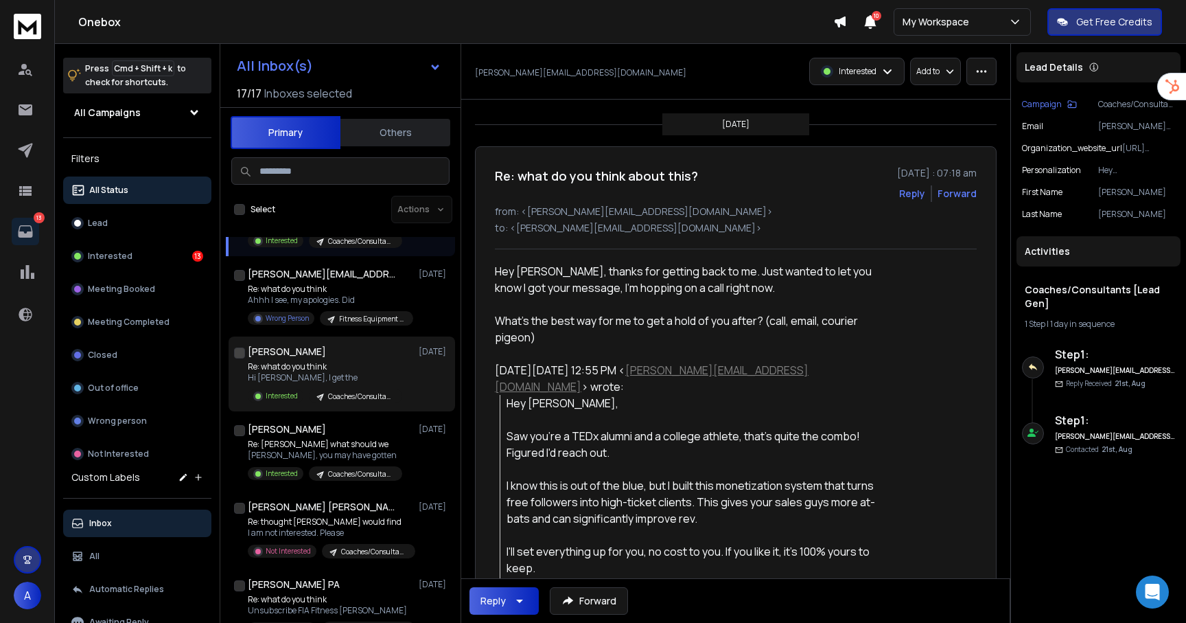
click at [380, 380] on p "Hi [PERSON_NAME], I get the" at bounding box center [325, 377] width 154 height 11
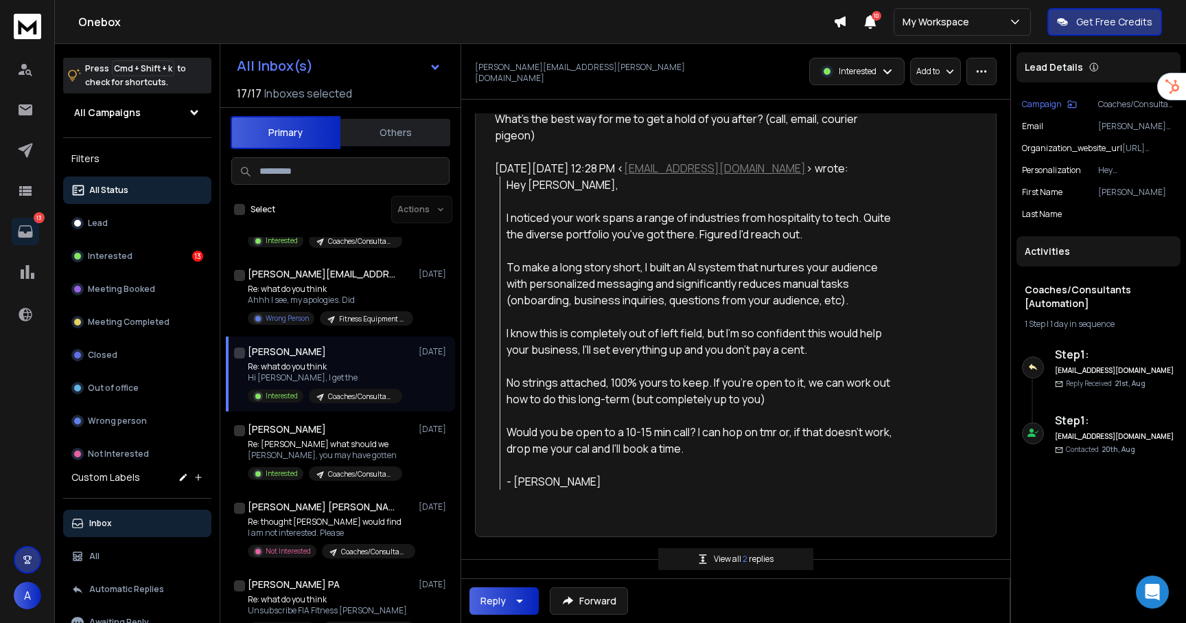
scroll to position [226, 0]
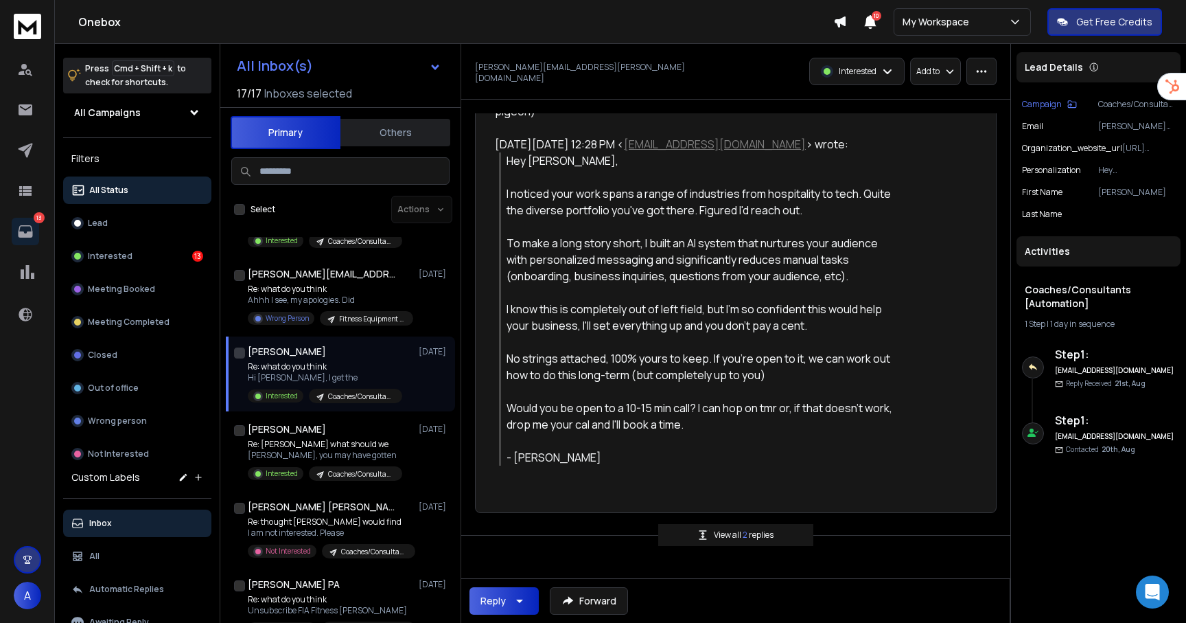
click at [753, 525] on div "View all 2 replies" at bounding box center [735, 535] width 155 height 22
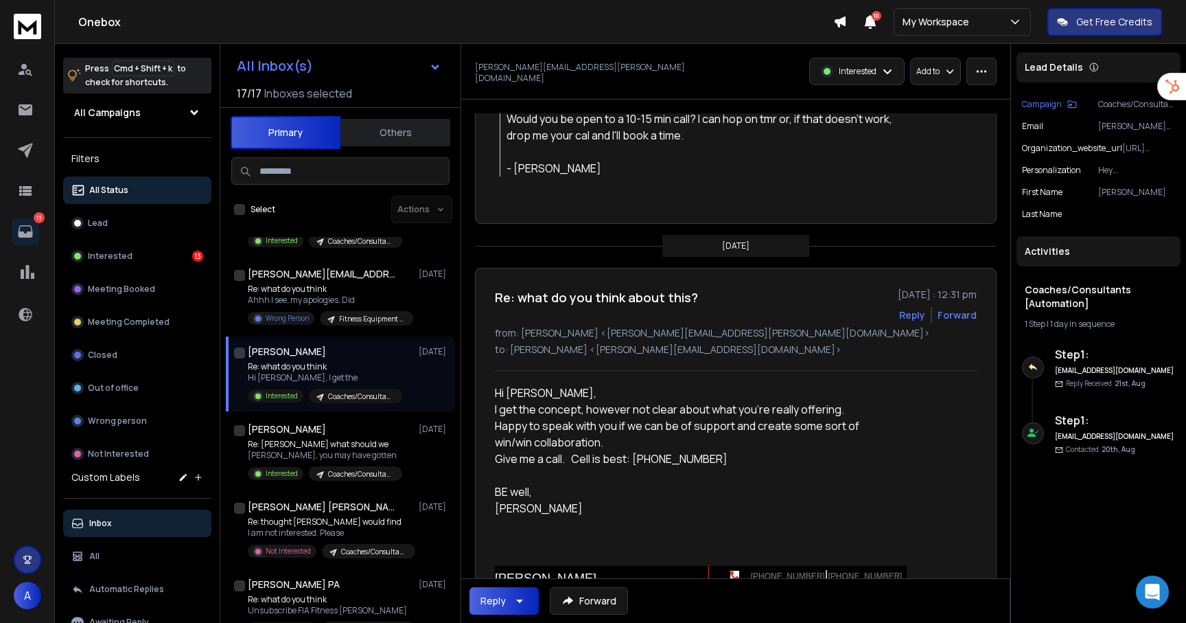
scroll to position [535, 0]
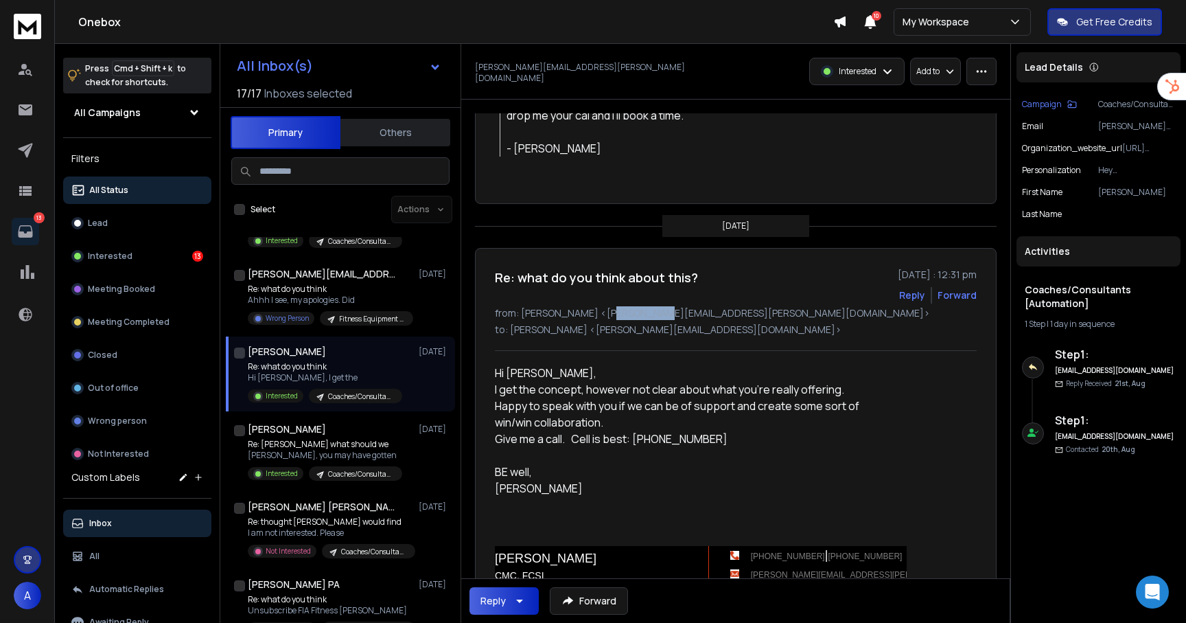
drag, startPoint x: 604, startPoint y: 312, endPoint x: 648, endPoint y: 314, distance: 44.0
click at [648, 314] on p "from: [PERSON_NAME] <[PERSON_NAME][EMAIL_ADDRESS][PERSON_NAME][DOMAIN_NAME]>" at bounding box center [736, 313] width 482 height 14
copy p "[PERSON_NAME][DOMAIN_NAME]"
click at [980, 69] on icon "button" at bounding box center [982, 71] width 12 height 12
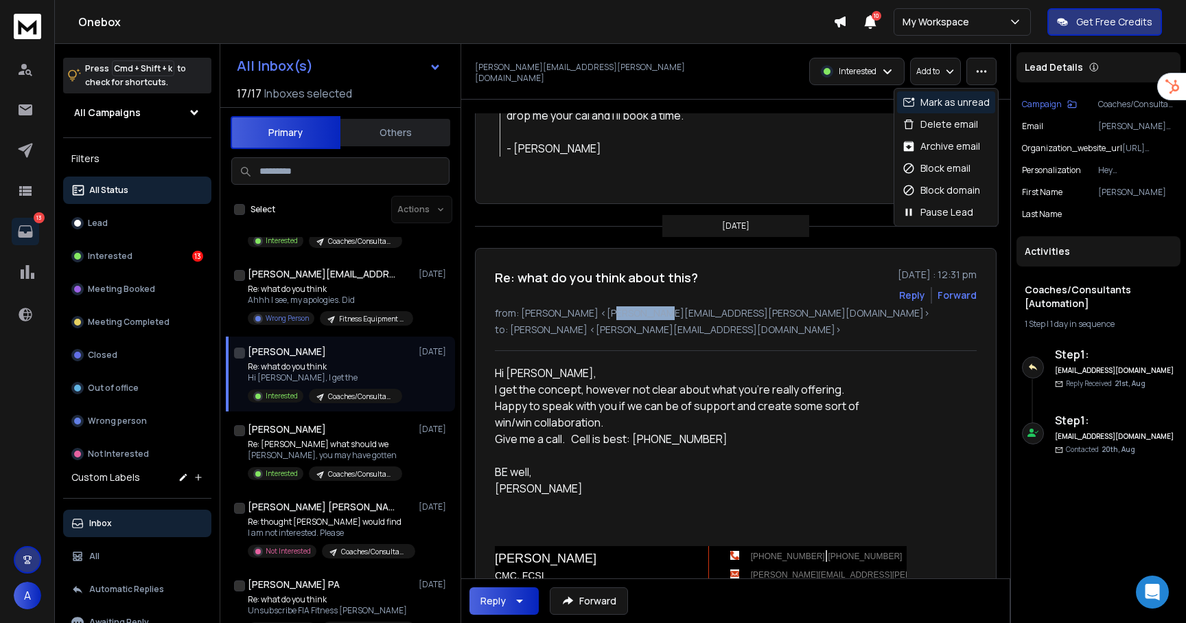
click at [941, 105] on div "Mark as unread" at bounding box center [946, 102] width 87 height 14
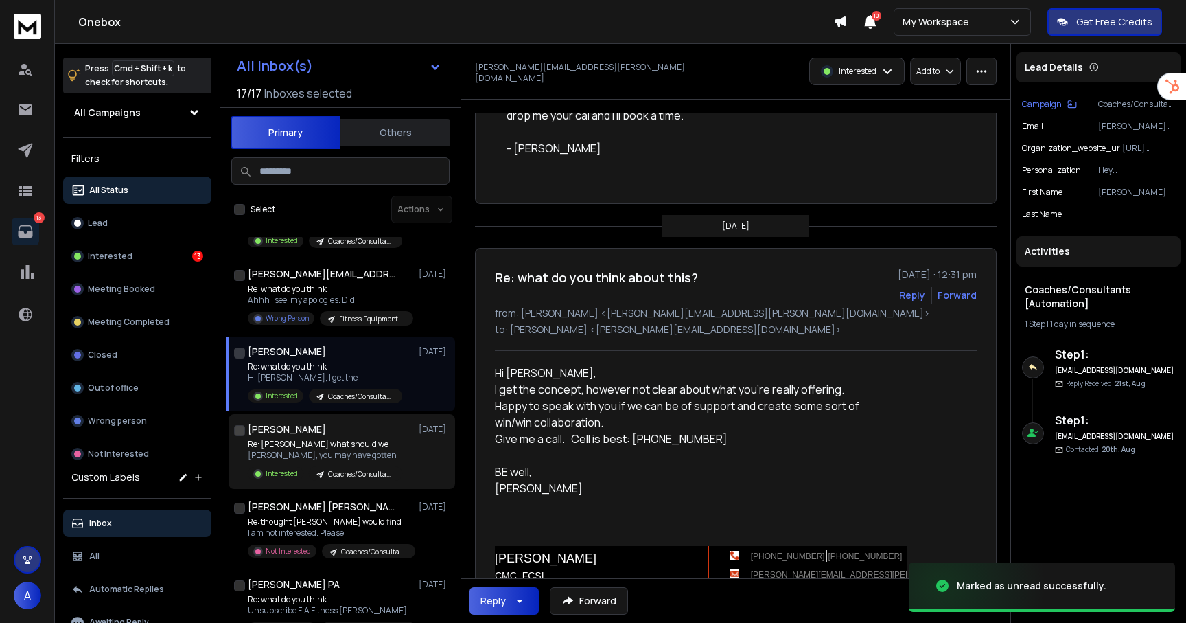
click at [364, 450] on p "[PERSON_NAME], you may have gotten" at bounding box center [325, 455] width 154 height 11
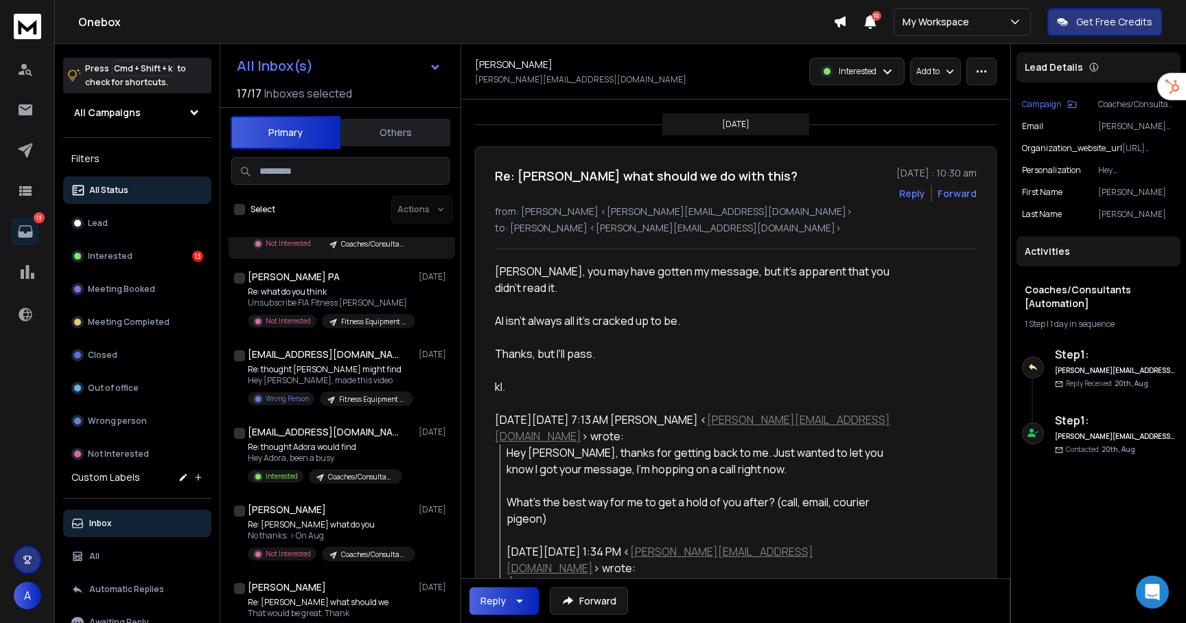
scroll to position [4252, 0]
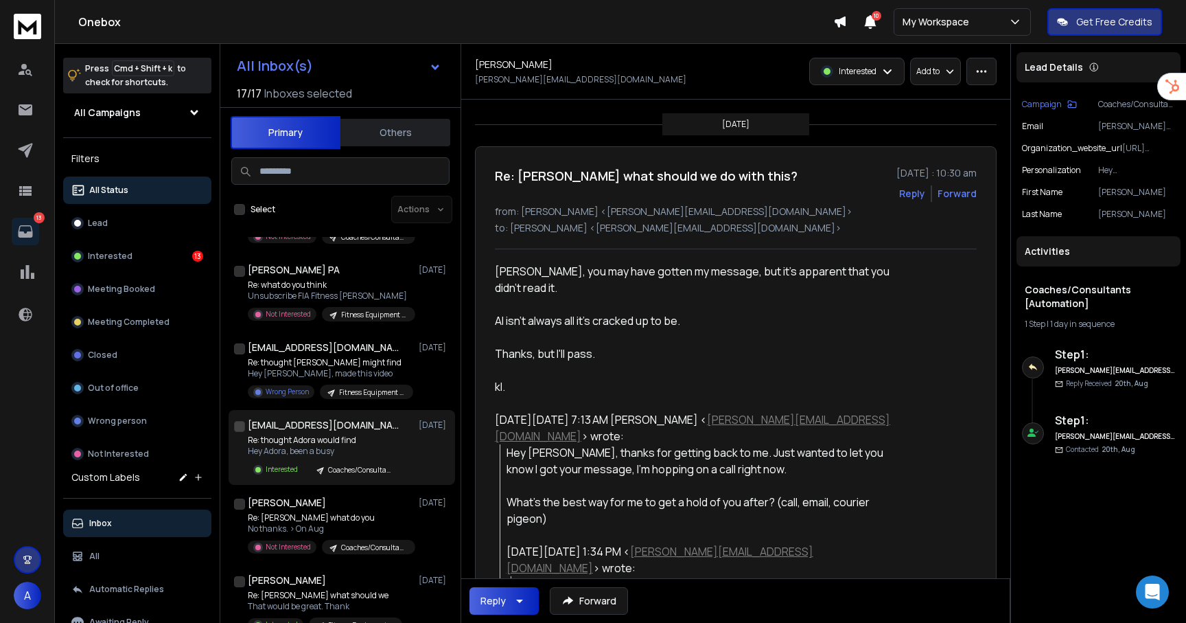
click at [359, 441] on p "Re: thought Adora would find" at bounding box center [325, 440] width 154 height 11
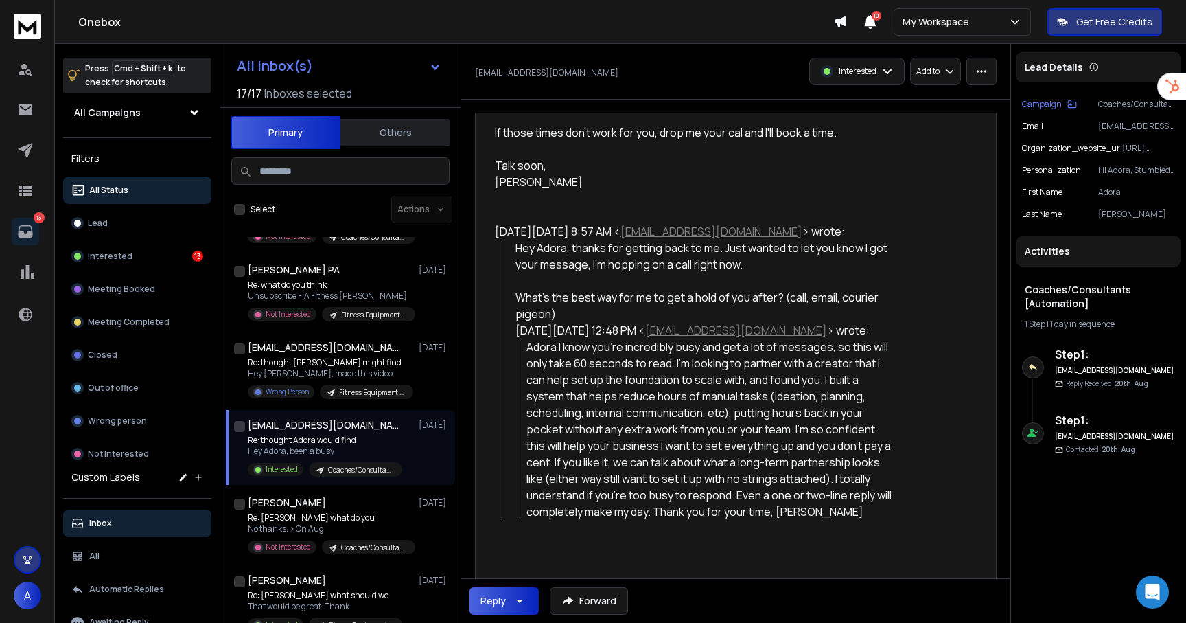
scroll to position [308, 0]
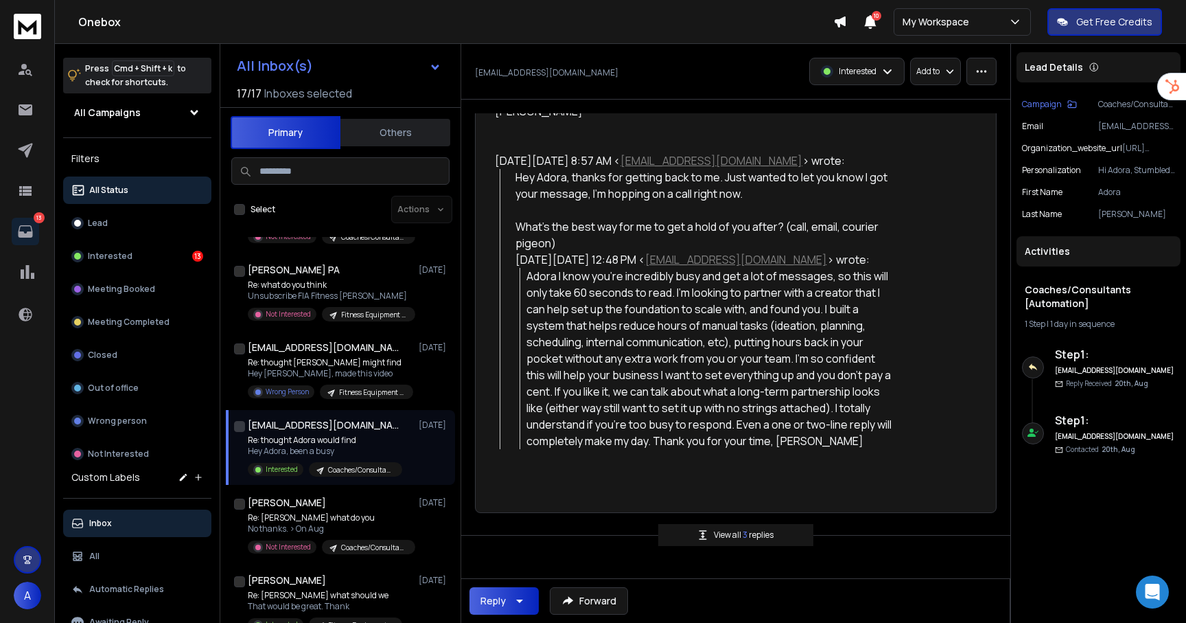
click at [753, 530] on p "View all 3 replies" at bounding box center [744, 534] width 60 height 11
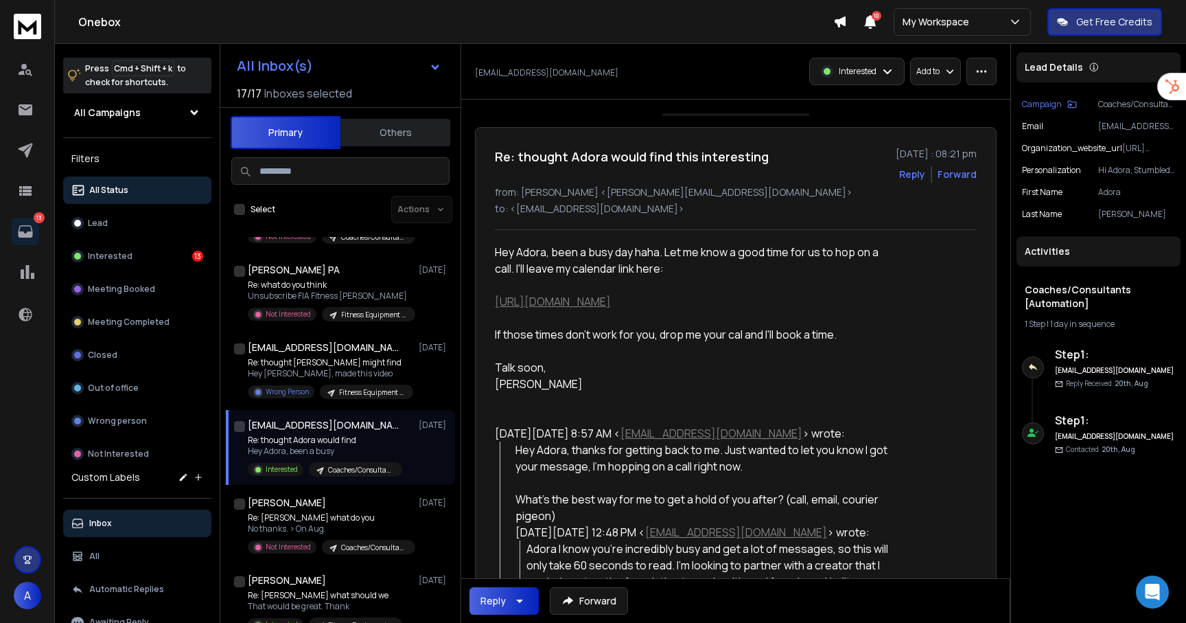
scroll to position [0, 0]
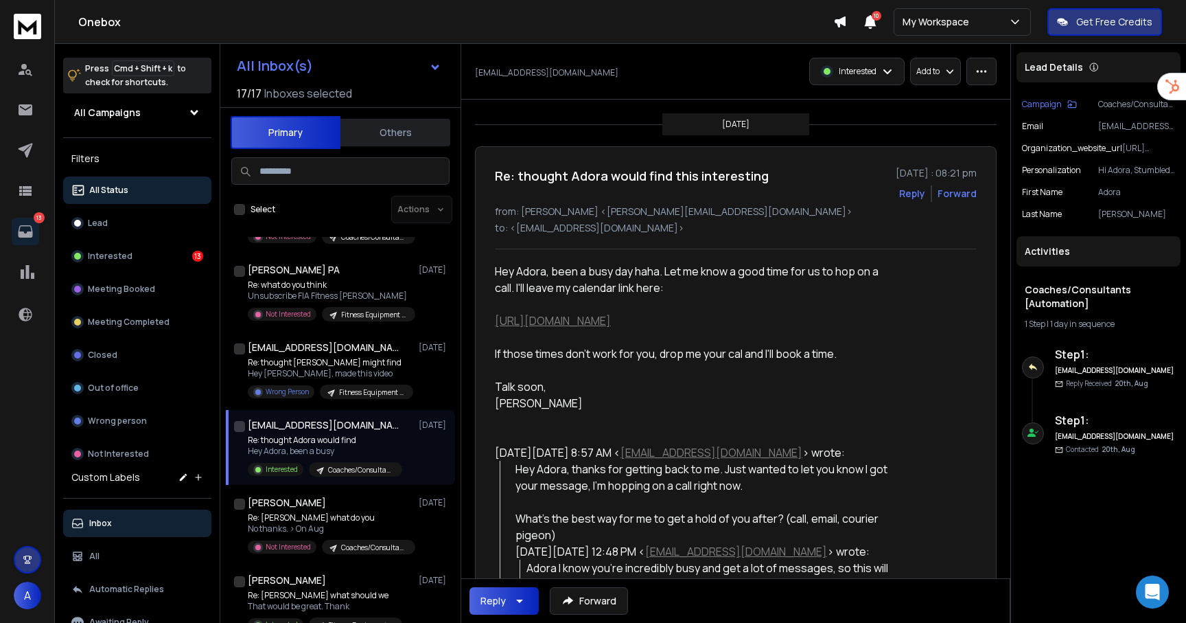
click at [993, 63] on button "button" at bounding box center [982, 71] width 30 height 27
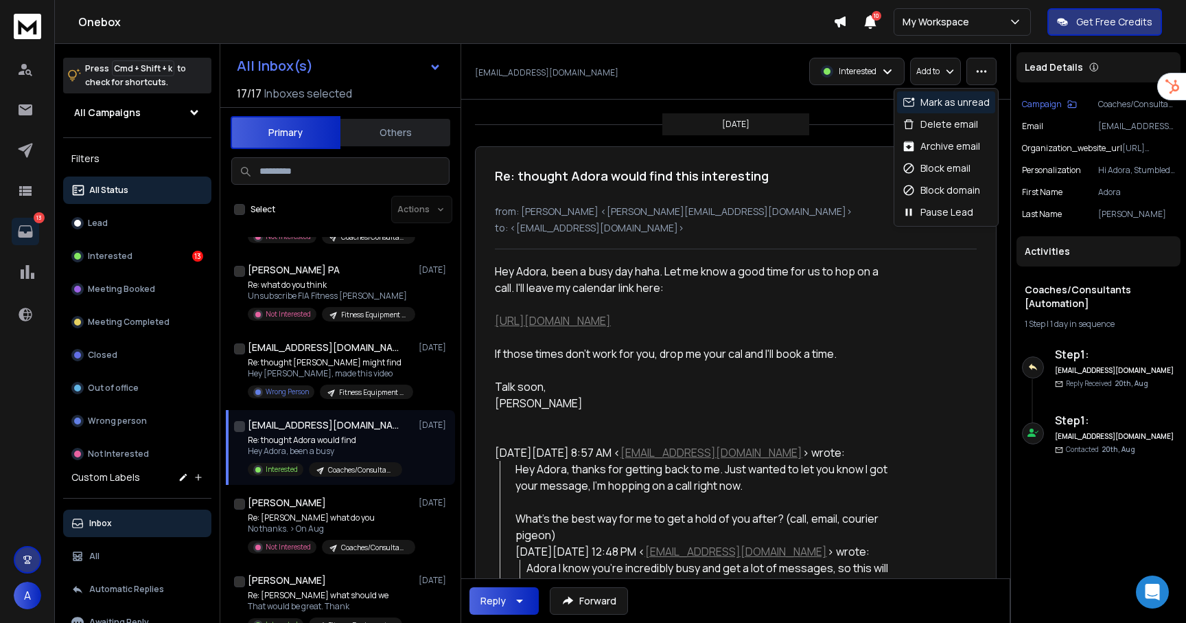
click at [945, 102] on div "Mark as unread" at bounding box center [946, 102] width 87 height 14
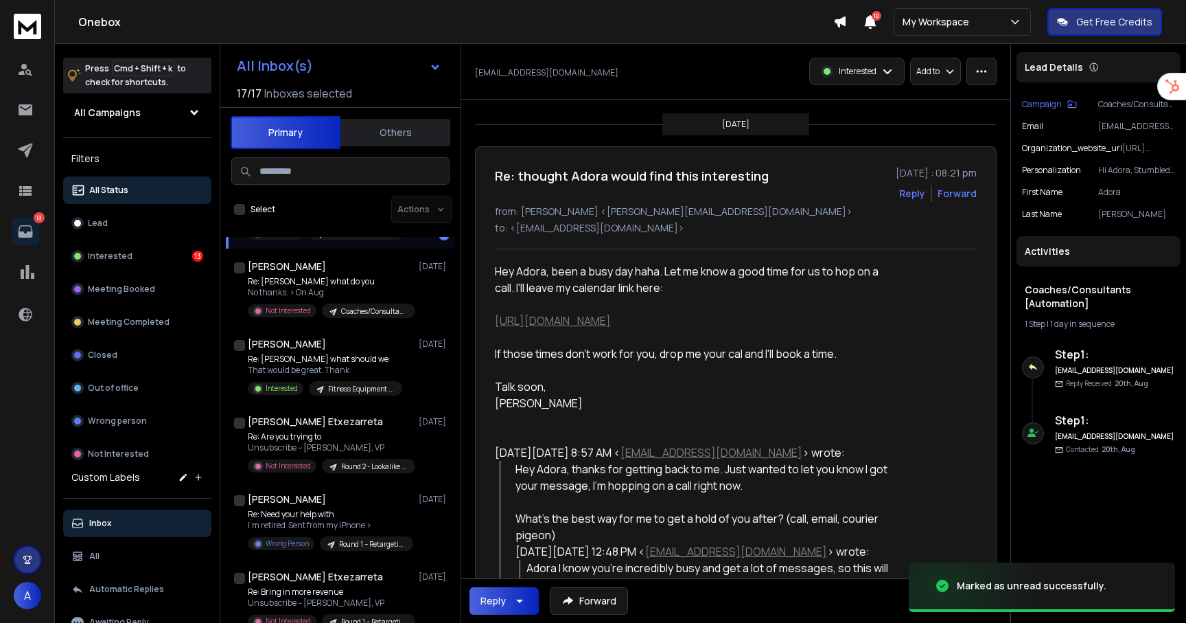
scroll to position [4493, 0]
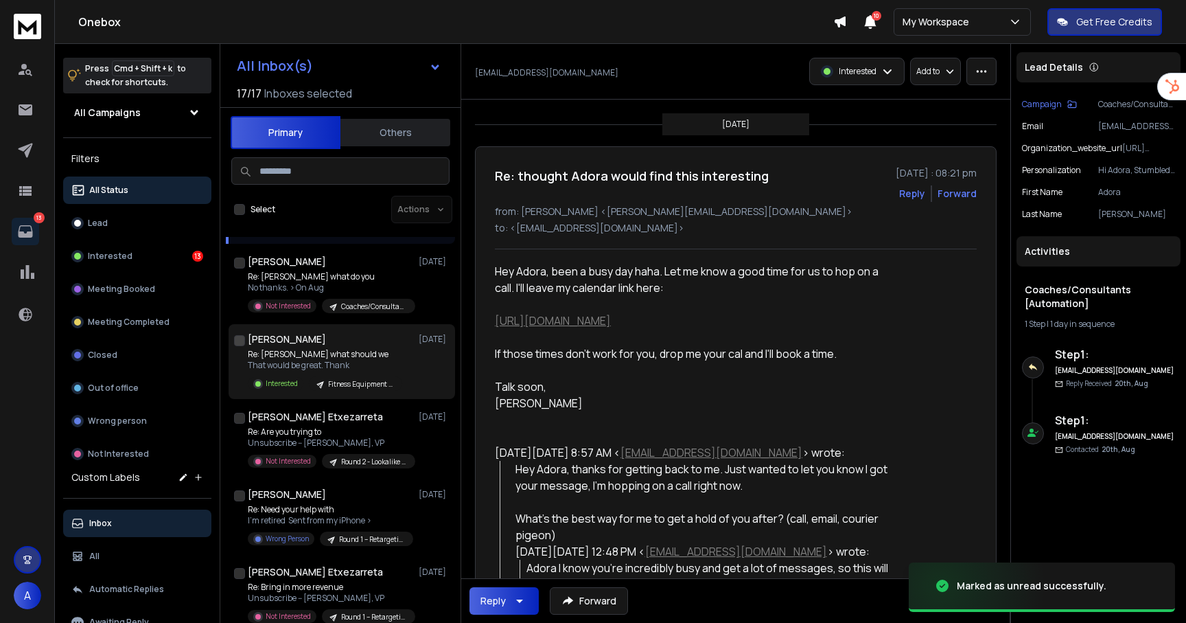
click at [354, 349] on p "Re: [PERSON_NAME] what should we" at bounding box center [325, 354] width 154 height 11
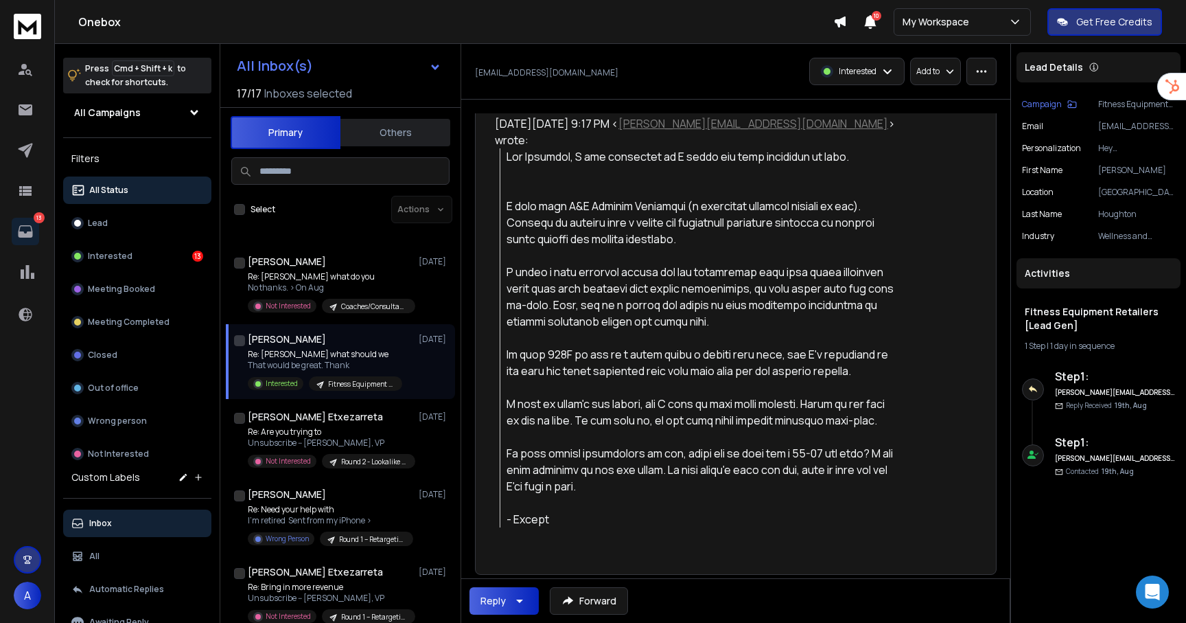
scroll to position [292, 0]
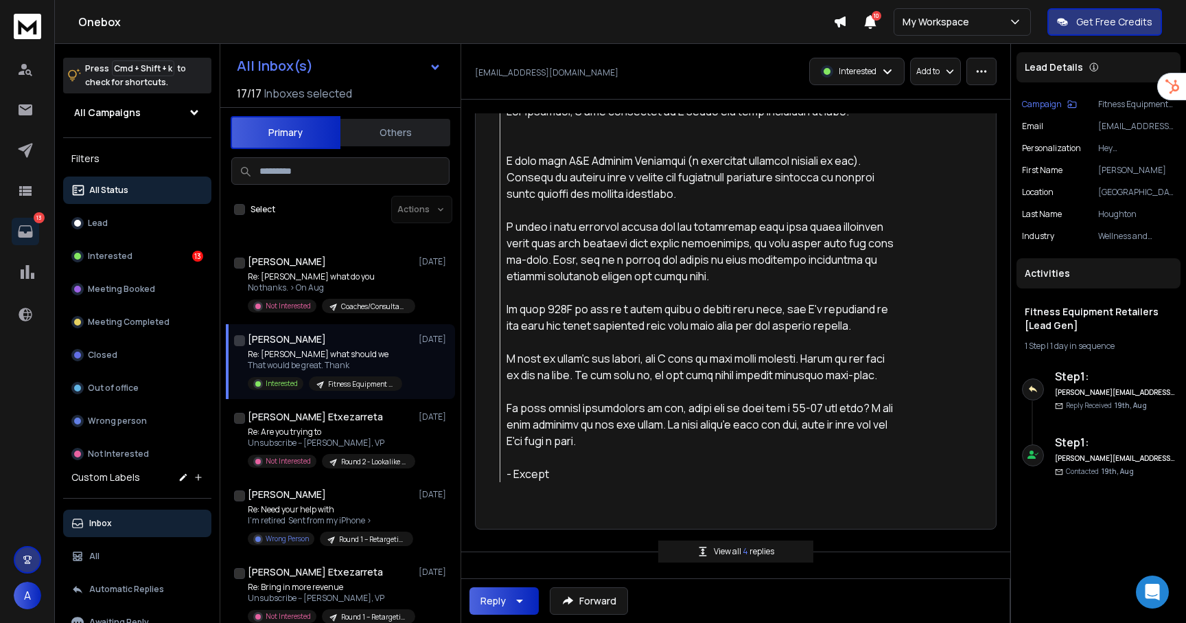
click at [744, 545] on span "4" at bounding box center [746, 551] width 7 height 12
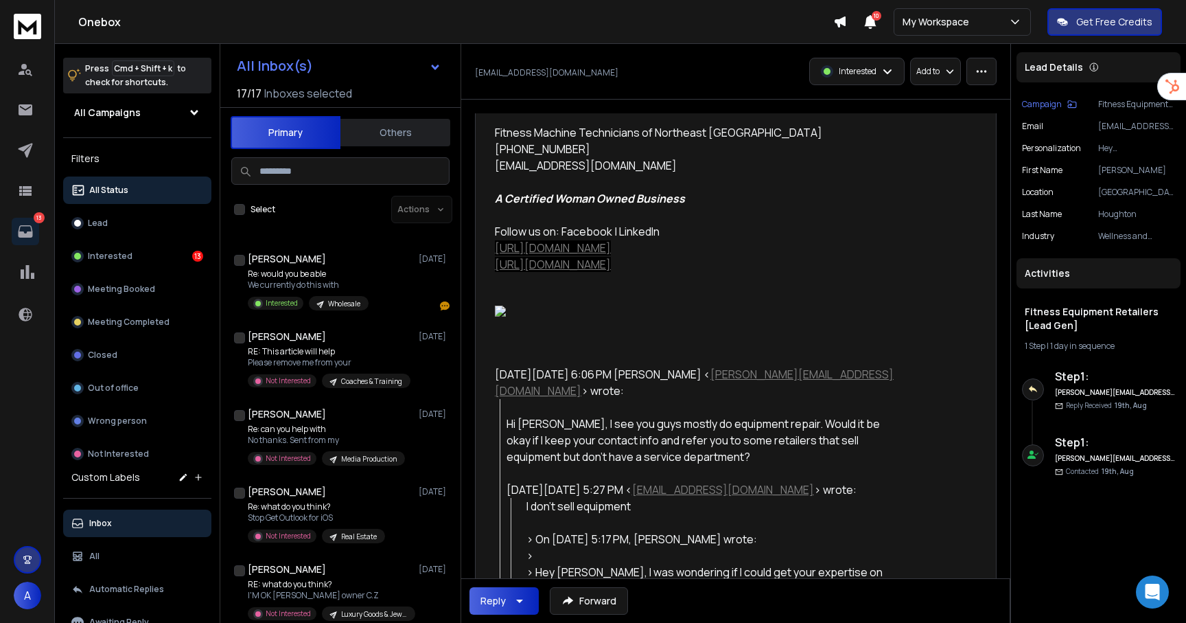
scroll to position [5263, 0]
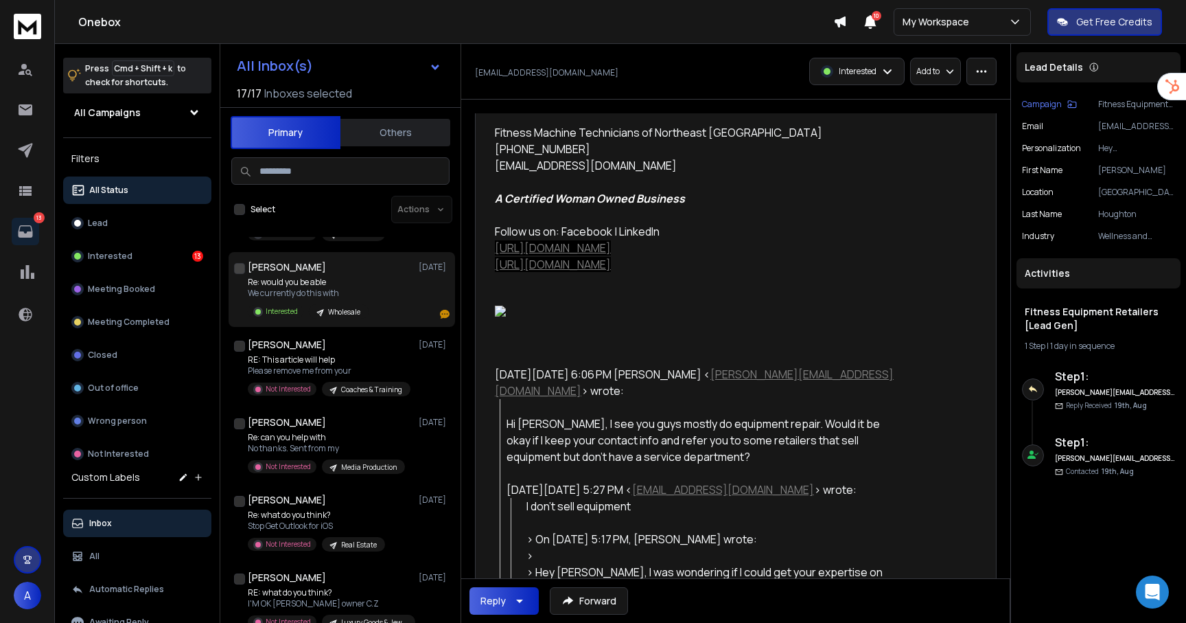
click at [335, 292] on p "We currently do this with" at bounding box center [308, 293] width 121 height 11
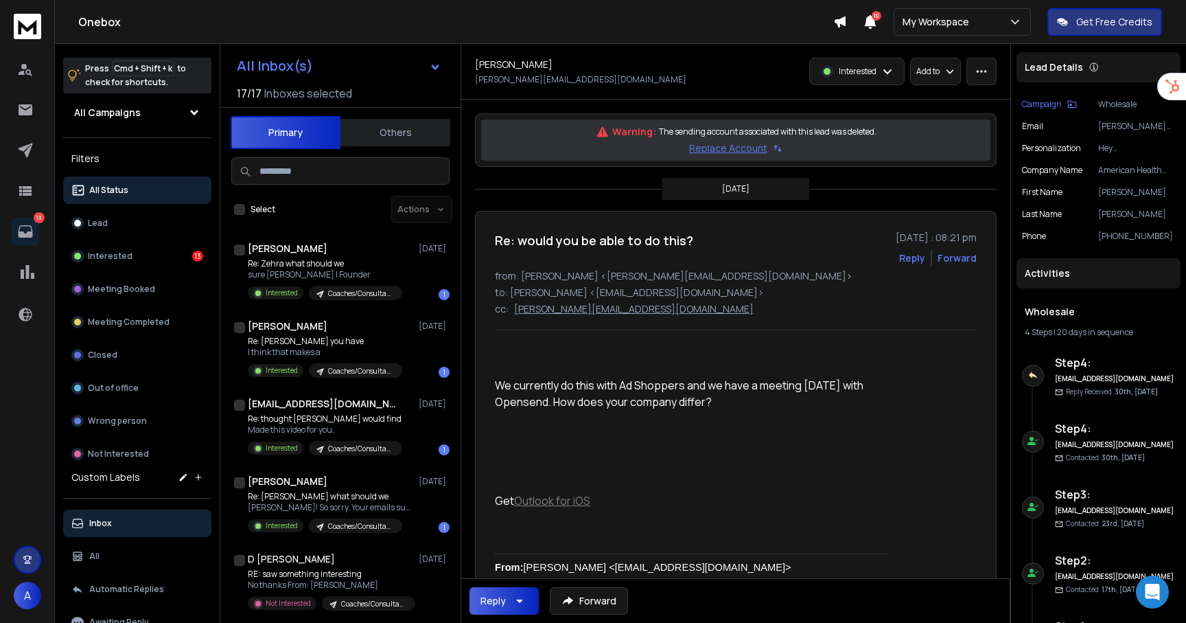
scroll to position [0, 0]
